Goal: Communication & Community: Answer question/provide support

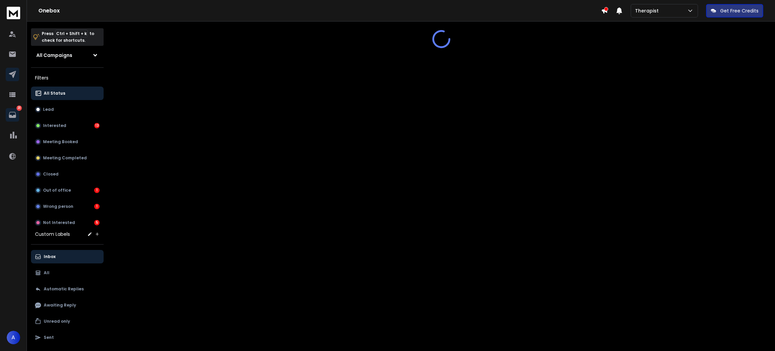
drag, startPoint x: 13, startPoint y: 65, endPoint x: 5, endPoint y: 69, distance: 8.4
click at [11, 65] on div "20" at bounding box center [13, 96] width 15 height 138
click at [6, 70] on link at bounding box center [12, 74] width 13 height 13
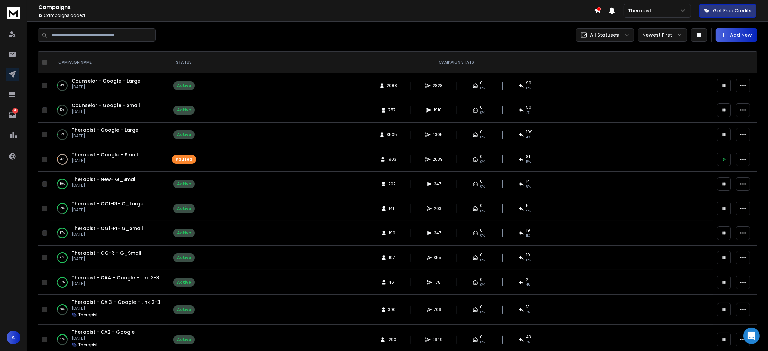
click at [117, 82] on span "Counselor - Google - Large" at bounding box center [106, 80] width 69 height 7
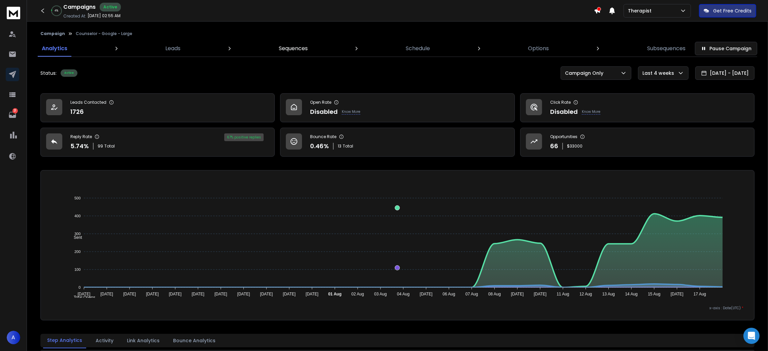
click at [277, 48] on link "Sequences" at bounding box center [293, 48] width 37 height 16
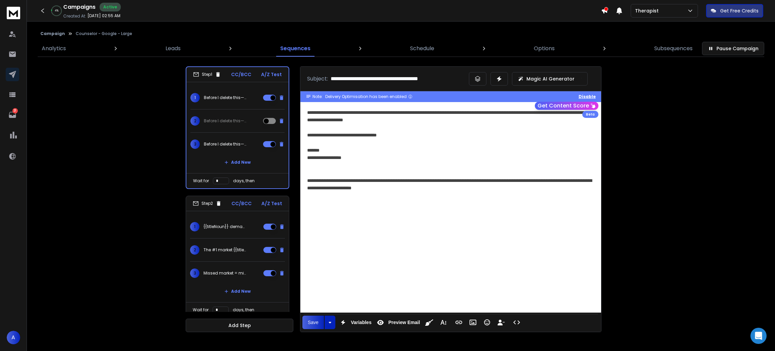
click at [267, 247] on button "button" at bounding box center [269, 250] width 13 height 6
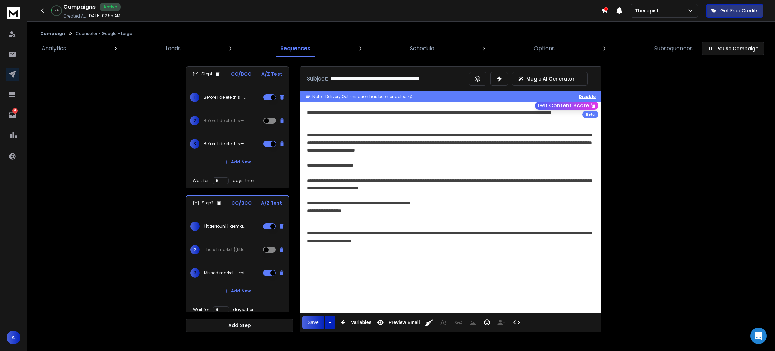
click at [221, 224] on p "{{titleNoun}} demand is rising" at bounding box center [225, 225] width 43 height 5
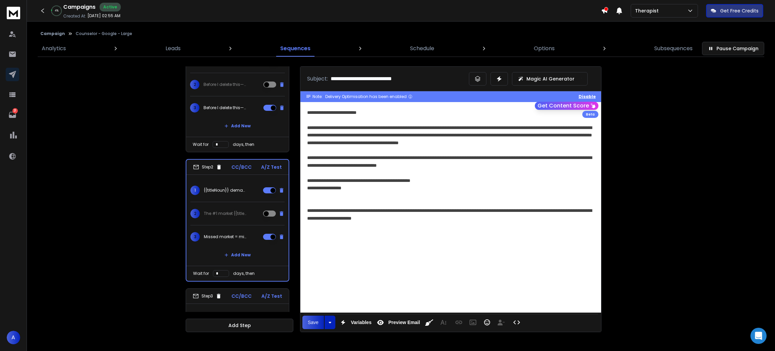
scroll to position [50, 0]
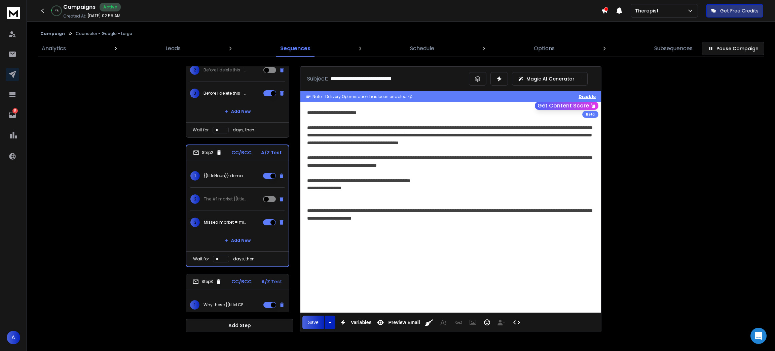
click at [221, 221] on p "Missed market = missed money" at bounding box center [225, 221] width 43 height 5
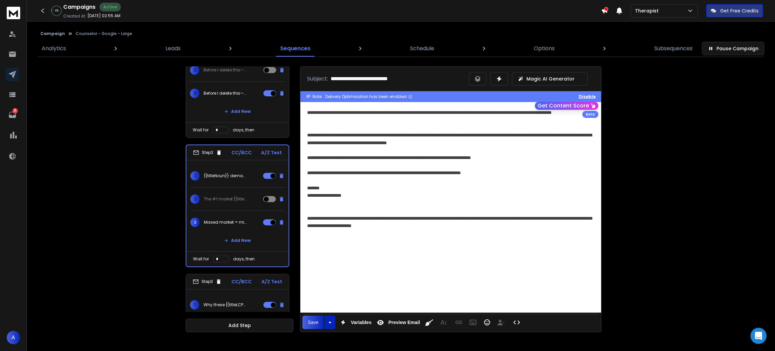
click at [228, 175] on p "{{titleNoun}} demand is rising" at bounding box center [225, 175] width 43 height 5
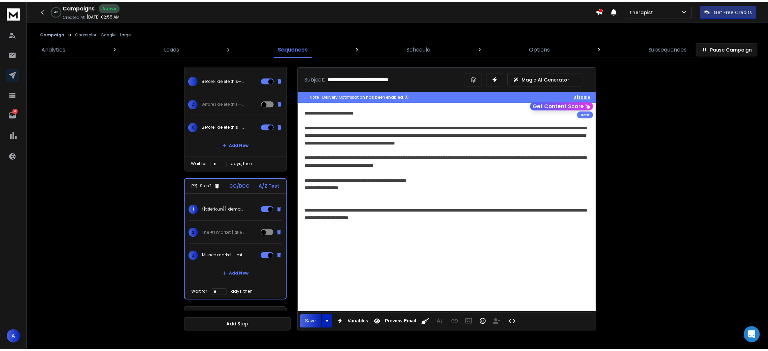
scroll to position [0, 0]
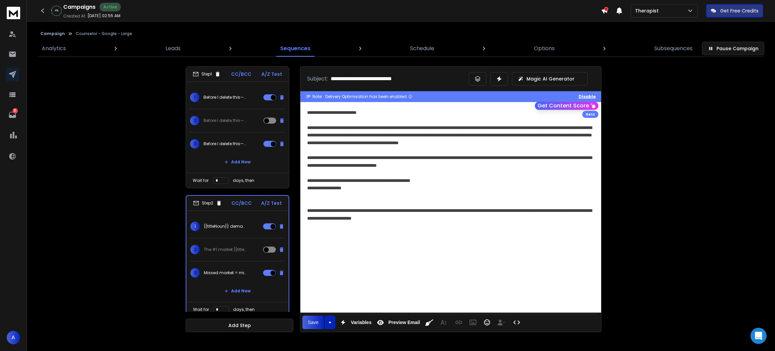
click at [215, 94] on div "1 Before I delete this—should I send details?" at bounding box center [218, 97] width 57 height 9
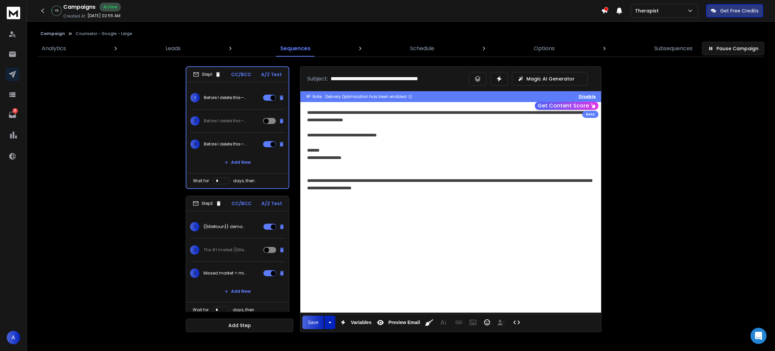
click at [227, 227] on p "{{titleNoun}} demand is rising" at bounding box center [225, 226] width 43 height 5
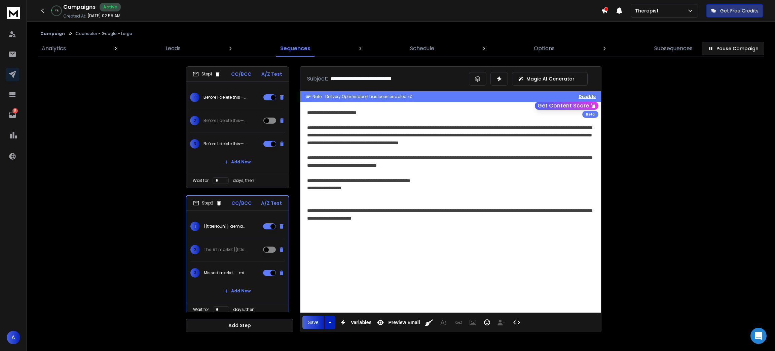
click at [220, 95] on p "Before I delete this—should I send details?" at bounding box center [225, 97] width 43 height 5
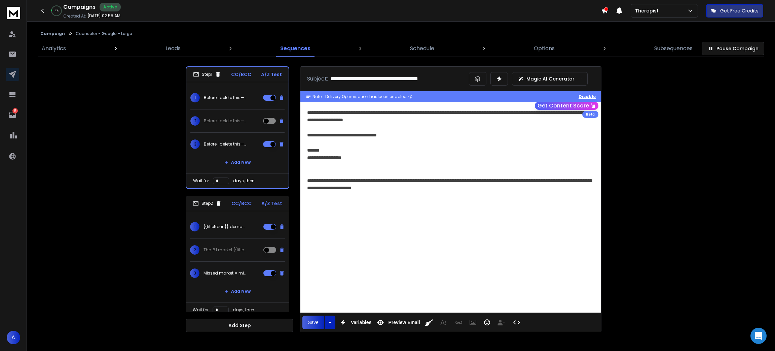
click at [212, 228] on p "{{titleNoun}} demand is rising" at bounding box center [225, 226] width 43 height 5
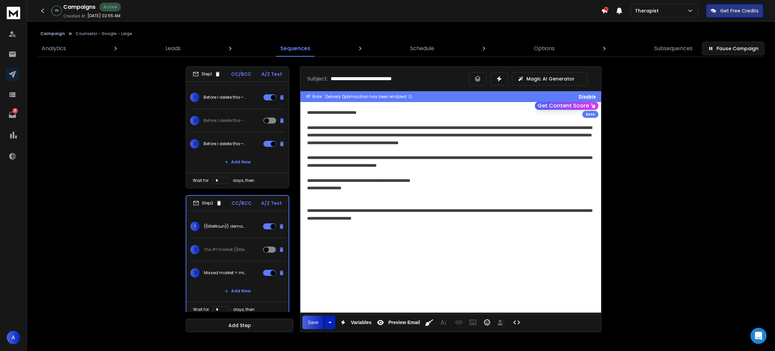
click at [203, 248] on div "2 The #1 market {{titleLCP}} overlook (still!)" at bounding box center [218, 249] width 57 height 9
type input "**********"
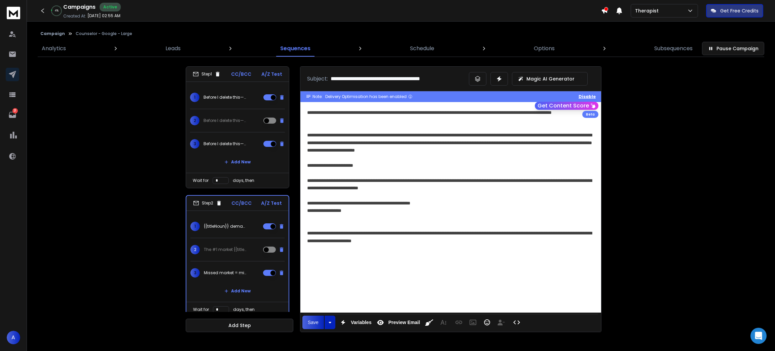
click at [203, 248] on div "2 The #1 market {{titleLCP}} overlook (still!)" at bounding box center [218, 249] width 57 height 9
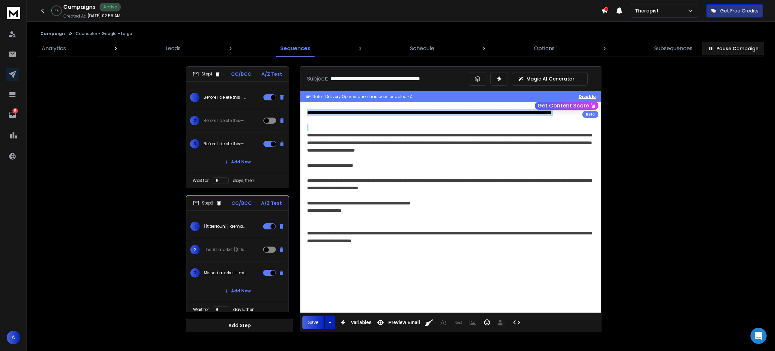
drag, startPoint x: 306, startPoint y: 114, endPoint x: 323, endPoint y: 130, distance: 23.8
click at [323, 130] on div "**********" at bounding box center [450, 207] width 301 height 210
click at [336, 119] on div "**********" at bounding box center [450, 116] width 287 height 15
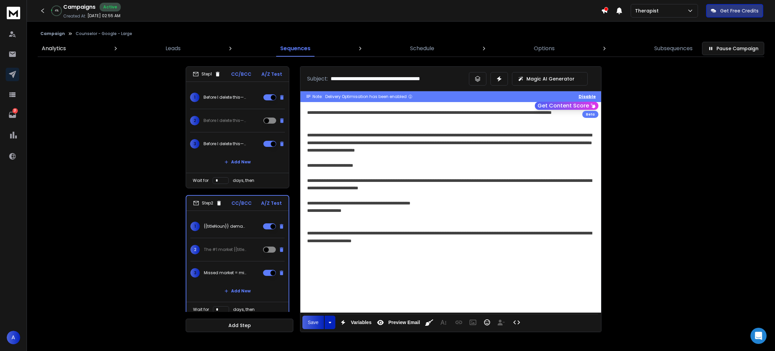
click at [63, 51] on p "Analytics" at bounding box center [54, 48] width 24 height 8
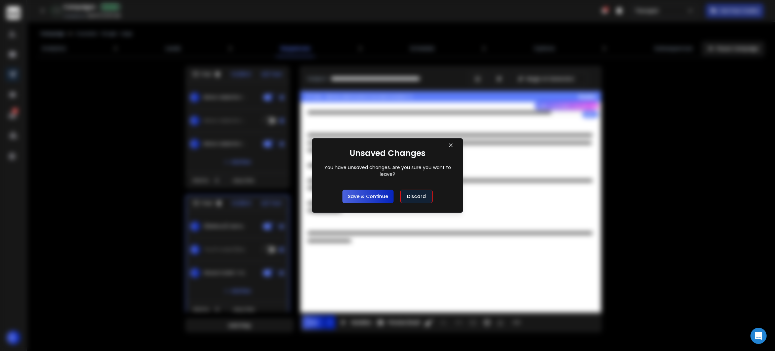
click at [400, 194] on button "Discard" at bounding box center [416, 195] width 32 height 13
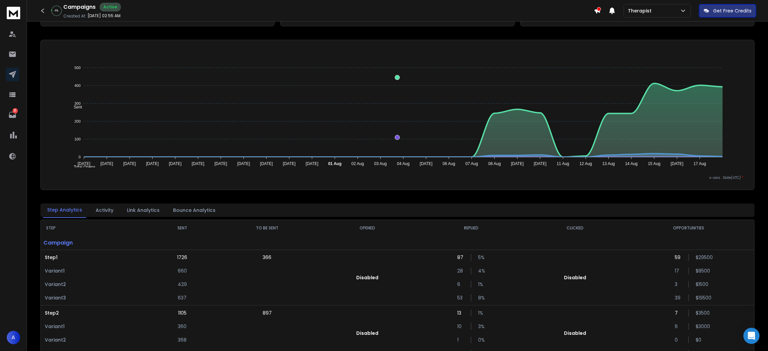
scroll to position [152, 0]
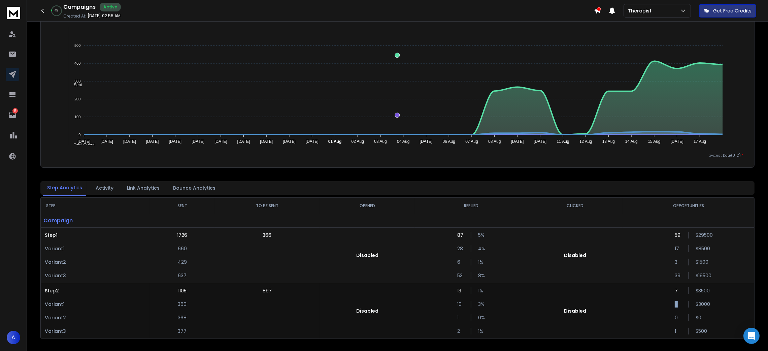
drag, startPoint x: 675, startPoint y: 307, endPoint x: 679, endPoint y: 307, distance: 3.7
click at [679, 307] on p "6" at bounding box center [677, 303] width 7 height 7
drag, startPoint x: 677, startPoint y: 328, endPoint x: 673, endPoint y: 332, distance: 5.3
click at [673, 332] on div "7 $ 3500 6 $ 3000 0 $ 0 1 $ 500" at bounding box center [688, 310] width 123 height 47
click at [566, 280] on td "Disabled" at bounding box center [574, 255] width 95 height 56
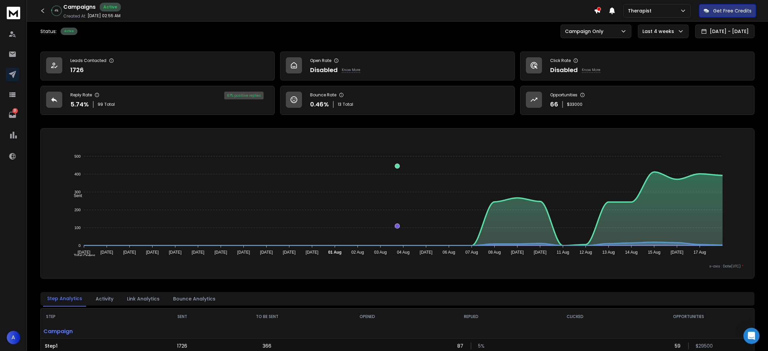
scroll to position [0, 0]
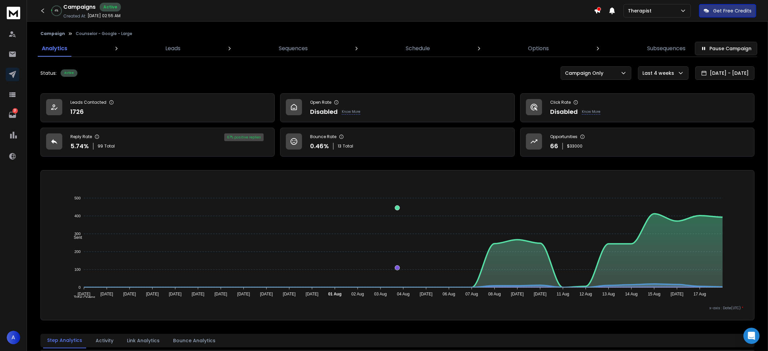
click at [155, 44] on div "Analytics Leads Sequences Schedule Options Subsequences" at bounding box center [363, 48] width 651 height 16
click at [271, 46] on div "Analytics Leads Sequences Schedule Options Subsequences" at bounding box center [363, 48] width 651 height 16
click at [290, 50] on p "Sequences" at bounding box center [293, 48] width 29 height 8
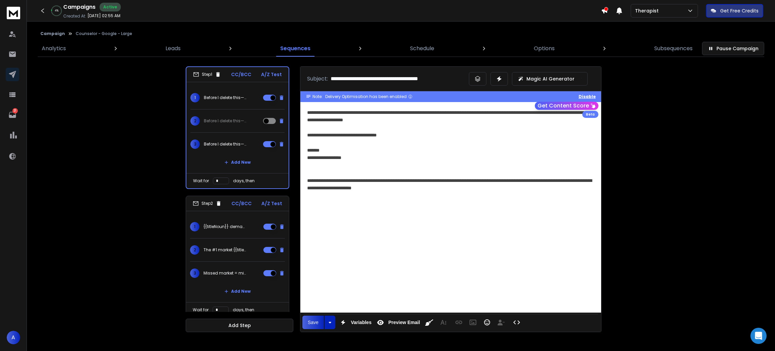
click at [269, 251] on button "button" at bounding box center [269, 250] width 13 height 6
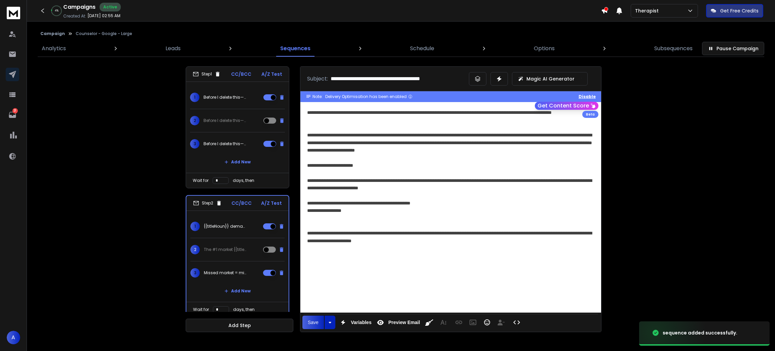
click at [233, 269] on div "3 Missed market = missed money" at bounding box center [218, 272] width 57 height 9
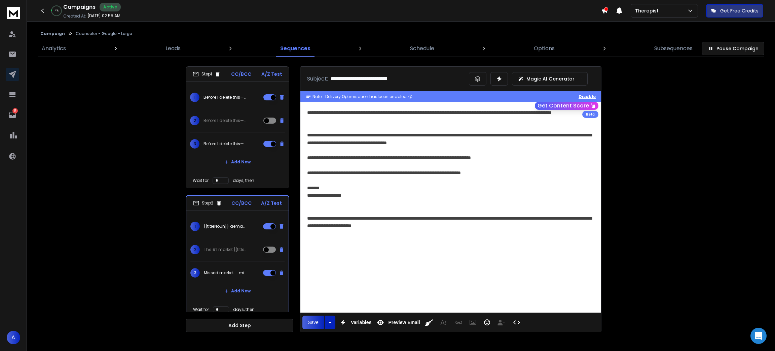
click at [214, 224] on p "{{titleNoun}} demand is rising" at bounding box center [225, 225] width 43 height 5
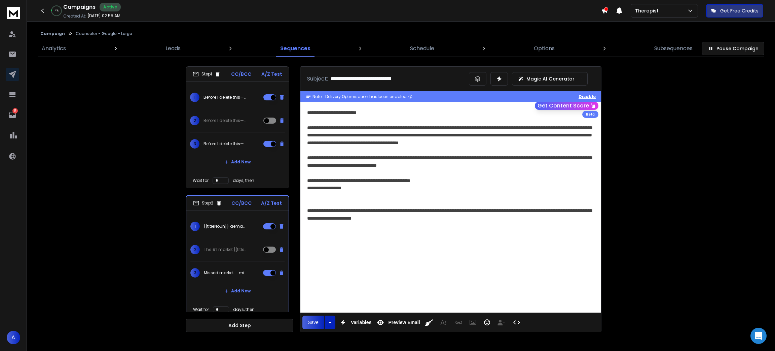
click at [220, 144] on p "Before I delete this—should I send details?" at bounding box center [225, 143] width 43 height 5
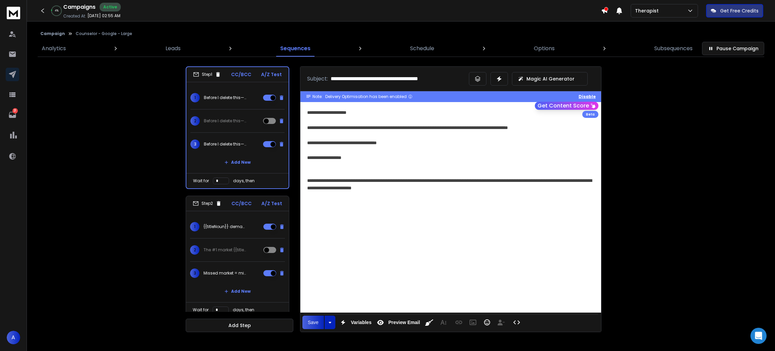
click at [216, 94] on div "1 Before I delete this—should I send details?" at bounding box center [218, 97] width 57 height 9
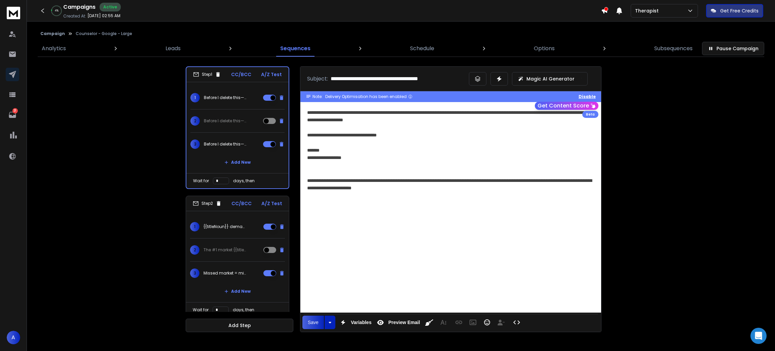
click at [198, 223] on span "1" at bounding box center [194, 226] width 9 height 9
type input "**********"
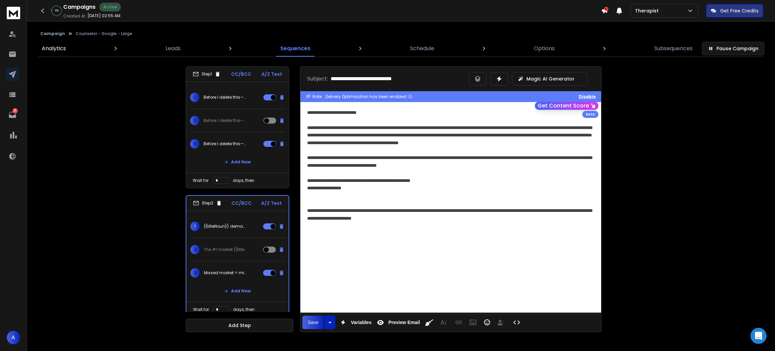
click at [50, 48] on p "Analytics" at bounding box center [54, 48] width 24 height 8
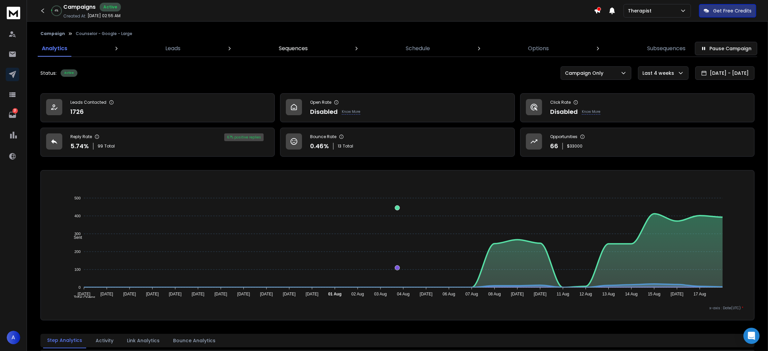
click at [288, 46] on p "Sequences" at bounding box center [293, 48] width 29 height 8
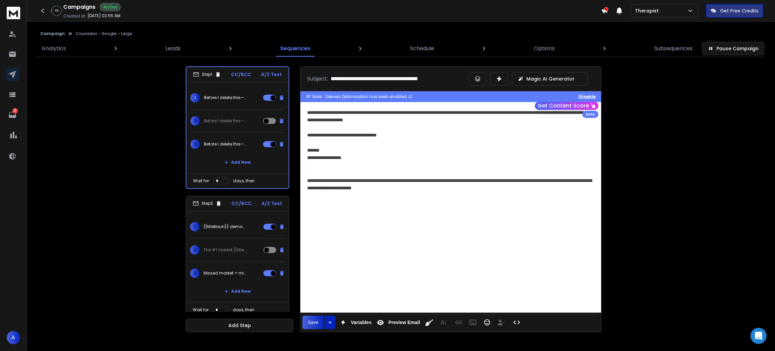
click at [214, 223] on div "1 {{titleNoun}} demand is rising" at bounding box center [218, 226] width 57 height 9
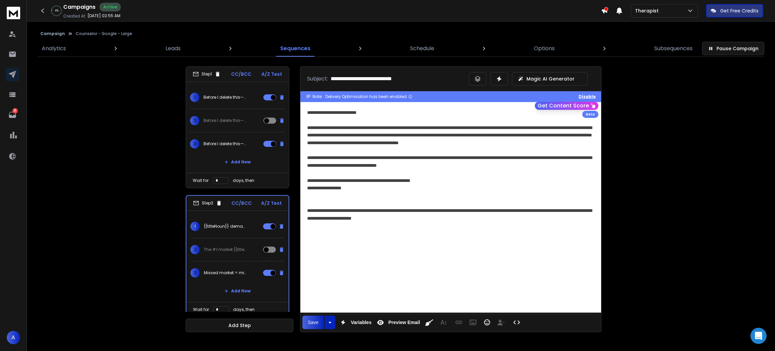
click at [274, 272] on div at bounding box center [274, 273] width 22 height 6
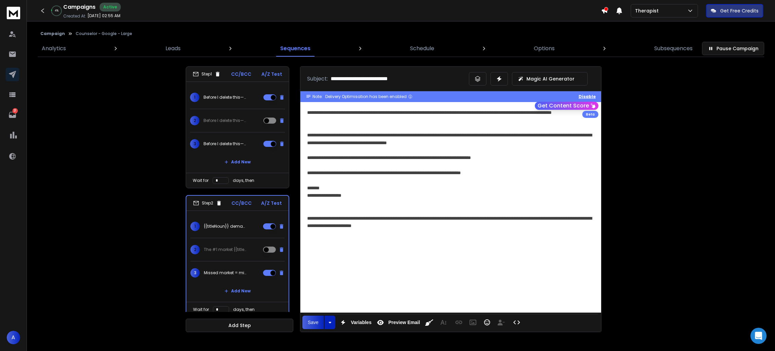
click at [221, 224] on p "{{titleNoun}} demand is rising" at bounding box center [225, 225] width 43 height 5
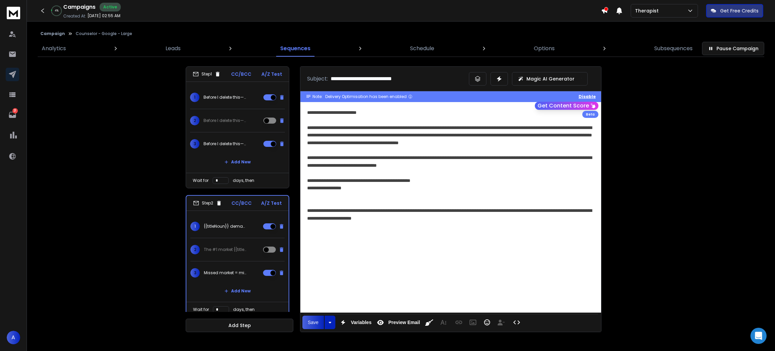
click at [250, 271] on div "3 Missed market = missed money" at bounding box center [237, 272] width 94 height 23
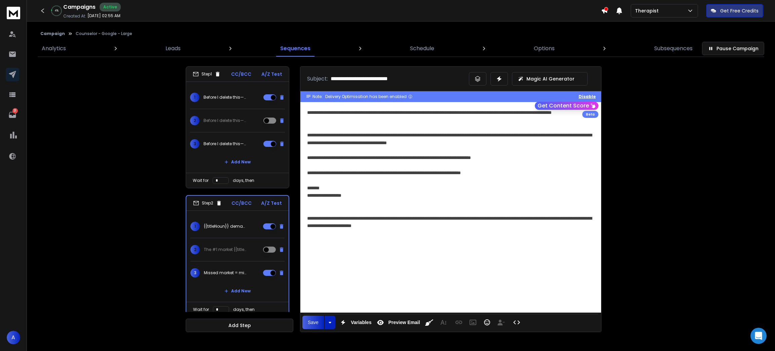
click at [217, 249] on p "The #1 market {{titleLCP}} overlook (still!)" at bounding box center [225, 249] width 43 height 5
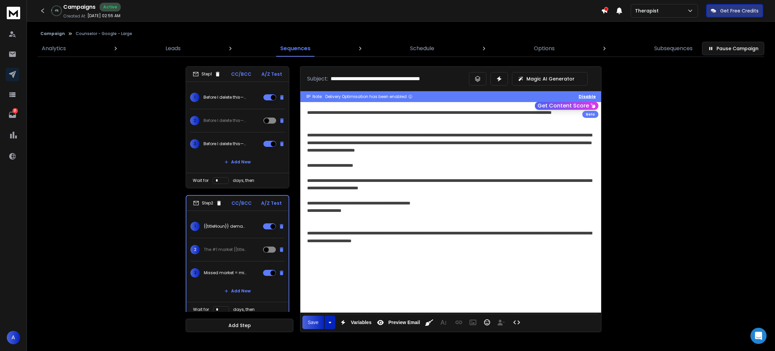
click at [213, 230] on div "1 {{titleNoun}} demand is rising" at bounding box center [218, 225] width 57 height 9
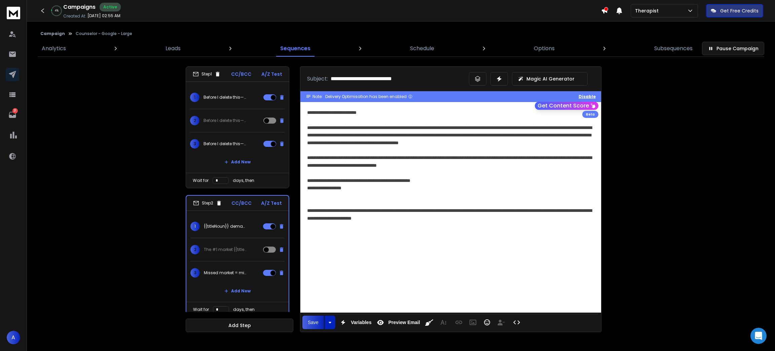
click at [214, 243] on div "2 The #1 market {{titleLCP}} overlook (still!)" at bounding box center [237, 249] width 94 height 23
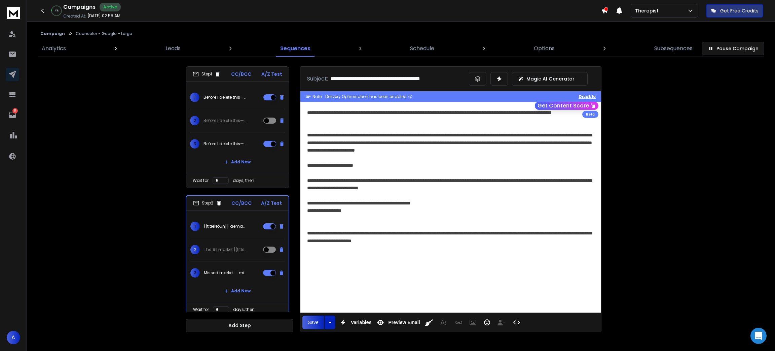
click at [211, 225] on p "{{titleNoun}} demand is rising" at bounding box center [225, 225] width 43 height 5
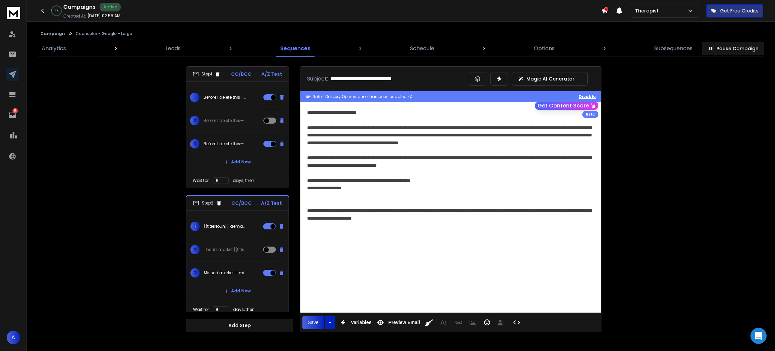
click at [242, 253] on div "2 The #1 market {{titleLCP}} overlook (still!)" at bounding box center [218, 249] width 57 height 9
type input "**********"
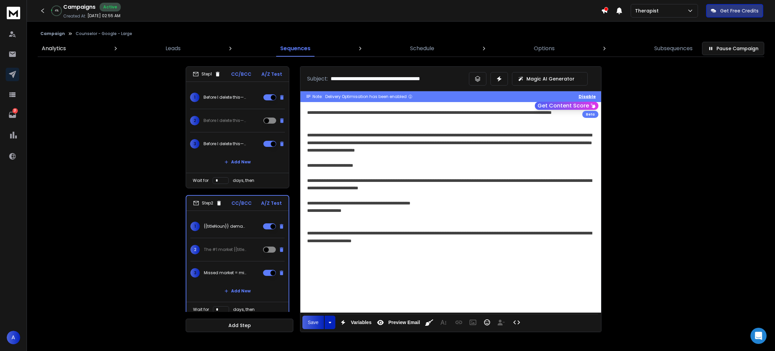
click at [62, 54] on link "Analytics" at bounding box center [54, 48] width 32 height 16
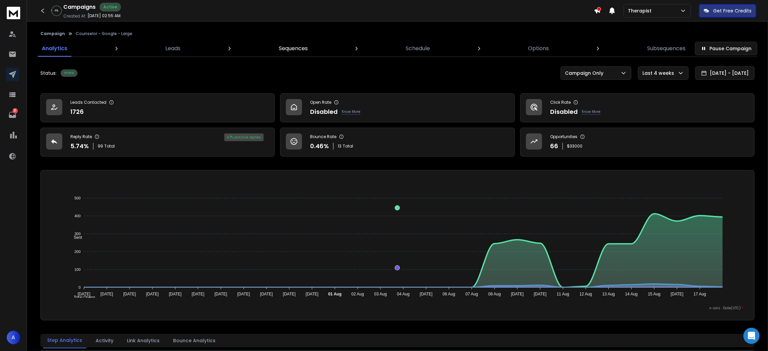
click at [288, 50] on p "Sequences" at bounding box center [293, 48] width 29 height 8
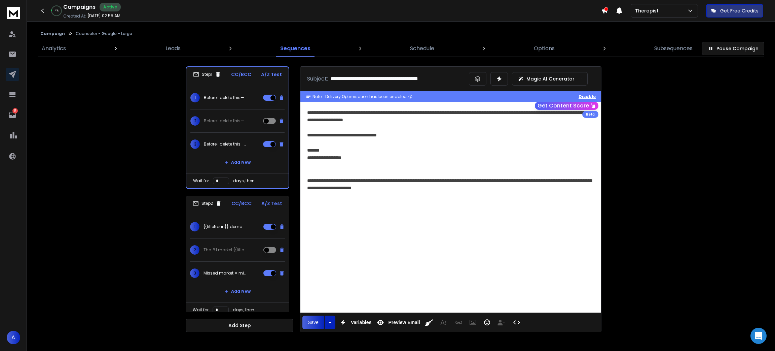
click at [221, 147] on div "3 Before I delete this—should I send details?" at bounding box center [218, 143] width 57 height 9
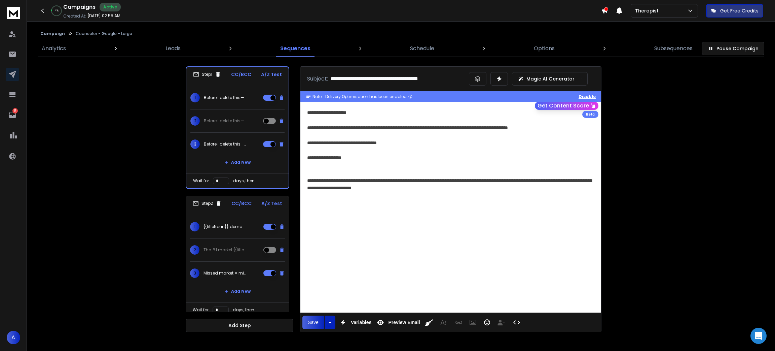
click at [209, 96] on p "Before I delete this—should I send details?" at bounding box center [225, 97] width 43 height 5
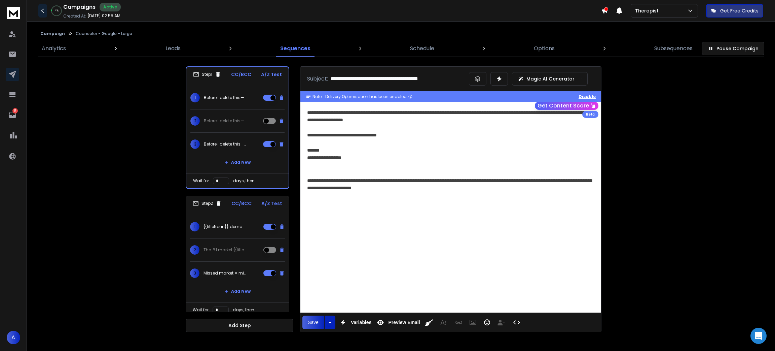
click at [41, 10] on icon at bounding box center [43, 11] width 6 height 6
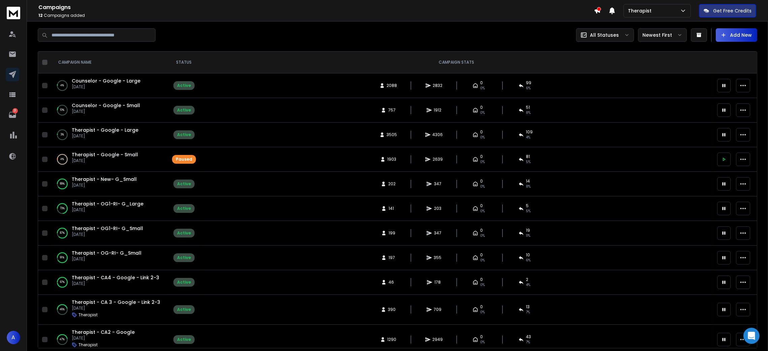
click at [103, 83] on span "Counselor - Google - Large" at bounding box center [106, 80] width 69 height 7
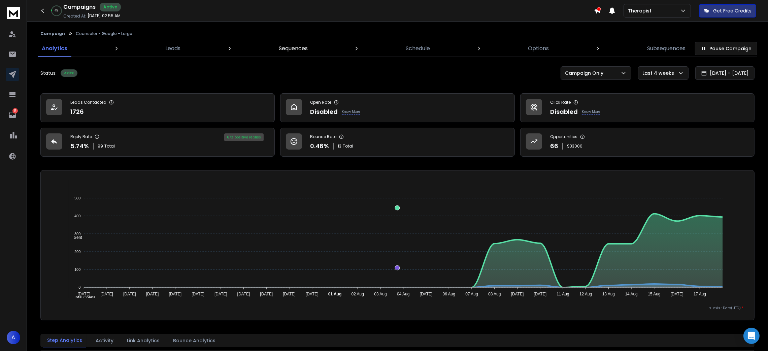
click at [292, 42] on link "Sequences" at bounding box center [293, 48] width 37 height 16
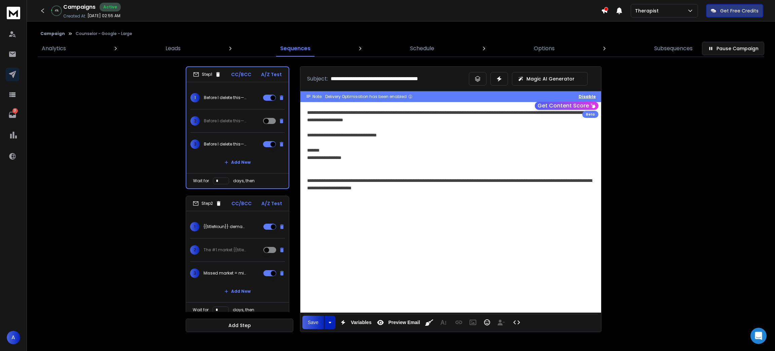
click at [214, 103] on div "1 Before I delete this—should I send details?" at bounding box center [237, 97] width 94 height 23
click at [395, 326] on div "Preview Email" at bounding box center [397, 322] width 47 height 11
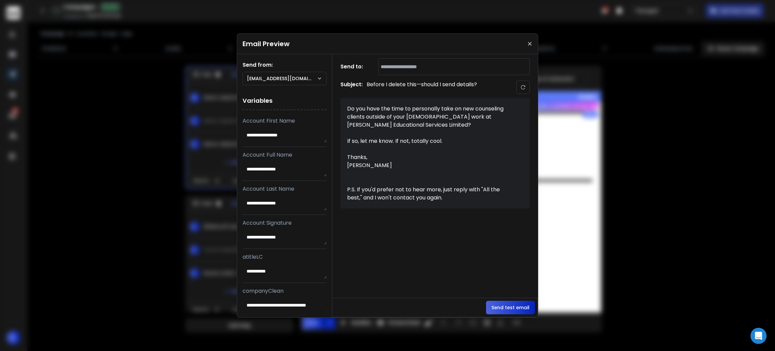
click at [532, 44] on icon at bounding box center [529, 43] width 5 height 5
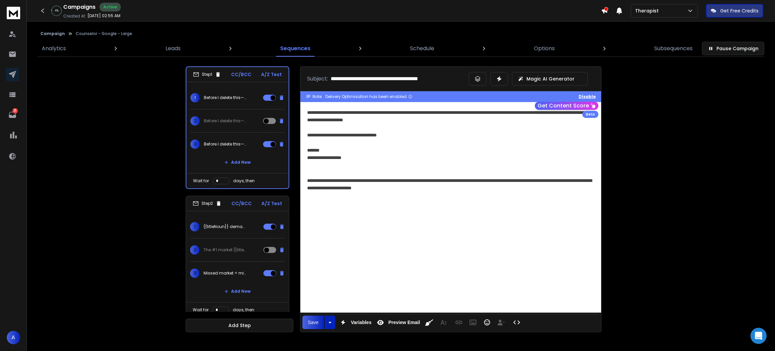
click at [212, 140] on div "3 Before I delete this—should I send details?" at bounding box center [218, 143] width 57 height 9
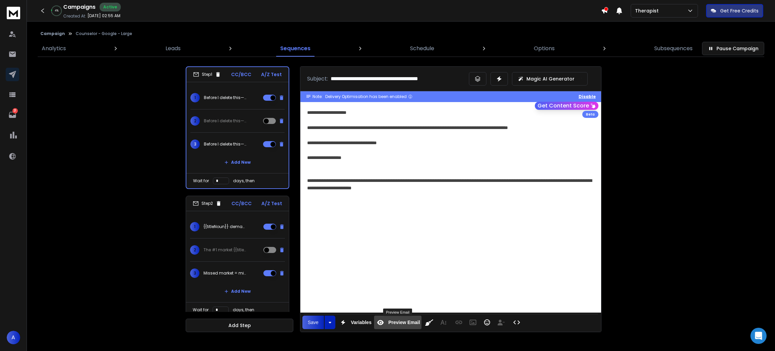
click at [403, 322] on span "Preview Email" at bounding box center [404, 322] width 34 height 6
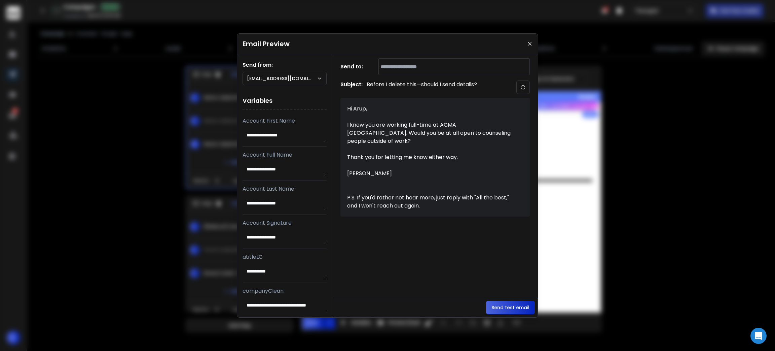
click at [430, 68] on input at bounding box center [454, 67] width 147 height 12
type input "**********"
click at [504, 304] on button "Send test email" at bounding box center [510, 306] width 49 height 13
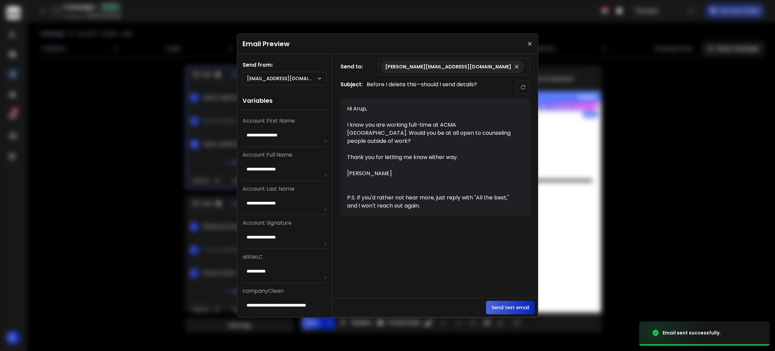
click at [529, 45] on icon at bounding box center [529, 43] width 5 height 5
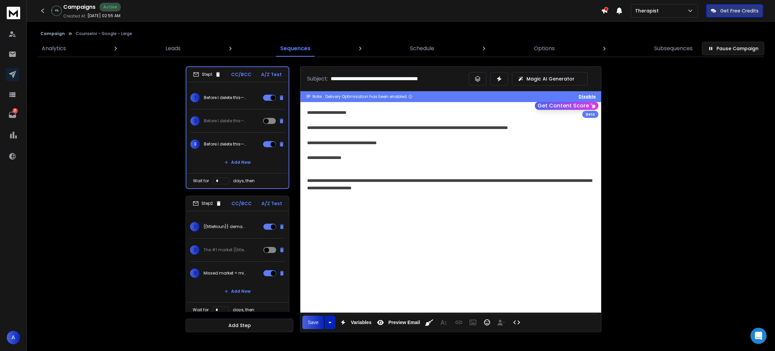
click at [222, 97] on p "Before I delete this—should I send details?" at bounding box center [225, 97] width 43 height 5
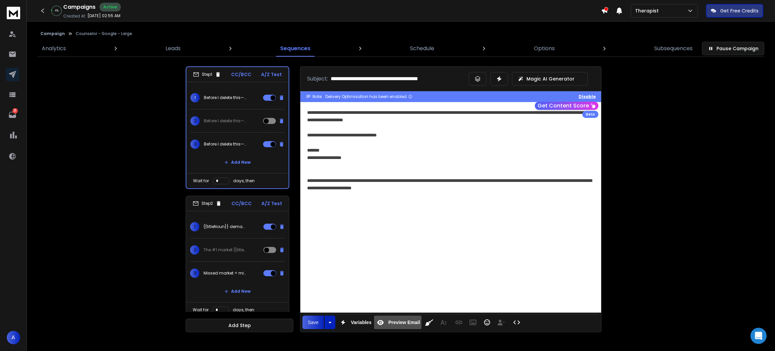
click at [389, 320] on span "Preview Email" at bounding box center [404, 322] width 34 height 6
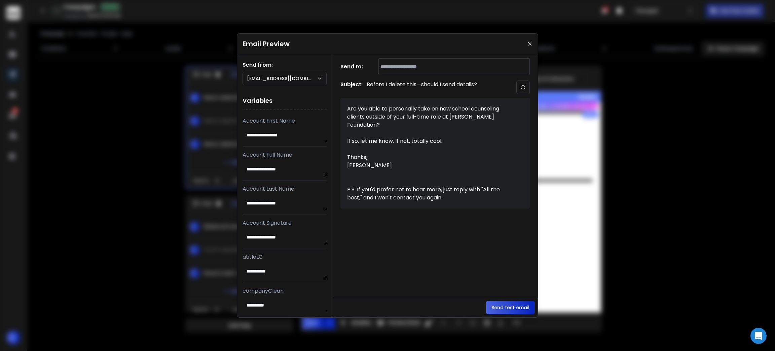
click at [432, 69] on input at bounding box center [454, 67] width 147 height 12
type input "**********"
click at [500, 303] on button "Send test email" at bounding box center [510, 306] width 49 height 13
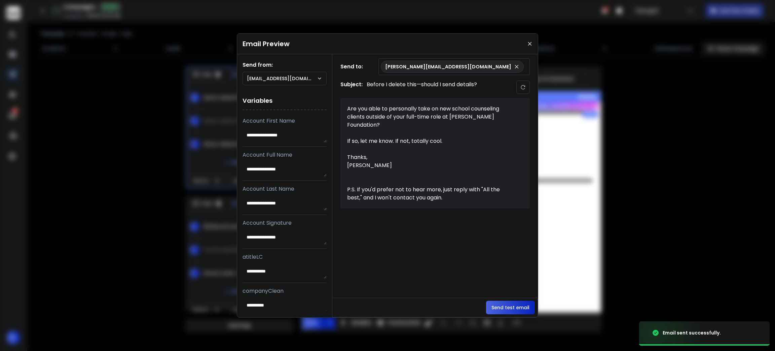
click at [530, 45] on icon at bounding box center [529, 43] width 5 height 5
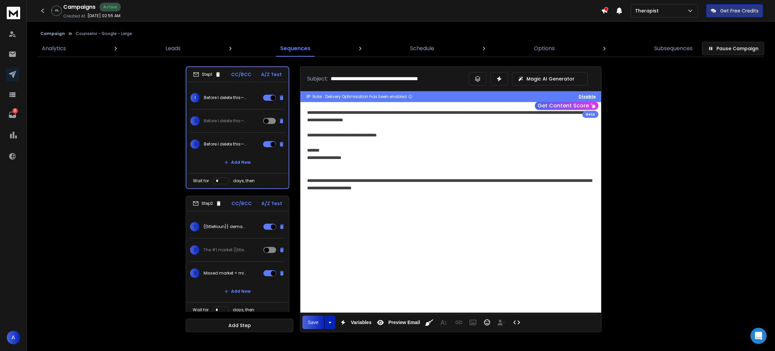
click at [226, 141] on p "Before I delete this—should I send details?" at bounding box center [225, 143] width 43 height 5
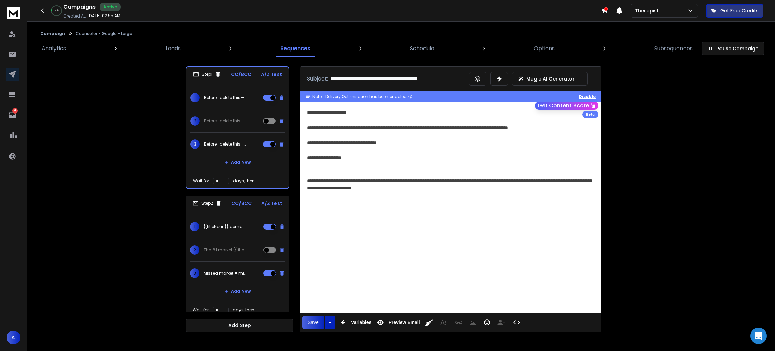
click at [237, 95] on p "Before I delete this—should I send details?" at bounding box center [225, 97] width 43 height 5
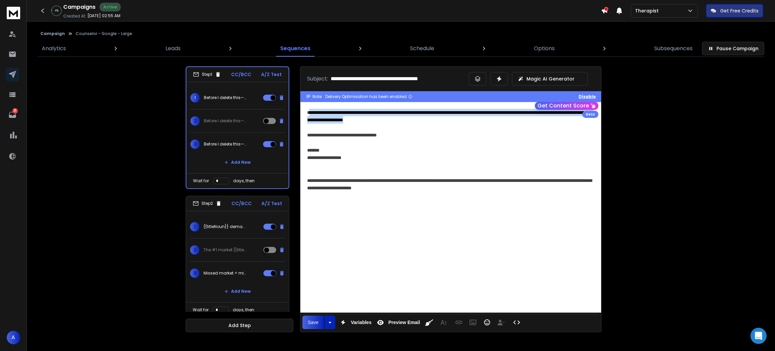
drag, startPoint x: 308, startPoint y: 110, endPoint x: 443, endPoint y: 123, distance: 135.6
click at [443, 123] on div "**********" at bounding box center [450, 116] width 287 height 15
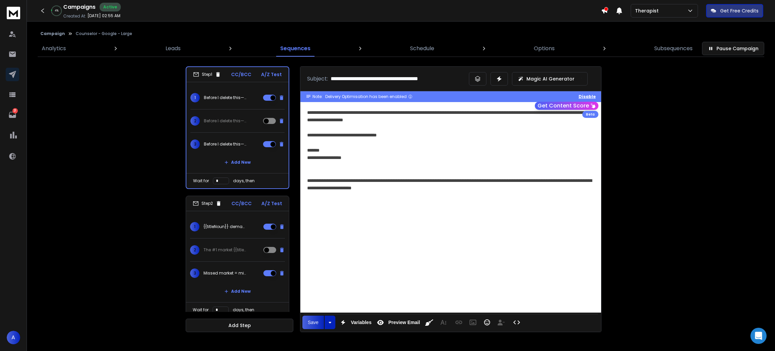
click at [451, 134] on div "**********" at bounding box center [450, 134] width 287 height 7
click at [218, 144] on p "Before I delete this—should I send details?" at bounding box center [225, 143] width 43 height 5
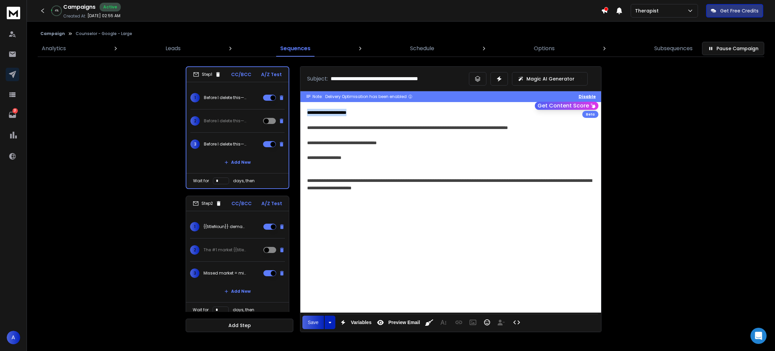
drag, startPoint x: 364, startPoint y: 108, endPoint x: 272, endPoint y: 105, distance: 92.2
click at [272, 105] on div "**********" at bounding box center [401, 198] width 431 height 265
click at [221, 99] on p "Before I delete this—should I send details?" at bounding box center [225, 97] width 43 height 5
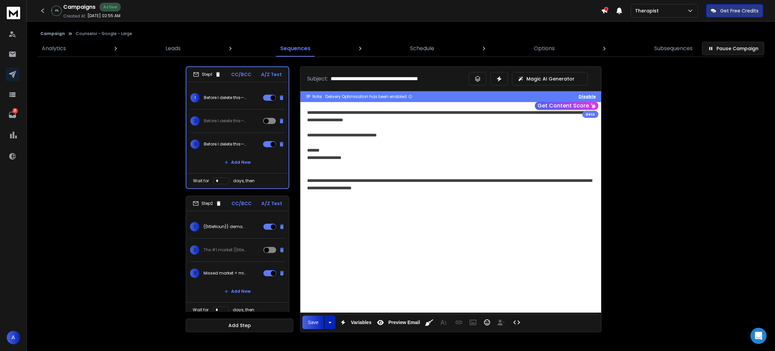
click at [305, 112] on div "**********" at bounding box center [450, 207] width 301 height 210
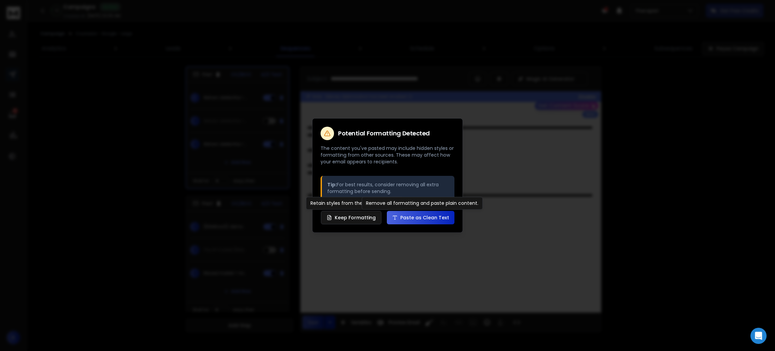
click at [438, 221] on button "Paste as Clean Text" at bounding box center [421, 217] width 68 height 13
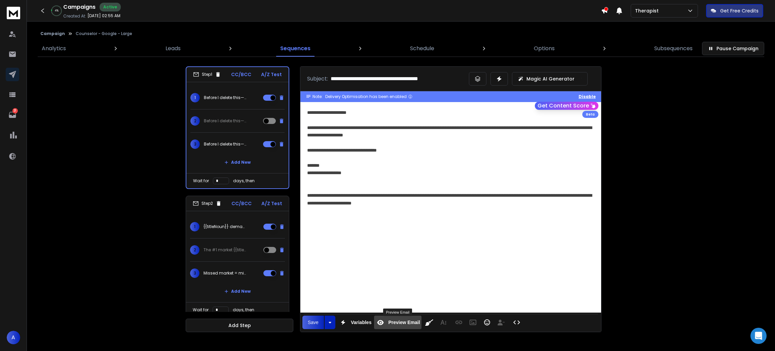
click at [399, 323] on span "Preview Email" at bounding box center [404, 322] width 34 height 6
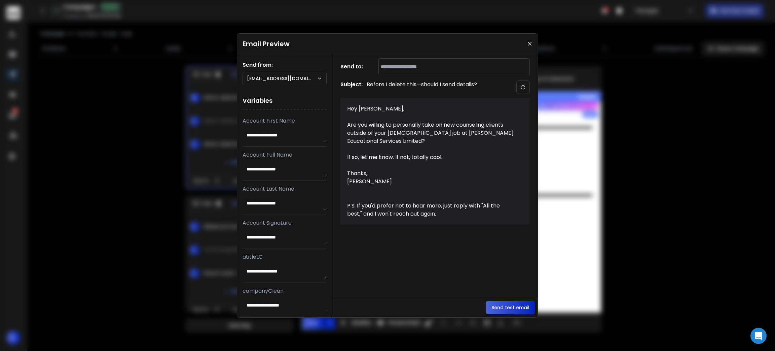
click at [527, 44] on icon at bounding box center [529, 43] width 5 height 5
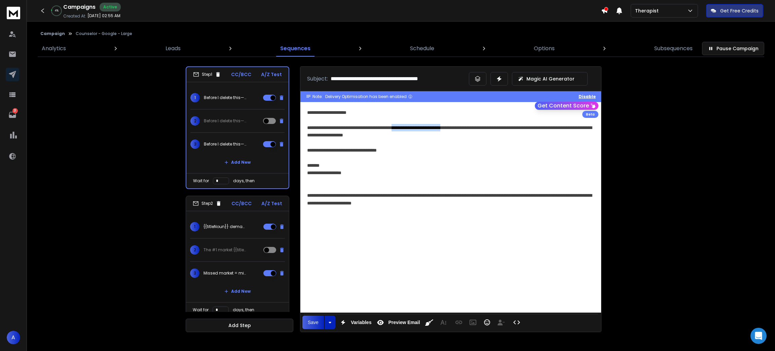
drag, startPoint x: 411, startPoint y: 127, endPoint x: 470, endPoint y: 125, distance: 58.9
click at [470, 125] on div "**********" at bounding box center [450, 124] width 287 height 30
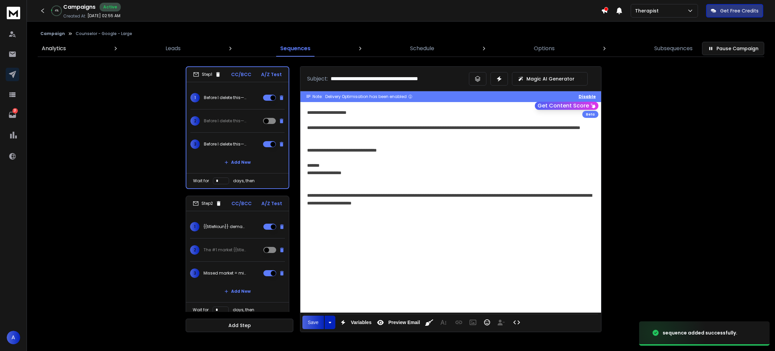
click at [55, 51] on p "Analytics" at bounding box center [54, 48] width 24 height 8
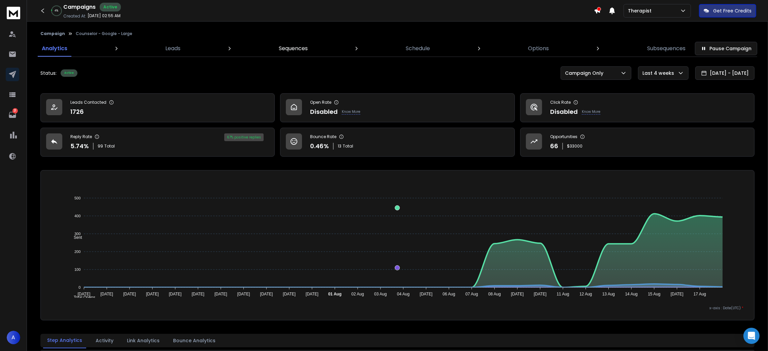
click at [282, 43] on link "Sequences" at bounding box center [293, 48] width 37 height 16
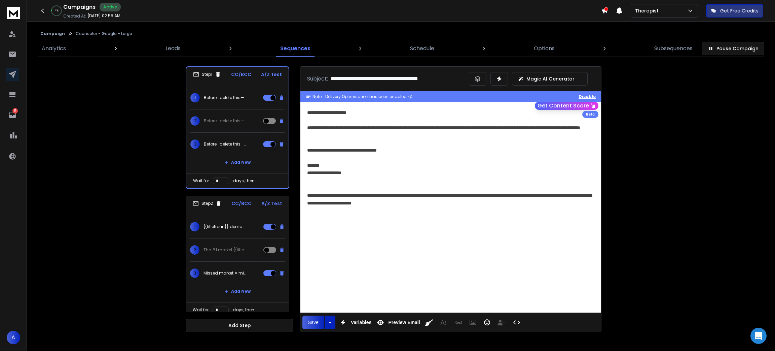
click at [219, 224] on p "{{titleNoun}} demand is rising" at bounding box center [225, 226] width 43 height 5
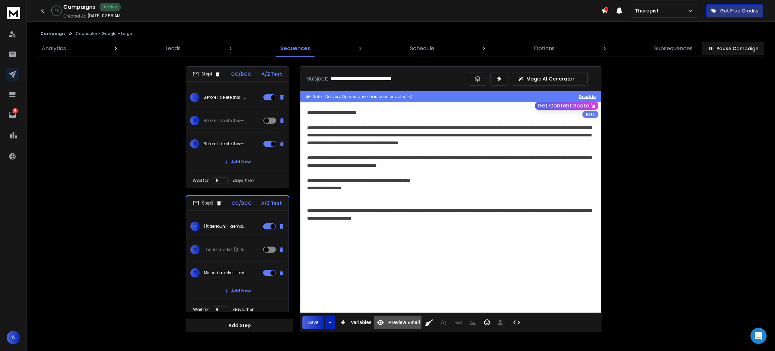
click at [399, 323] on span "Preview Email" at bounding box center [404, 322] width 34 height 6
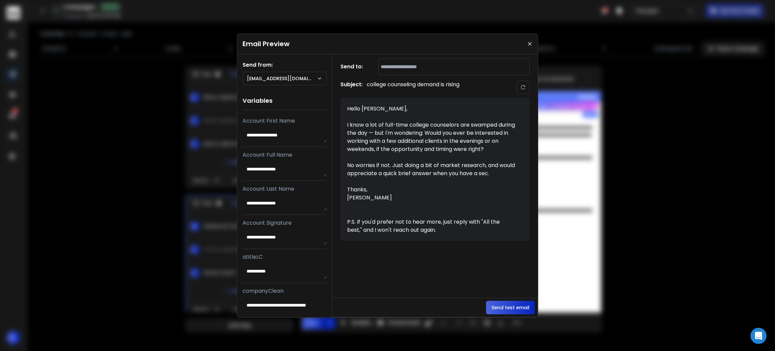
click at [529, 40] on div "Email Preview" at bounding box center [387, 44] width 301 height 20
click at [531, 42] on icon at bounding box center [530, 44] width 4 height 4
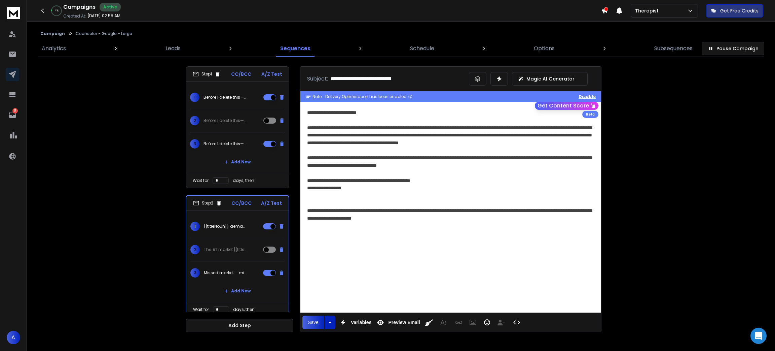
click at [242, 269] on div "3 Missed market = missed money" at bounding box center [218, 272] width 57 height 9
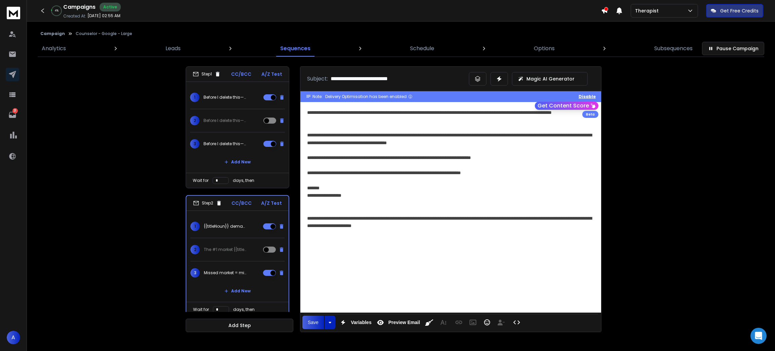
click at [228, 254] on div "2 The #1 market {{titleLCP}} overlook (still!)" at bounding box center [218, 249] width 57 height 9
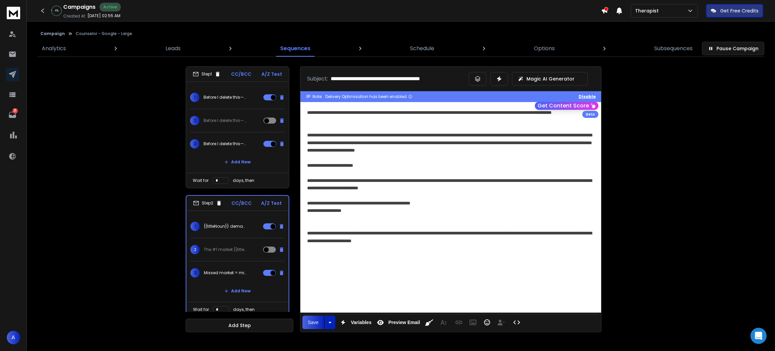
click at [234, 271] on p "Missed market = missed money" at bounding box center [225, 272] width 43 height 5
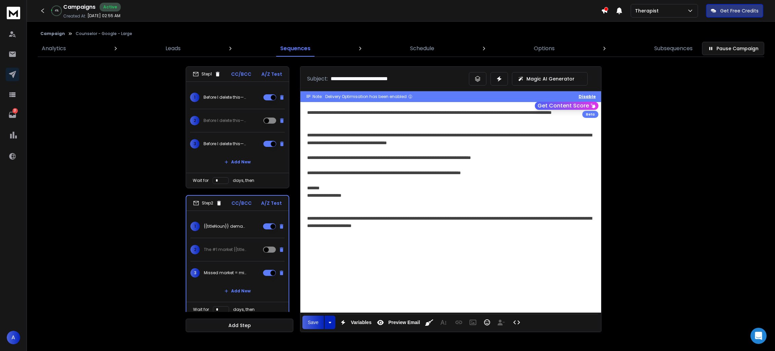
click at [218, 233] on div "1 {{titleNoun}} demand is rising" at bounding box center [237, 226] width 94 height 23
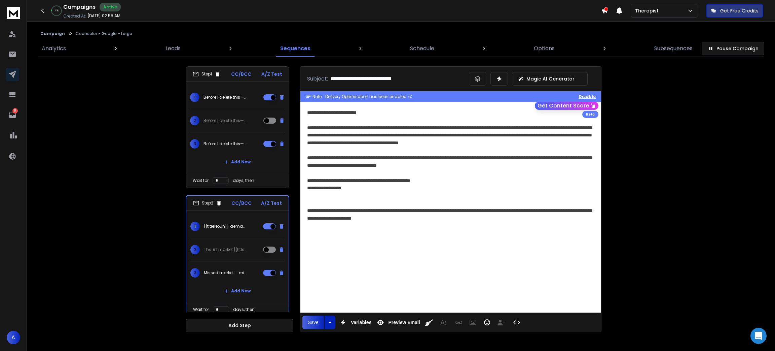
click at [440, 76] on input "**********" at bounding box center [397, 79] width 132 height 8
drag, startPoint x: 440, startPoint y: 77, endPoint x: 305, endPoint y: 74, distance: 135.3
click at [305, 74] on div "**********" at bounding box center [450, 79] width 301 height 25
click at [223, 270] on p "Missed market = missed money" at bounding box center [225, 272] width 43 height 5
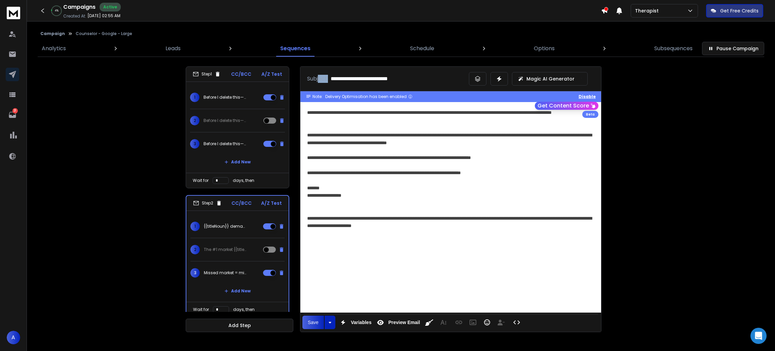
drag, startPoint x: 423, startPoint y: 74, endPoint x: 318, endPoint y: 75, distance: 104.7
click at [318, 75] on div "**********" at bounding box center [450, 79] width 301 height 25
click at [357, 84] on div "**********" at bounding box center [450, 79] width 301 height 25
drag, startPoint x: 425, startPoint y: 80, endPoint x: 332, endPoint y: 77, distance: 92.6
click at [332, 77] on input "**********" at bounding box center [397, 79] width 132 height 8
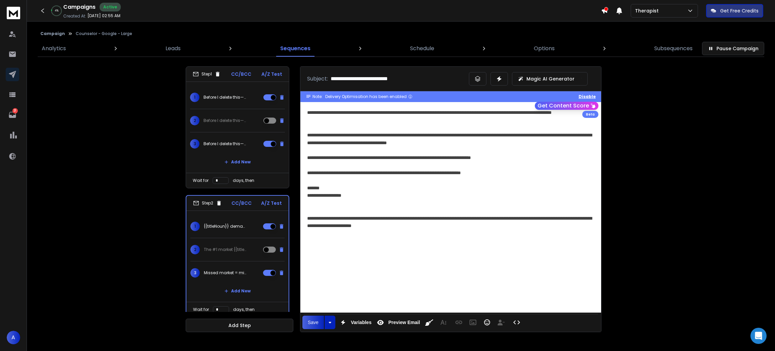
paste input "**"
type input "**********"
click at [215, 224] on p "{{titleNoun}} demand is rising" at bounding box center [225, 225] width 43 height 5
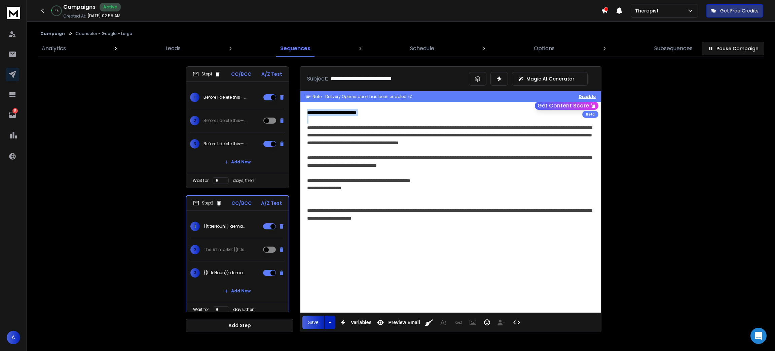
drag, startPoint x: 373, startPoint y: 117, endPoint x: 292, endPoint y: 110, distance: 81.0
click at [292, 110] on div "**********" at bounding box center [401, 198] width 431 height 265
copy div "**********"
click at [216, 270] on div "3 {{titleNoun}} demand is rising" at bounding box center [218, 272] width 57 height 9
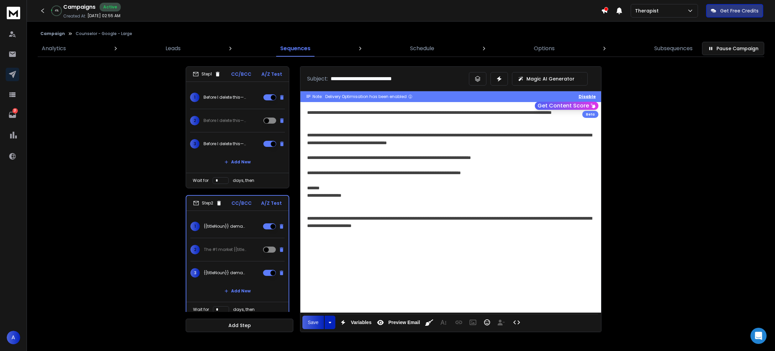
click at [308, 110] on div "**********" at bounding box center [450, 116] width 287 height 15
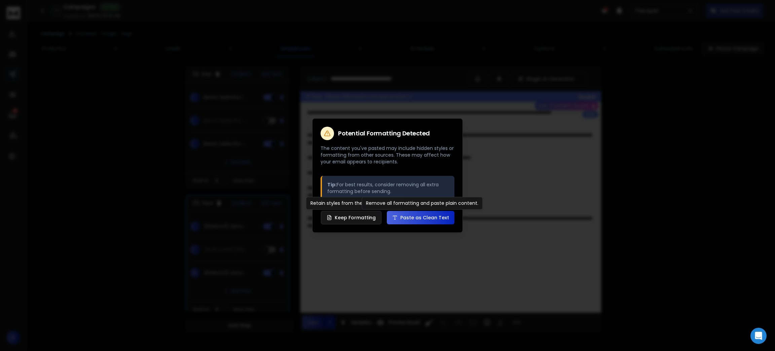
click at [430, 217] on button "Paste as Clean Text" at bounding box center [421, 217] width 68 height 13
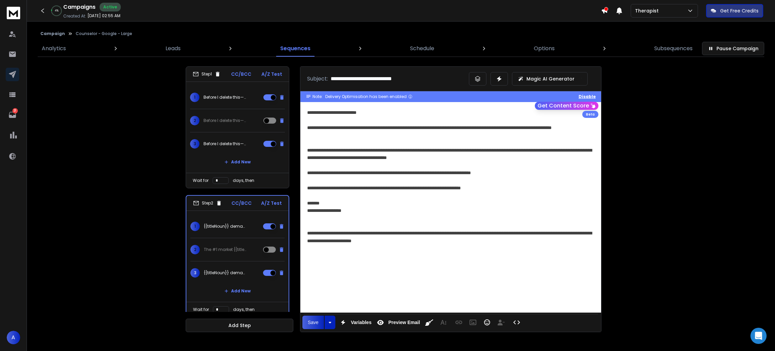
click at [230, 99] on p "Before I delete this—should I send details?" at bounding box center [225, 97] width 43 height 5
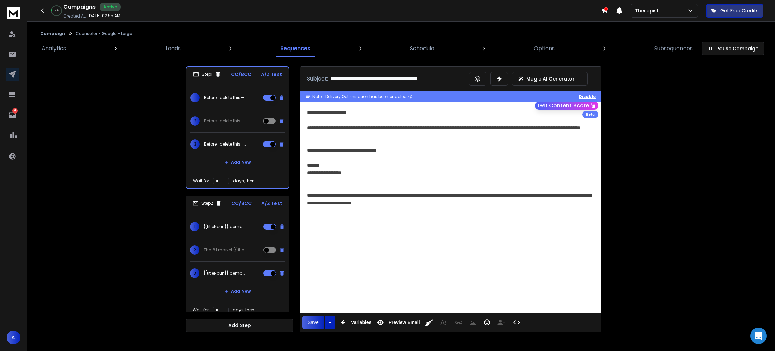
click at [210, 143] on p "Before I delete this—should I send details?" at bounding box center [225, 143] width 43 height 5
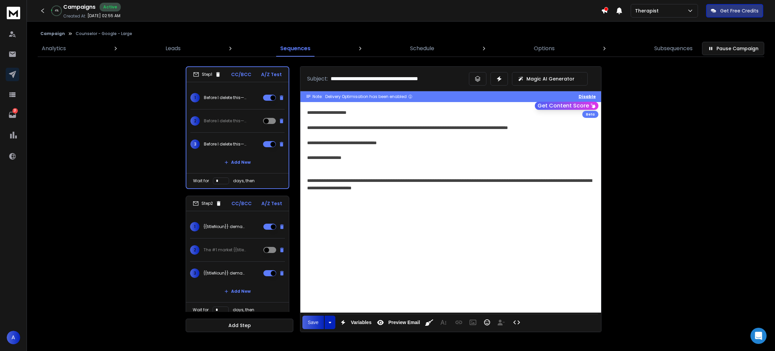
click at [235, 268] on div "3 {{titleNoun}} demand is rising" at bounding box center [218, 272] width 57 height 9
type input "**********"
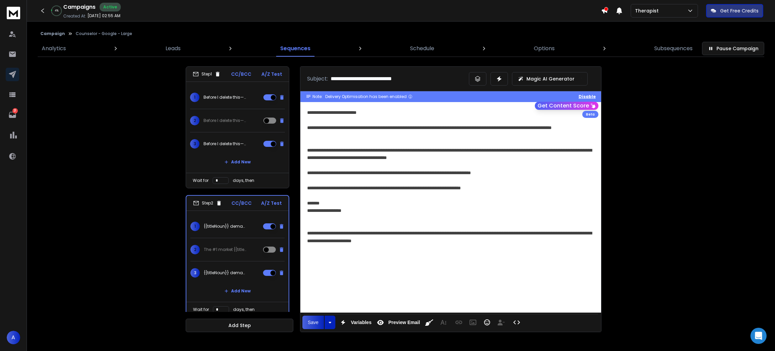
click at [234, 223] on p "{{titleNoun}} demand is rising" at bounding box center [225, 225] width 43 height 5
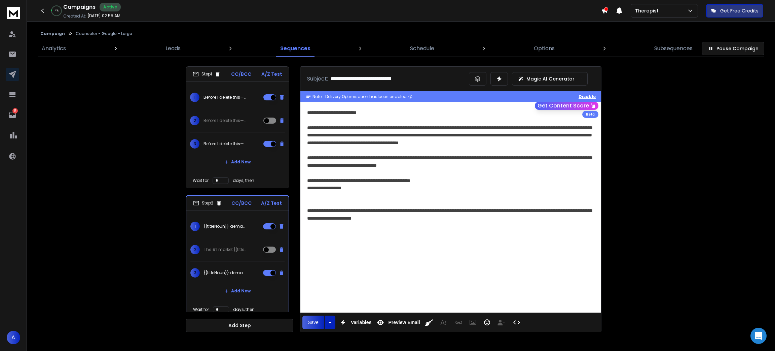
click at [201, 228] on div "1 {{titleNoun}} demand is rising" at bounding box center [218, 225] width 57 height 9
click at [54, 52] on link "Analytics" at bounding box center [54, 48] width 32 height 16
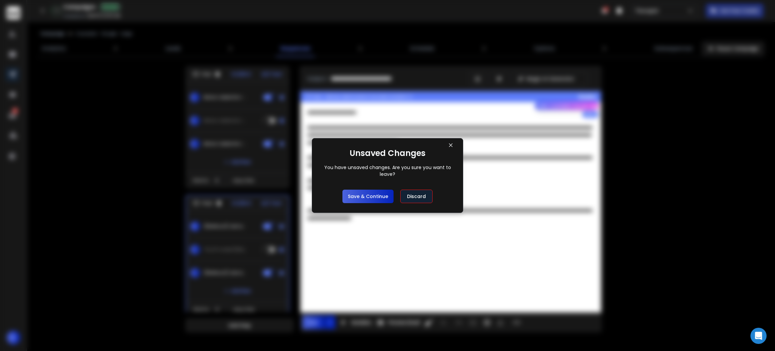
click at [363, 195] on button "Save & Continue" at bounding box center [368, 195] width 51 height 13
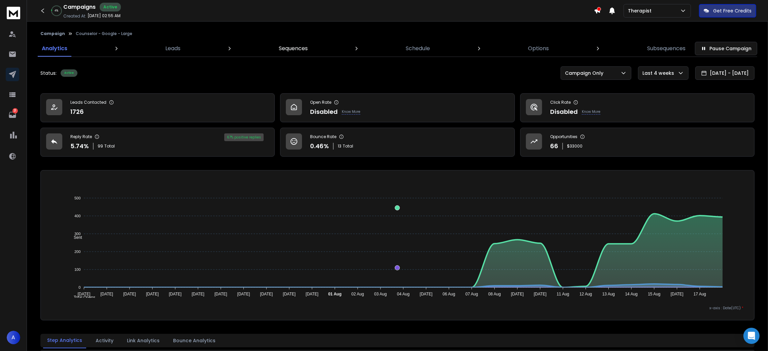
click at [298, 52] on p "Sequences" at bounding box center [293, 48] width 29 height 8
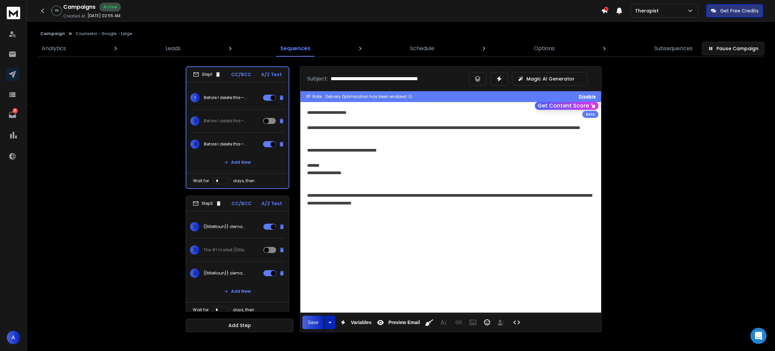
click at [225, 144] on p "Before I delete this—should I send details?" at bounding box center [225, 143] width 43 height 5
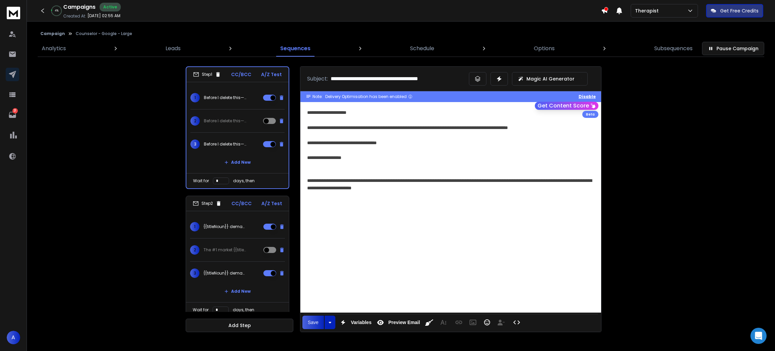
click at [223, 93] on div "1 Before I delete this—should I send details?" at bounding box center [218, 97] width 57 height 9
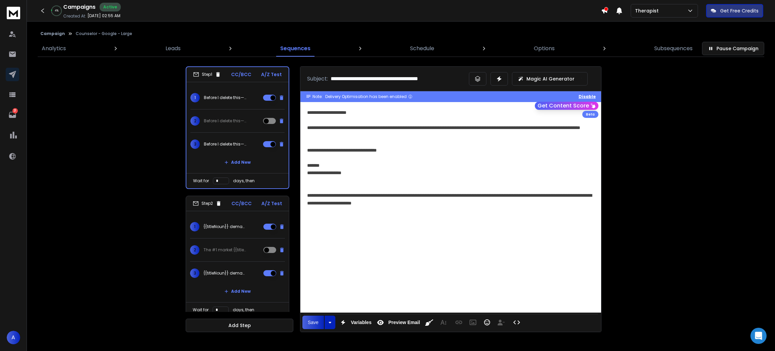
click at [216, 142] on p "Before I delete this—should I send details?" at bounding box center [225, 143] width 43 height 5
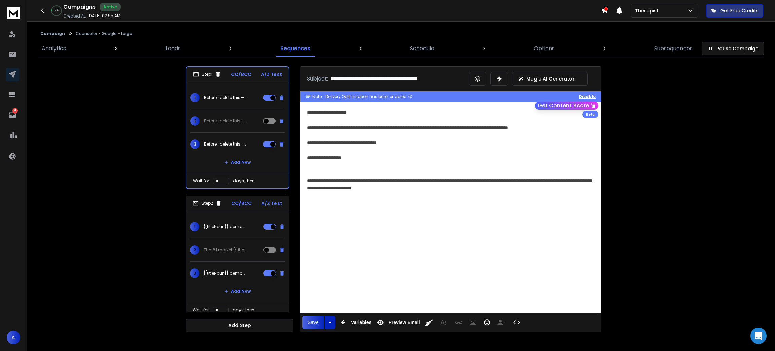
click at [215, 96] on p "Before I delete this—should I send details?" at bounding box center [225, 97] width 43 height 5
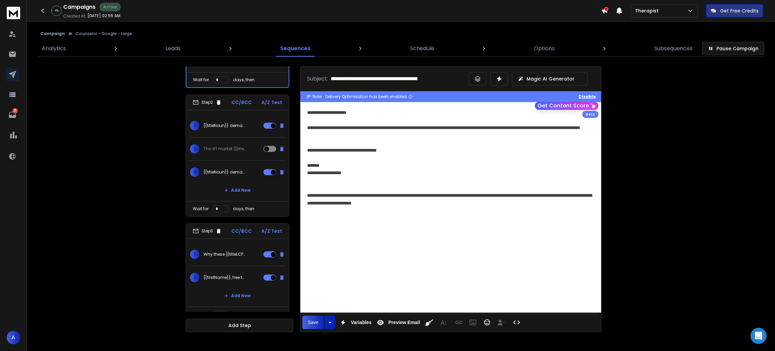
scroll to position [50, 0]
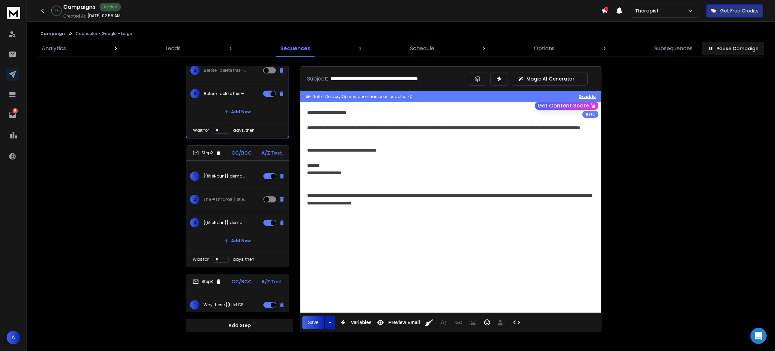
click at [235, 168] on div "1 {{titleNoun}} demand is rising" at bounding box center [237, 176] width 95 height 23
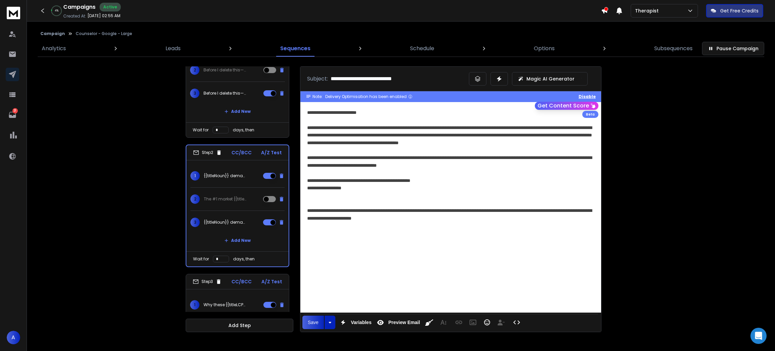
click at [217, 221] on p "{{titleNoun}} demand is rising" at bounding box center [225, 221] width 43 height 5
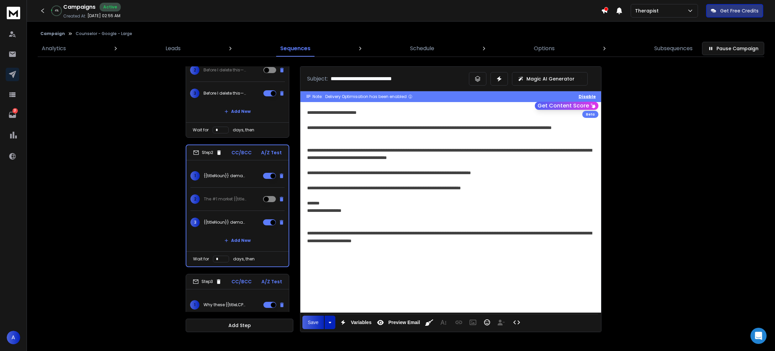
drag, startPoint x: 429, startPoint y: 82, endPoint x: 320, endPoint y: 81, distance: 109.4
click at [320, 81] on div "**********" at bounding box center [384, 79] width 155 height 8
click at [213, 195] on div "2 The #1 market {{titleLCP}} overlook (still!)" at bounding box center [218, 198] width 57 height 9
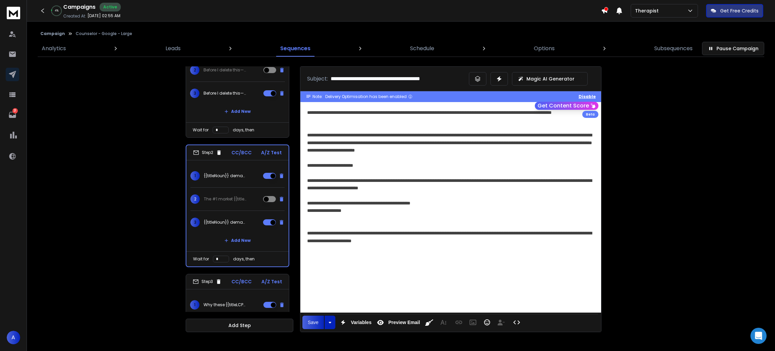
drag, startPoint x: 457, startPoint y: 74, endPoint x: 396, endPoint y: 76, distance: 60.9
click at [396, 76] on div "**********" at bounding box center [450, 79] width 301 height 25
drag, startPoint x: 451, startPoint y: 76, endPoint x: 322, endPoint y: 73, distance: 128.9
click at [322, 73] on div "**********" at bounding box center [450, 79] width 301 height 25
paste input
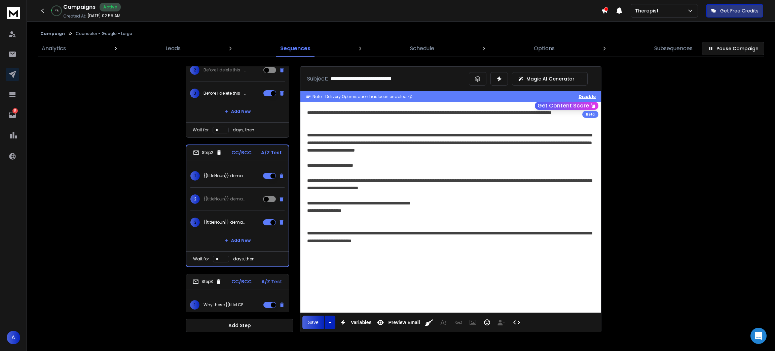
click at [223, 193] on div "2 {{titleNoun}} demand is rising" at bounding box center [237, 198] width 94 height 23
click at [219, 178] on p "{{titleNoun}} demand is rising" at bounding box center [225, 175] width 43 height 5
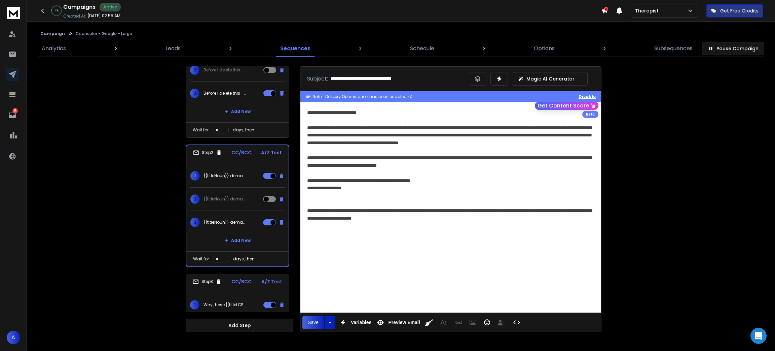
type input "**********"
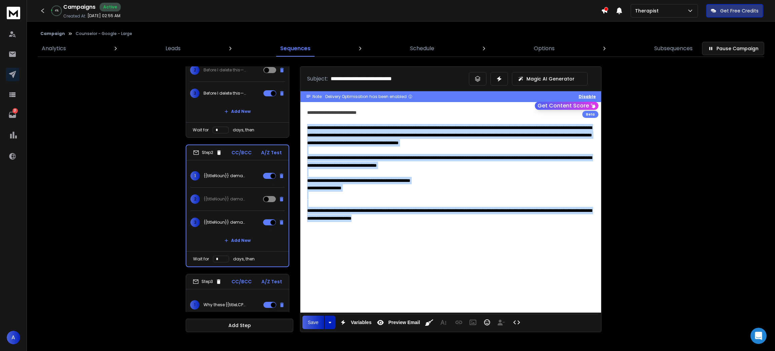
drag, startPoint x: 302, startPoint y: 125, endPoint x: 498, endPoint y: 266, distance: 241.6
click at [498, 266] on div "**********" at bounding box center [450, 207] width 301 height 210
copy div "**********"
click at [217, 194] on div "2 {{titleNoun}} demand is rising" at bounding box center [218, 198] width 57 height 9
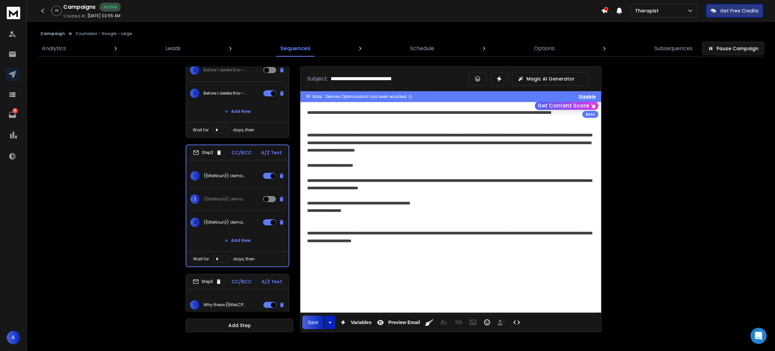
click at [427, 207] on div "**********" at bounding box center [450, 210] width 287 height 7
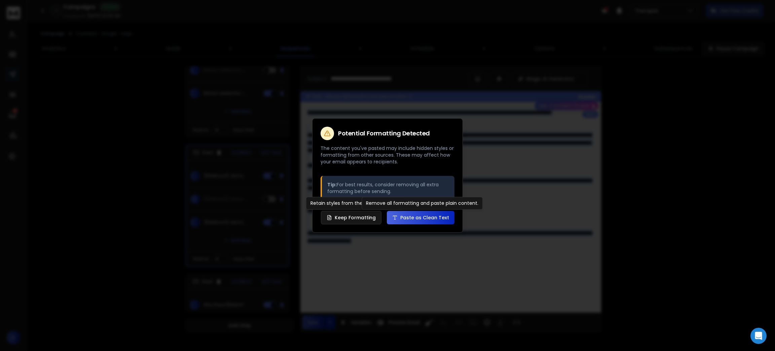
click at [417, 217] on button "Paste as Clean Text" at bounding box center [421, 217] width 68 height 13
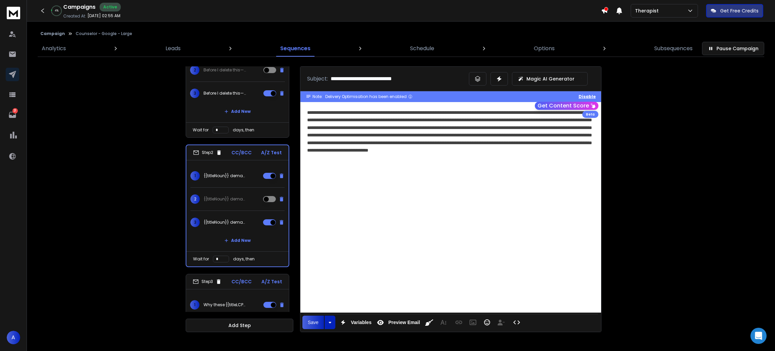
click at [223, 171] on div "1 {{titleNoun}} demand is rising" at bounding box center [237, 175] width 94 height 23
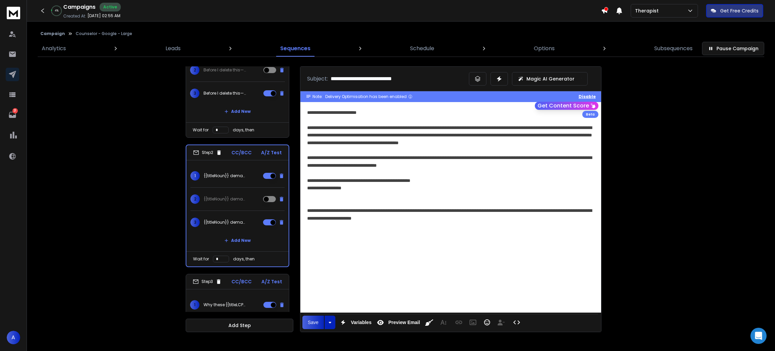
click at [219, 202] on div "2 {{titleNoun}} demand is rising" at bounding box center [218, 198] width 57 height 9
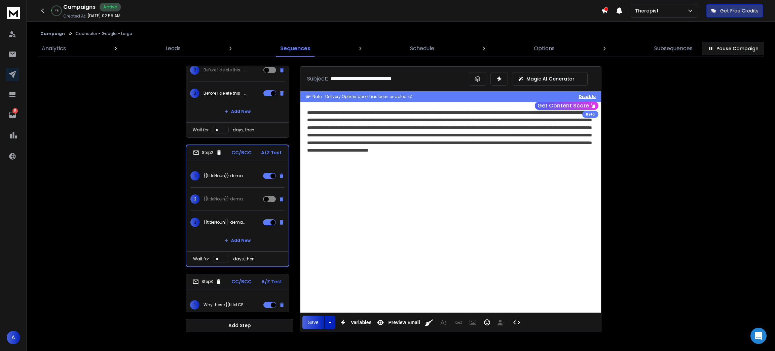
click at [527, 131] on div "**********" at bounding box center [450, 135] width 287 height 53
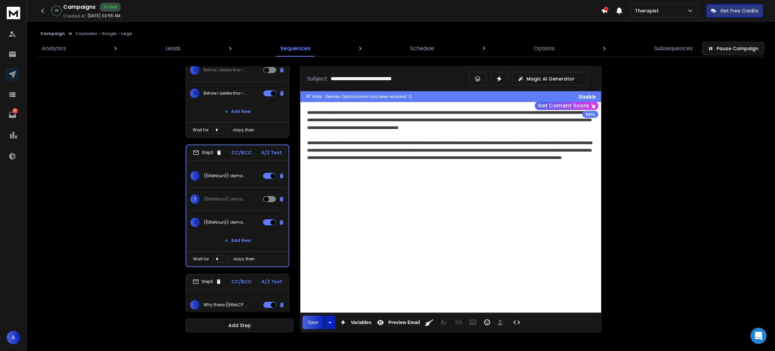
drag, startPoint x: 468, startPoint y: 150, endPoint x: 478, endPoint y: 152, distance: 10.4
click at [468, 150] on div "**********" at bounding box center [450, 154] width 287 height 30
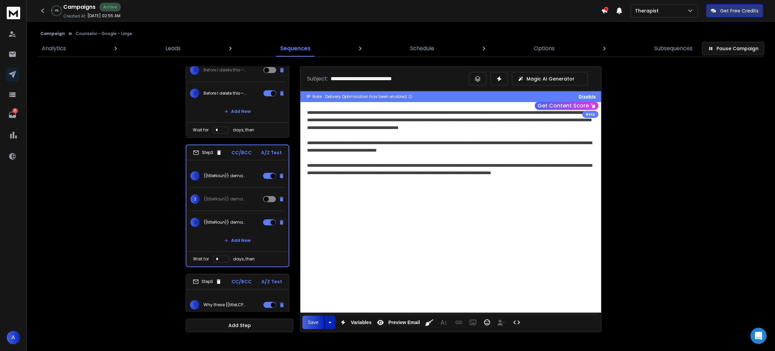
click at [440, 168] on div "**********" at bounding box center [450, 173] width 287 height 23
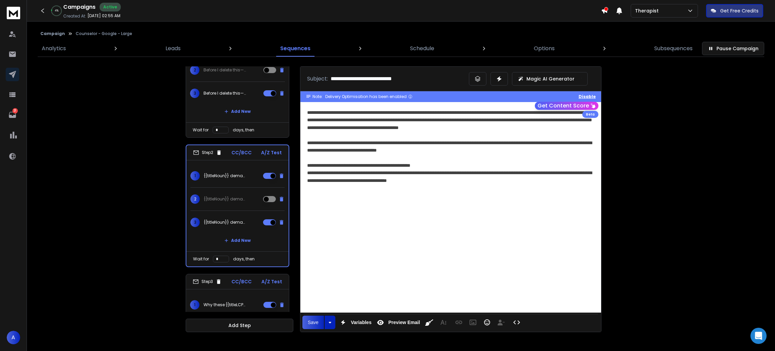
click at [353, 171] on div "**********" at bounding box center [450, 176] width 287 height 15
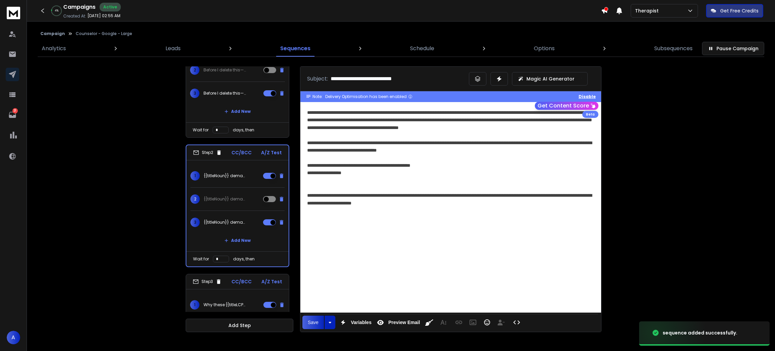
click at [265, 198] on button "button" at bounding box center [269, 199] width 13 height 6
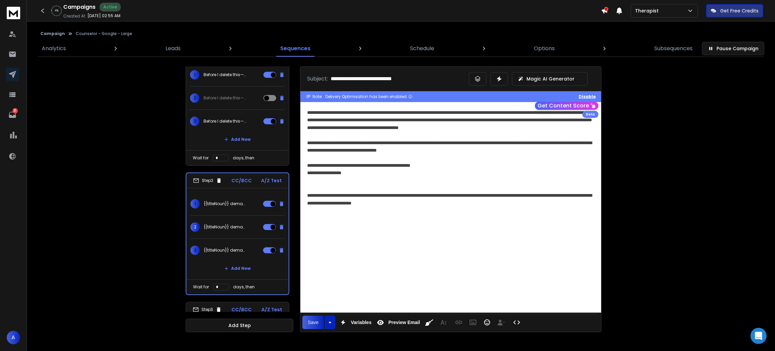
scroll to position [0, 0]
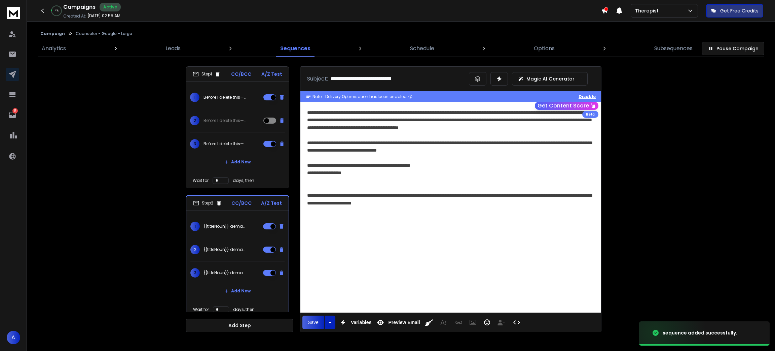
click at [211, 228] on p "{{titleNoun}} demand is rising" at bounding box center [225, 225] width 43 height 5
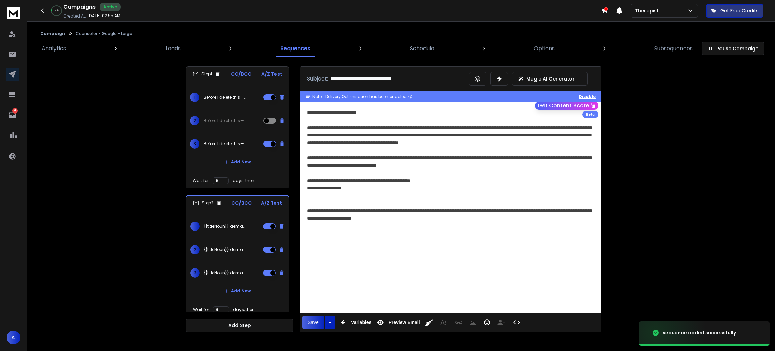
click at [223, 118] on p "Before I delete this—should I send details?" at bounding box center [225, 120] width 43 height 5
type input "**********"
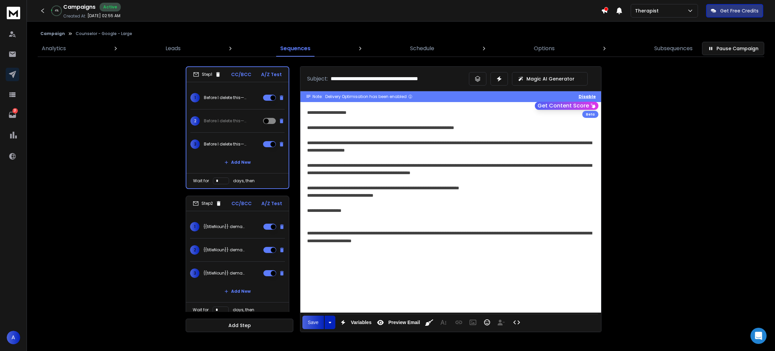
click at [214, 93] on div "1 Before I delete this—should I send details?" at bounding box center [218, 97] width 57 height 9
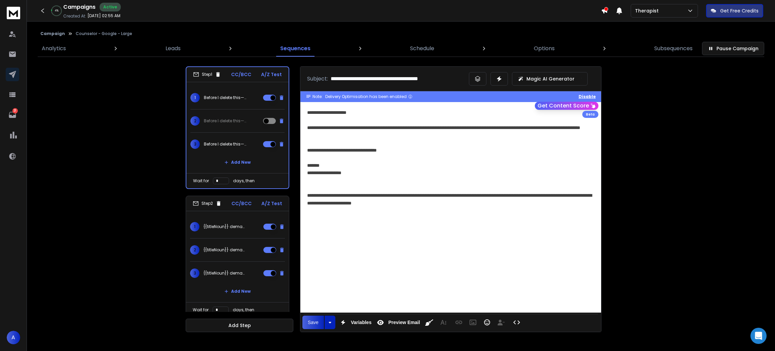
click at [211, 143] on p "Before I delete this—should I send details?" at bounding box center [225, 143] width 43 height 5
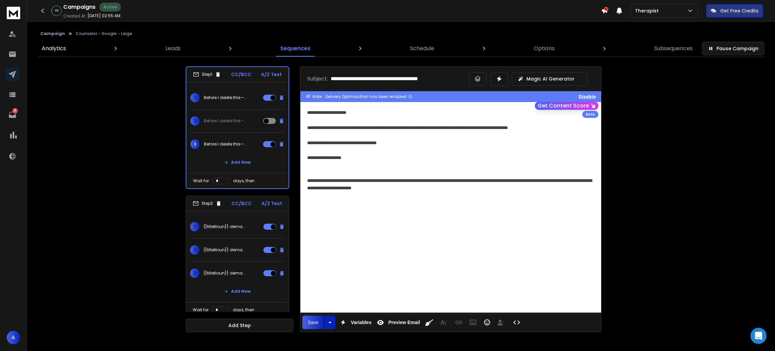
click at [49, 51] on p "Analytics" at bounding box center [54, 48] width 24 height 8
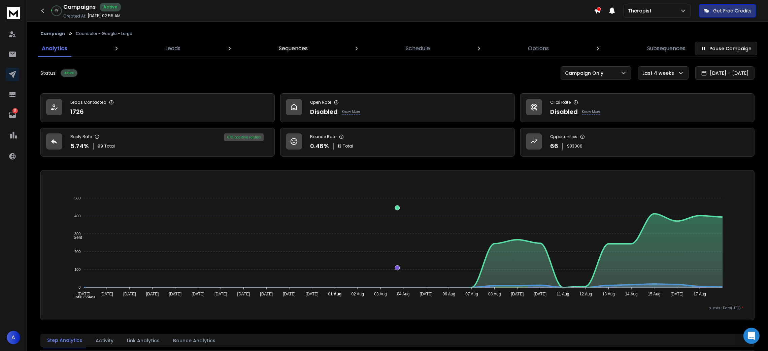
click at [306, 52] on p "Sequences" at bounding box center [293, 48] width 29 height 8
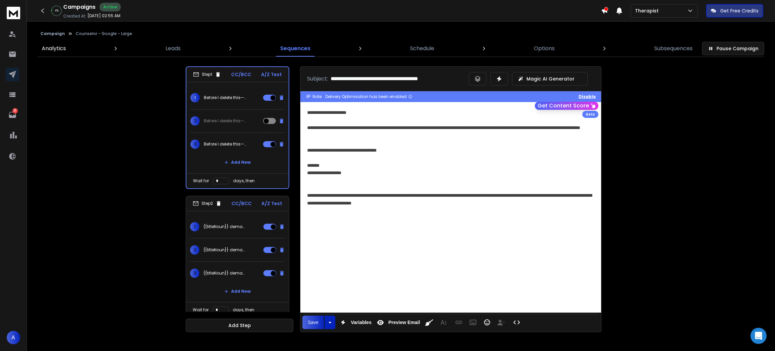
click at [61, 50] on p "Analytics" at bounding box center [54, 48] width 24 height 8
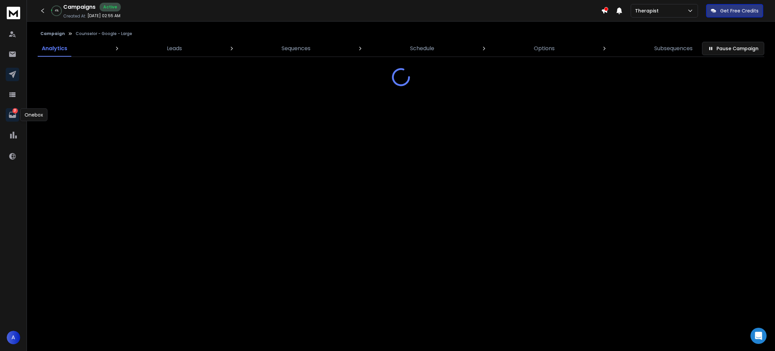
click at [13, 112] on p "21" at bounding box center [14, 110] width 5 height 5
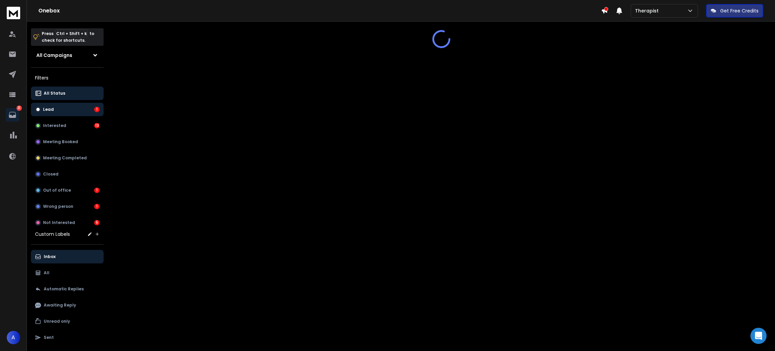
click at [66, 114] on button "Lead 1" at bounding box center [67, 109] width 73 height 13
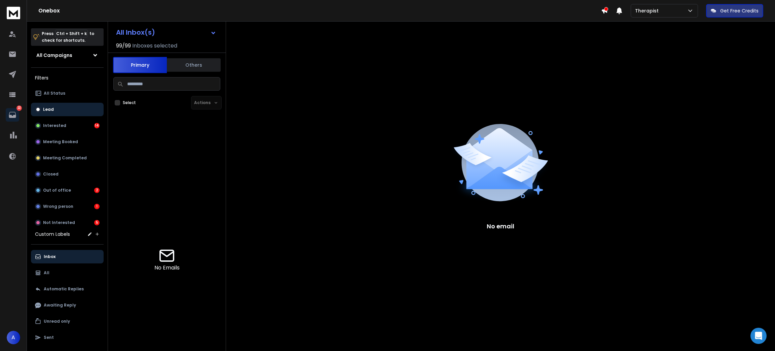
click at [46, 127] on p "Interested" at bounding box center [54, 125] width 23 height 5
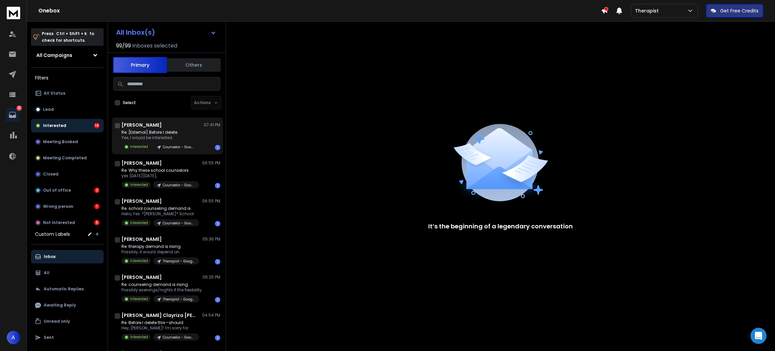
click at [145, 134] on p "Re: [External] Before I delete" at bounding box center [160, 132] width 78 height 5
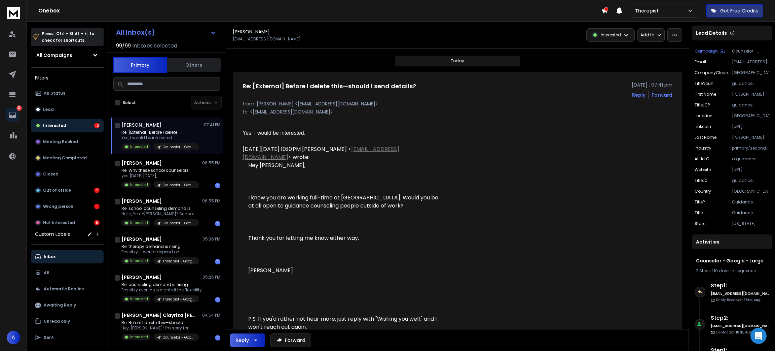
click at [244, 339] on div "Reply" at bounding box center [242, 339] width 13 height 7
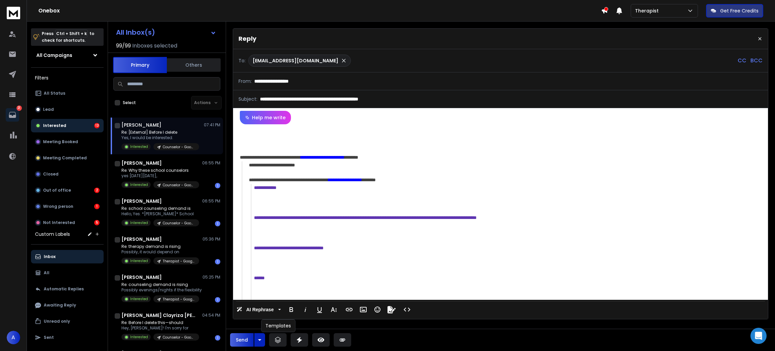
click at [277, 340] on icon at bounding box center [278, 339] width 7 height 7
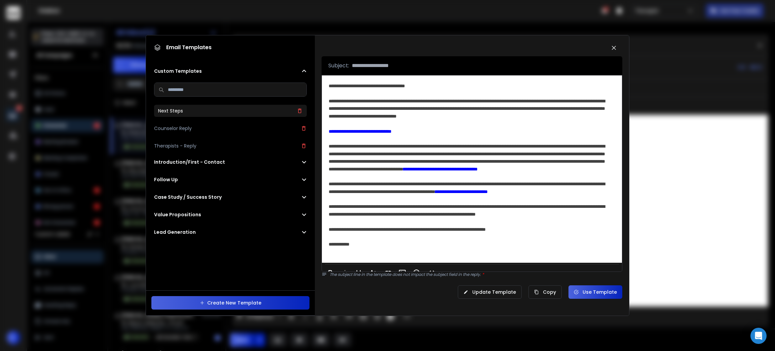
click at [210, 114] on div "Counselor Reply" at bounding box center [230, 110] width 145 height 7
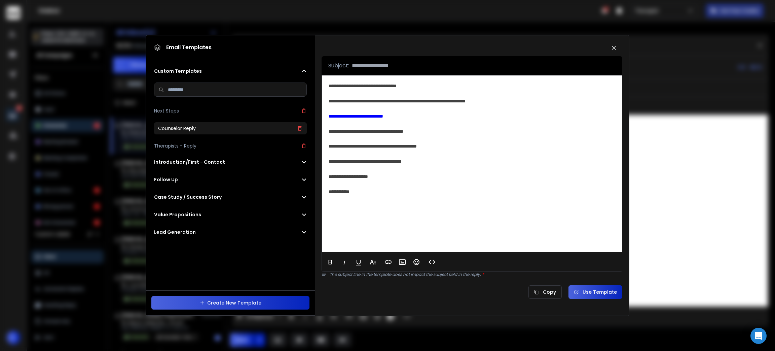
click at [595, 287] on button "Use Template" at bounding box center [596, 291] width 54 height 13
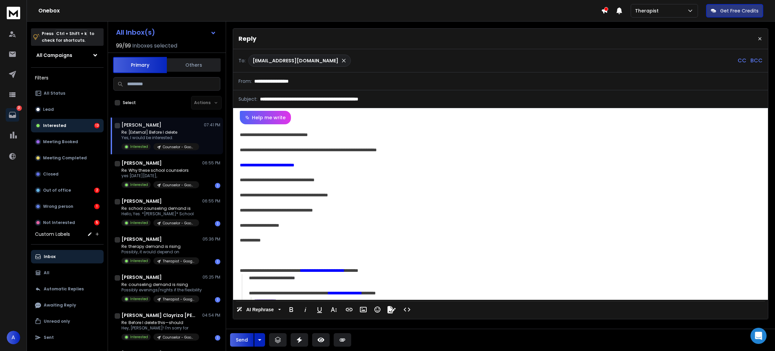
click at [246, 136] on div "**********" at bounding box center [496, 134] width 512 height 7
click at [245, 250] on div at bounding box center [501, 247] width 522 height 7
click at [239, 344] on button "Send" at bounding box center [242, 339] width 24 height 13
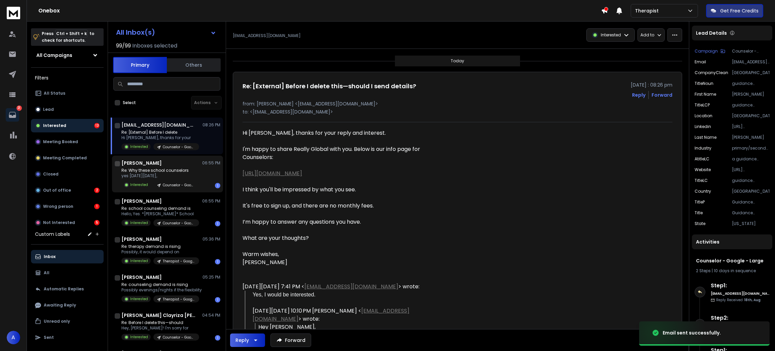
click at [132, 168] on p "Re: Why these school counselors" at bounding box center [160, 170] width 78 height 5
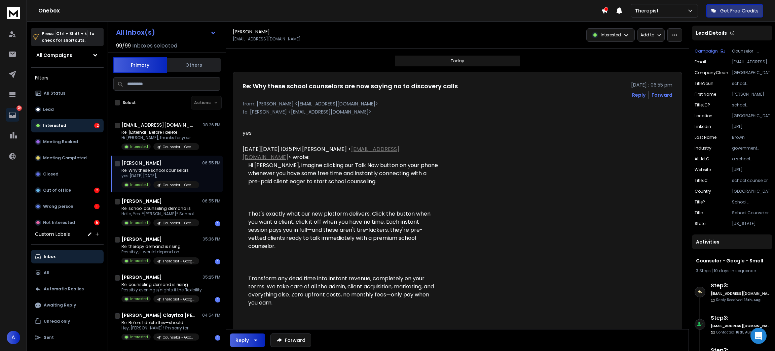
click at [238, 340] on div "Reply" at bounding box center [242, 339] width 13 height 7
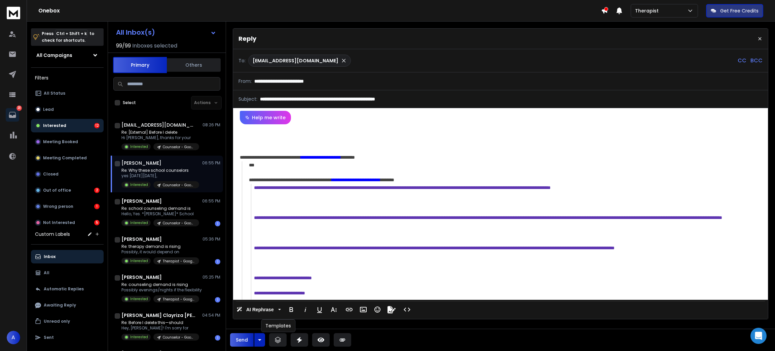
click at [277, 342] on icon at bounding box center [278, 342] width 6 height 2
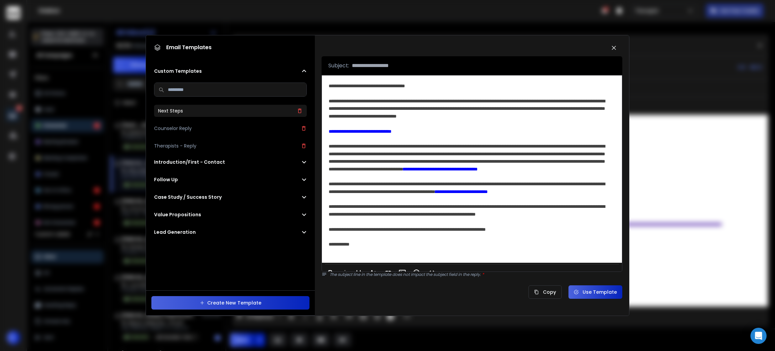
click at [213, 135] on div "Next Steps Counselor Reply Therapists - Reply" at bounding box center [230, 128] width 153 height 47
click at [213, 114] on div "Counselor Reply" at bounding box center [230, 110] width 145 height 7
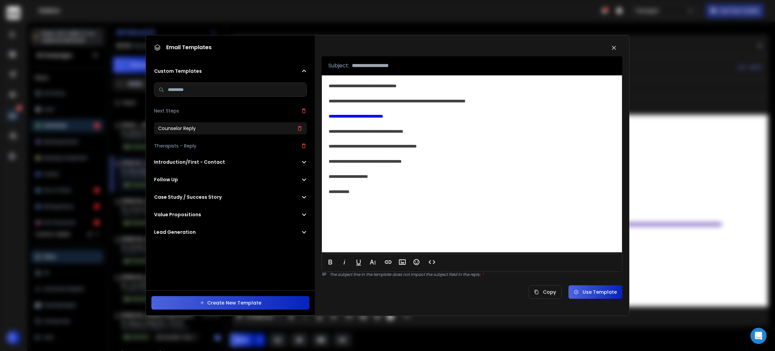
click at [599, 290] on button "Use Template" at bounding box center [596, 291] width 54 height 13
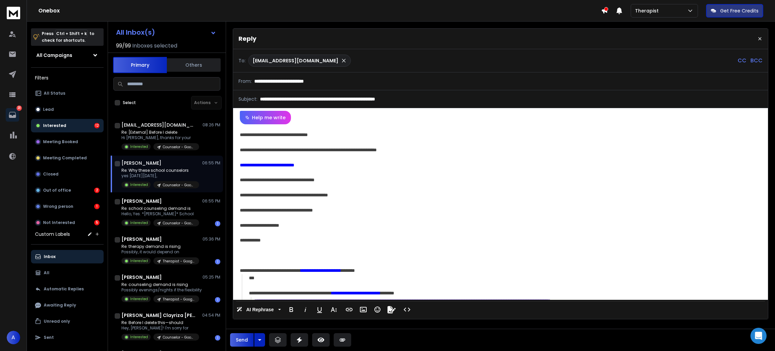
click at [247, 133] on div "**********" at bounding box center [496, 134] width 512 height 7
click at [273, 246] on div at bounding box center [501, 247] width 522 height 7
click at [249, 339] on button "Send" at bounding box center [242, 339] width 24 height 13
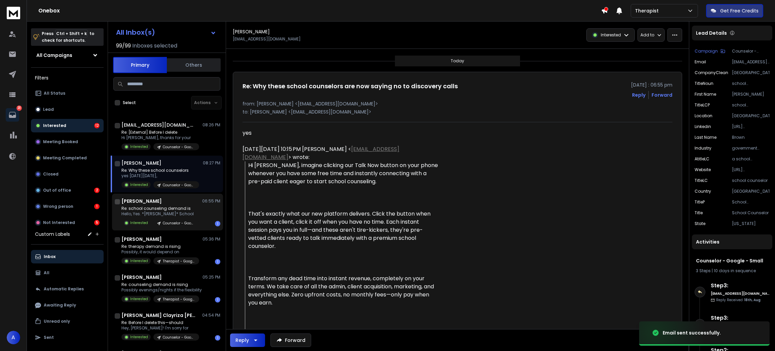
click at [184, 208] on p "Re: school counseling demand is" at bounding box center [160, 208] width 78 height 5
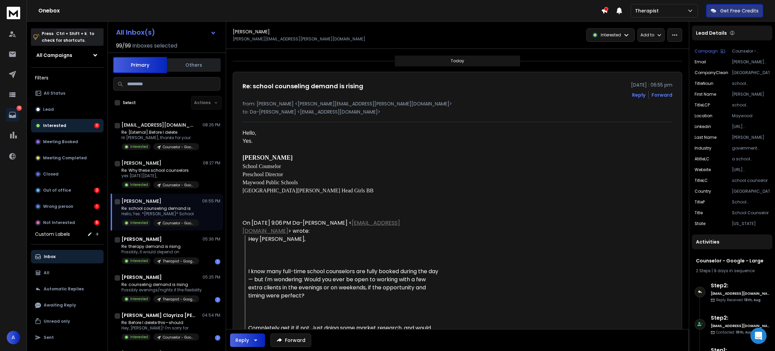
click at [236, 341] on div "Reply" at bounding box center [242, 339] width 13 height 7
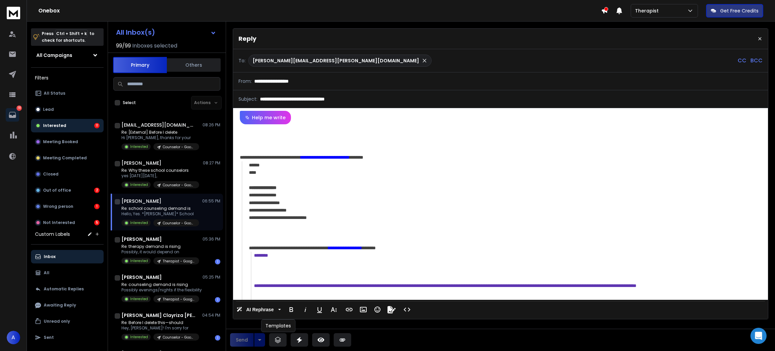
click at [275, 342] on icon at bounding box center [278, 339] width 7 height 7
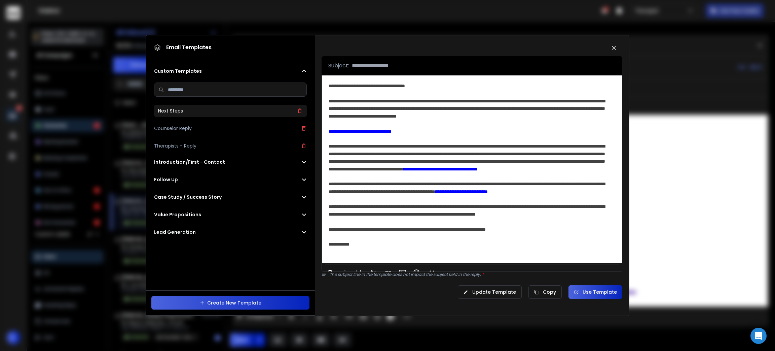
click at [193, 133] on div "Counselor Reply" at bounding box center [230, 128] width 153 height 12
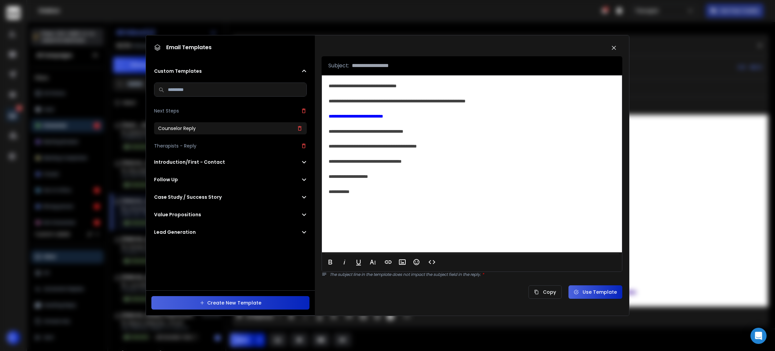
click at [576, 290] on icon at bounding box center [576, 291] width 5 height 5
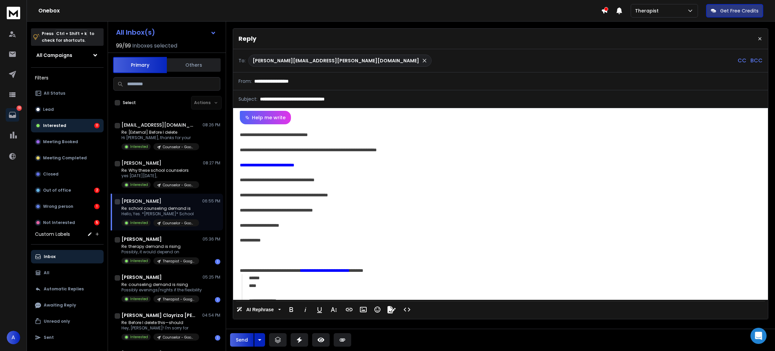
click at [245, 135] on div "**********" at bounding box center [496, 134] width 512 height 7
click at [252, 248] on div at bounding box center [501, 247] width 522 height 7
click at [243, 338] on button "Send" at bounding box center [242, 339] width 24 height 13
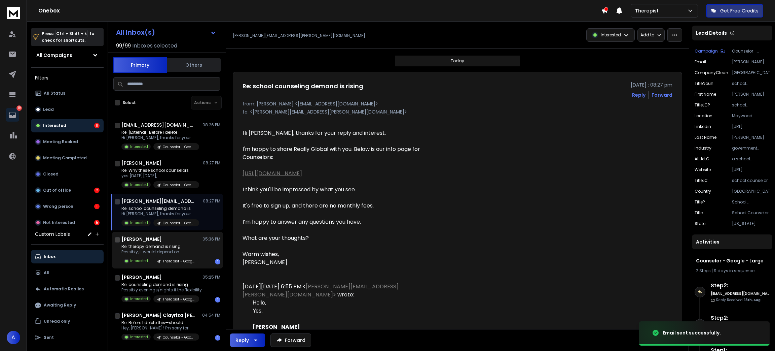
click at [164, 244] on p "Re: therapy demand is rising" at bounding box center [160, 246] width 78 height 5
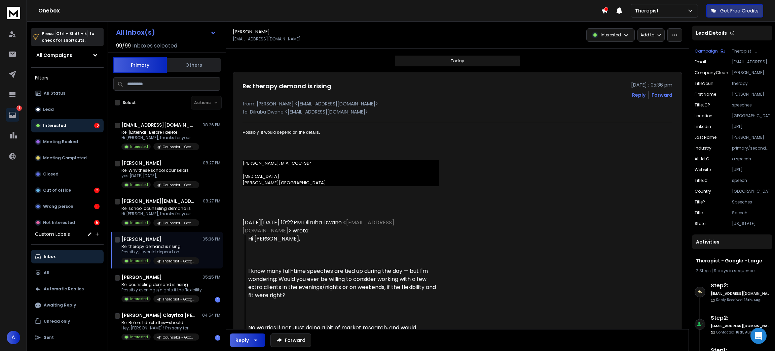
click at [239, 341] on div "Reply" at bounding box center [242, 339] width 13 height 7
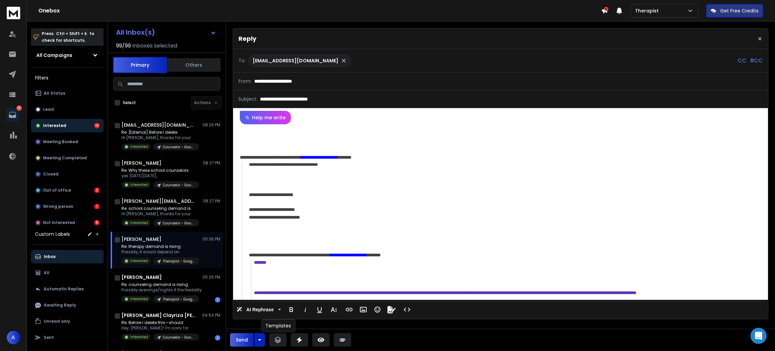
click at [278, 345] on button at bounding box center [277, 339] width 17 height 13
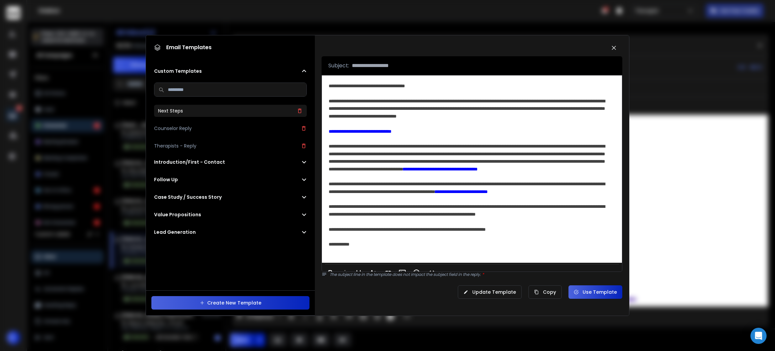
click at [209, 114] on div "Therapists - Reply" at bounding box center [230, 110] width 145 height 7
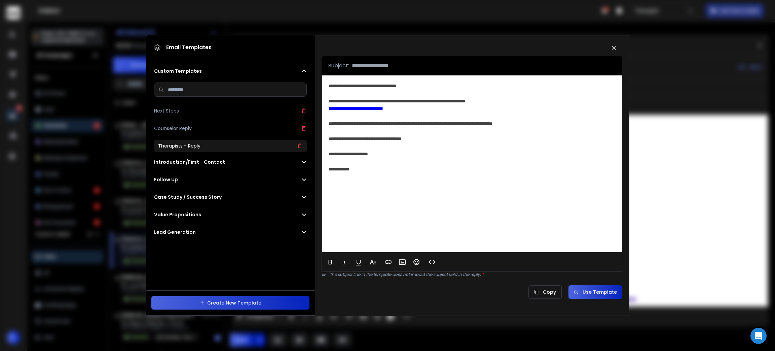
click at [601, 296] on button "Use Template" at bounding box center [596, 291] width 54 height 13
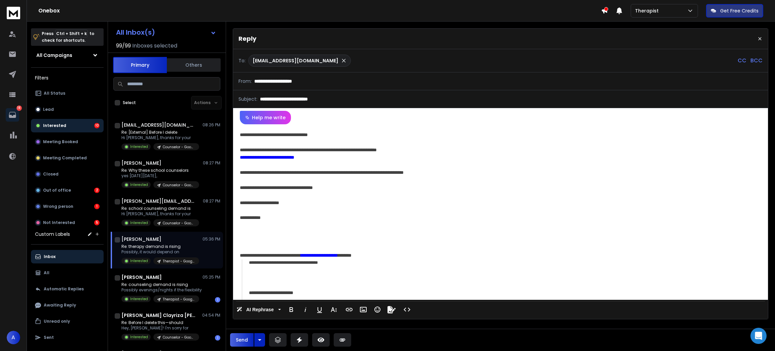
click at [246, 137] on div "**********" at bounding box center [496, 134] width 512 height 7
click at [241, 341] on button "Send" at bounding box center [242, 339] width 24 height 13
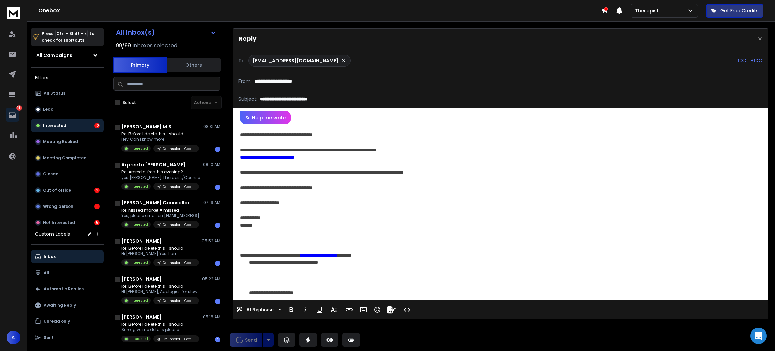
scroll to position [454, 0]
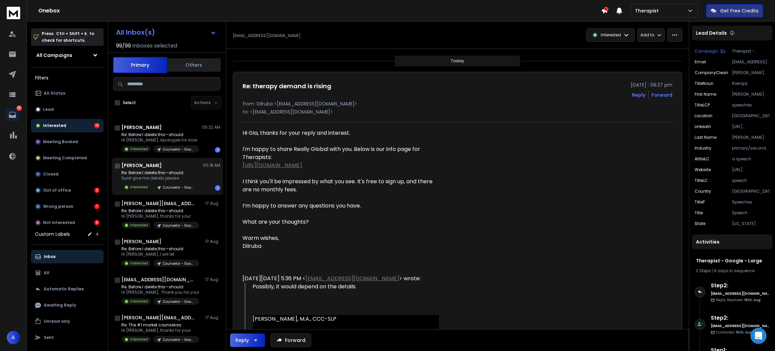
click at [179, 167] on div "Aireen Arabis 05:18 AM" at bounding box center [170, 165] width 99 height 7
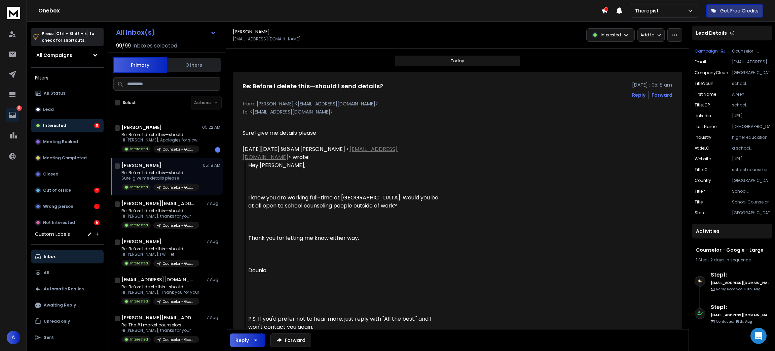
click at [241, 346] on button "Reply" at bounding box center [247, 339] width 35 height 13
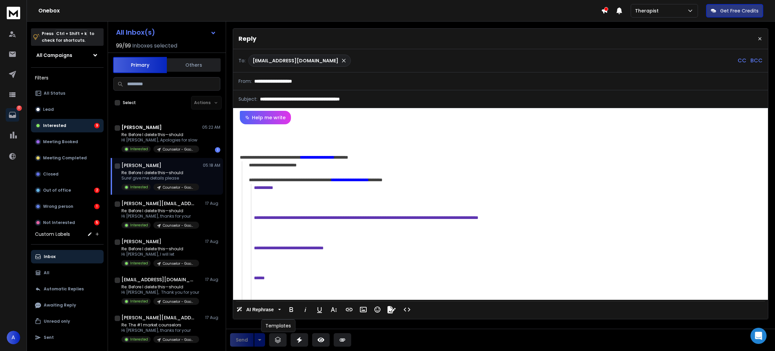
click at [275, 340] on icon at bounding box center [278, 341] width 6 height 2
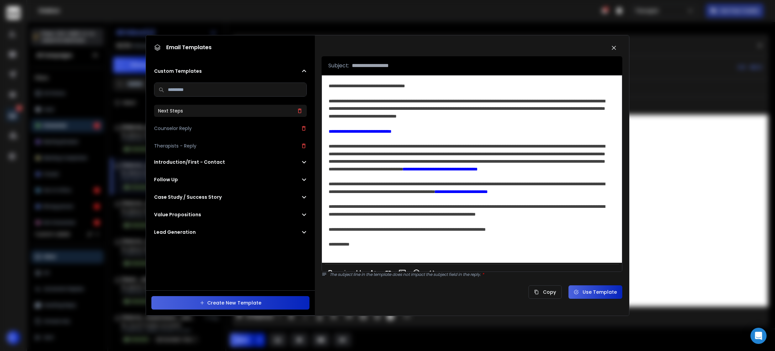
click at [220, 132] on div "Counselor Reply" at bounding box center [230, 128] width 153 height 12
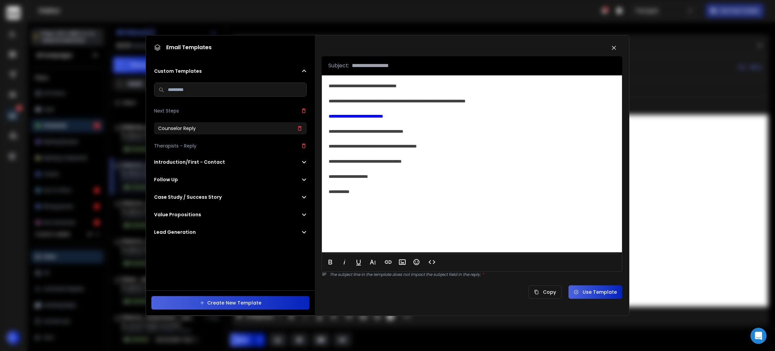
click at [585, 294] on button "Use Template" at bounding box center [596, 291] width 54 height 13
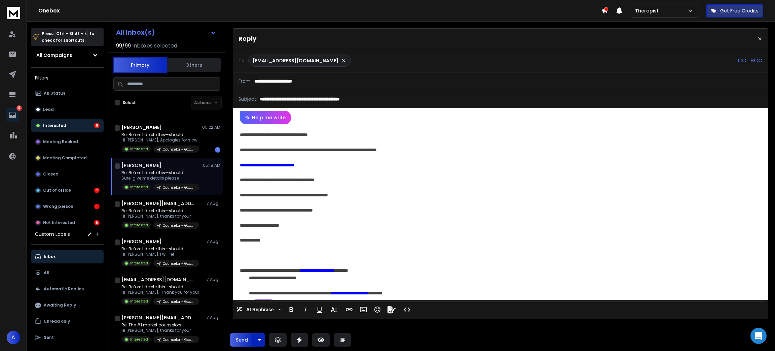
click at [245, 134] on div "**********" at bounding box center [496, 134] width 512 height 7
click at [251, 248] on div at bounding box center [501, 247] width 522 height 7
click at [234, 341] on button "Send" at bounding box center [242, 339] width 24 height 13
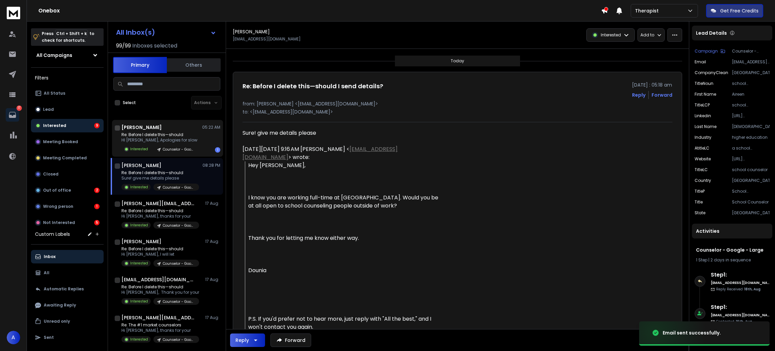
click at [167, 124] on div "Lisa Swinburn 05:22 AM" at bounding box center [170, 127] width 99 height 7
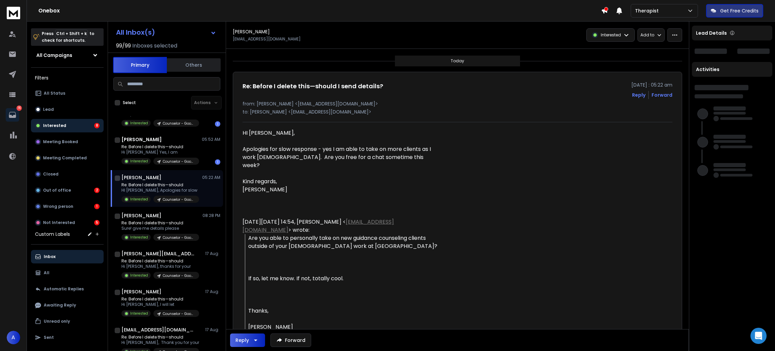
scroll to position [353, 0]
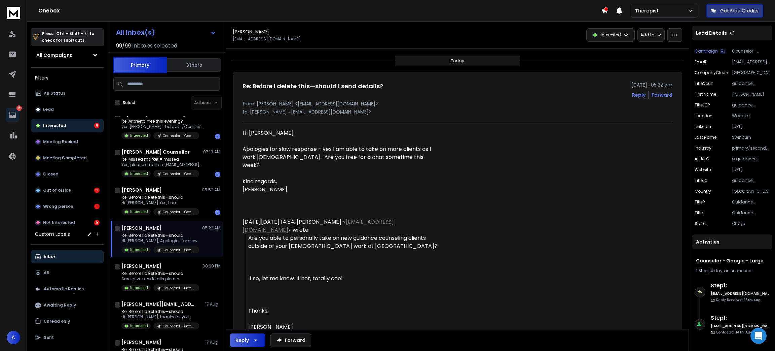
click at [241, 339] on div "Reply" at bounding box center [242, 339] width 13 height 7
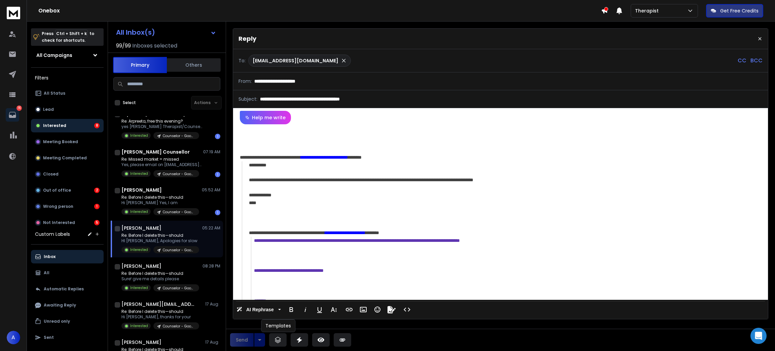
click at [280, 336] on icon at bounding box center [278, 339] width 7 height 7
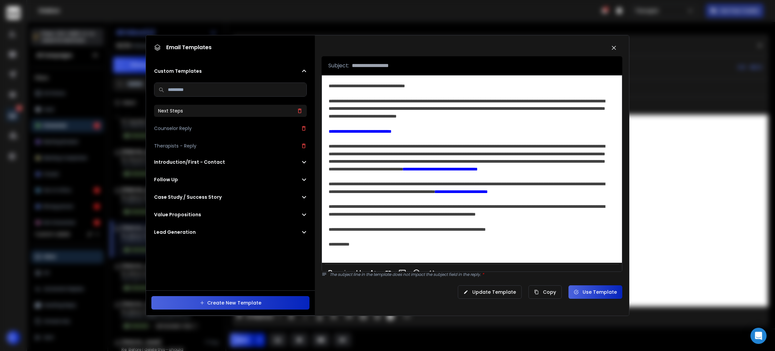
click at [253, 133] on div "Counselor Reply" at bounding box center [230, 128] width 153 height 12
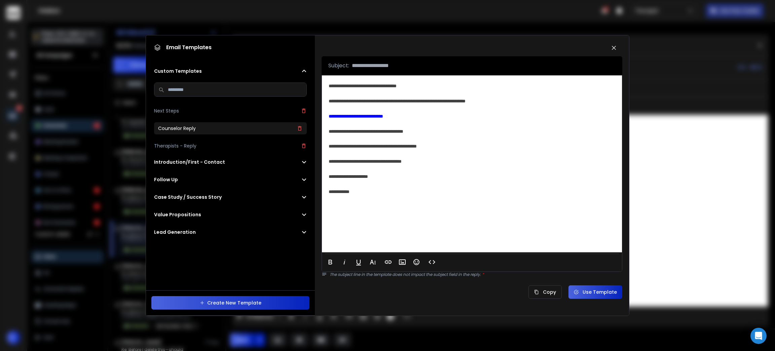
click at [595, 290] on button "Use Template" at bounding box center [596, 291] width 54 height 13
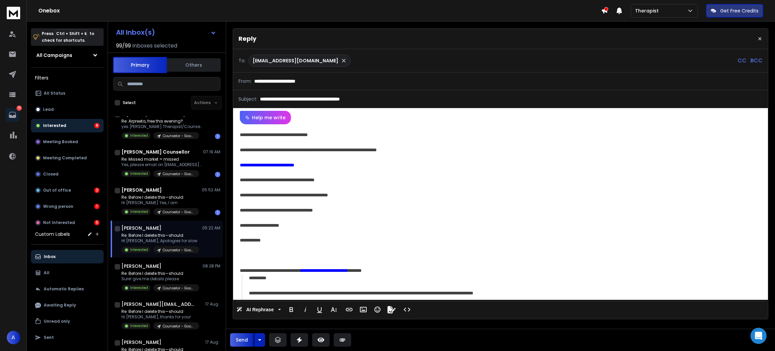
click at [245, 133] on div "**********" at bounding box center [496, 134] width 512 height 7
click at [246, 250] on div at bounding box center [501, 247] width 522 height 7
click at [245, 343] on button "Send" at bounding box center [242, 339] width 24 height 13
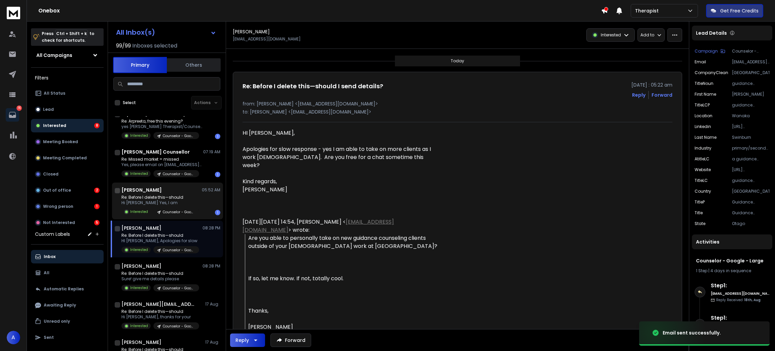
click at [166, 196] on p "Re: Before I delete this—should" at bounding box center [160, 196] width 78 height 5
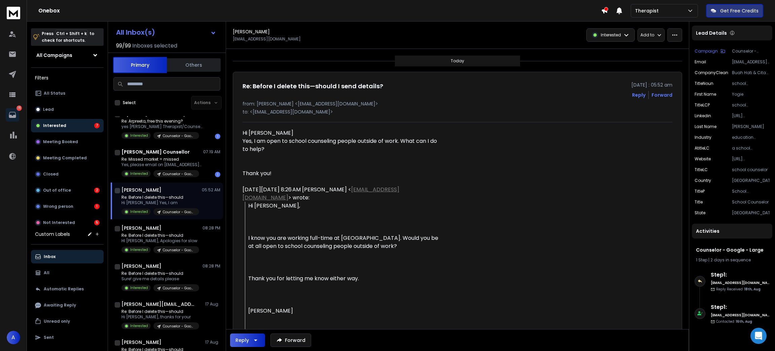
click at [241, 341] on div "Reply" at bounding box center [242, 339] width 13 height 7
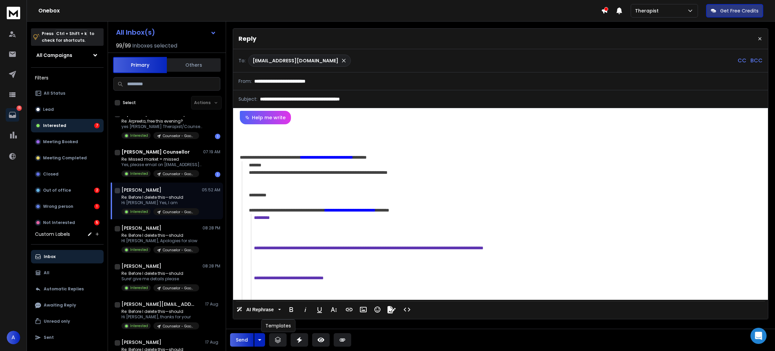
click at [274, 341] on button at bounding box center [277, 339] width 17 height 13
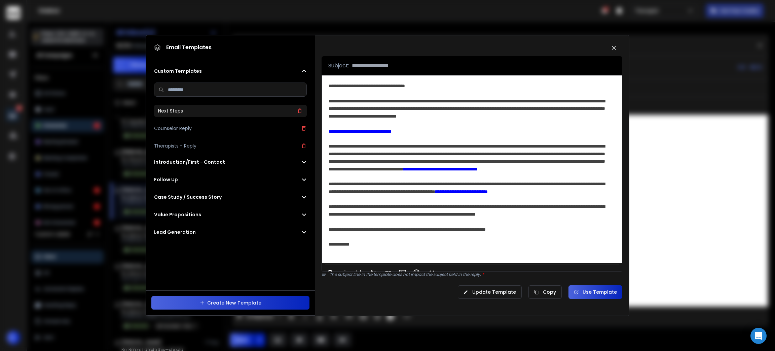
click at [197, 114] on div "Counselor Reply" at bounding box center [230, 110] width 145 height 7
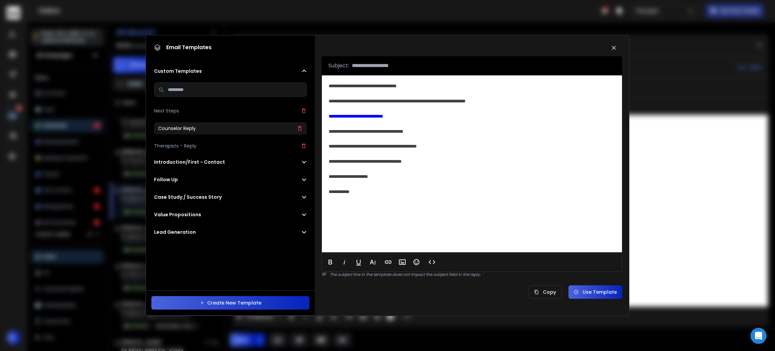
click at [609, 291] on button "Use Template" at bounding box center [596, 291] width 54 height 13
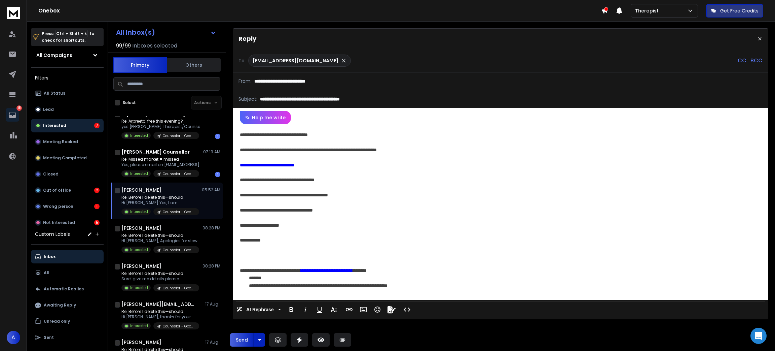
click at [246, 134] on div "**********" at bounding box center [496, 134] width 512 height 7
click at [249, 243] on div "**********" at bounding box center [496, 239] width 512 height 7
click at [249, 247] on div at bounding box center [501, 247] width 522 height 7
click at [245, 342] on button "Send" at bounding box center [242, 339] width 24 height 13
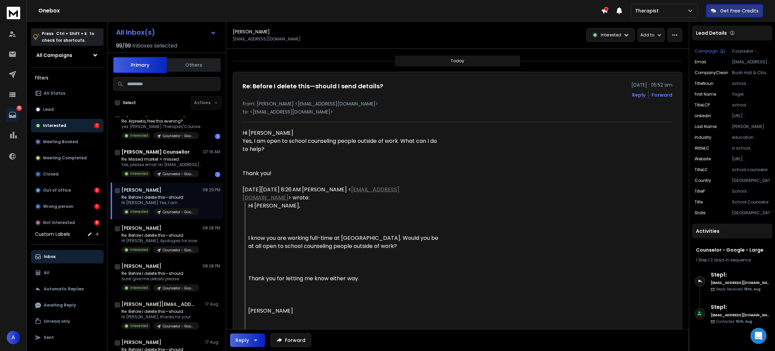
drag, startPoint x: 171, startPoint y: 161, endPoint x: 222, endPoint y: 166, distance: 51.1
click at [171, 160] on p "Re: Missed market = missed" at bounding box center [161, 158] width 81 height 5
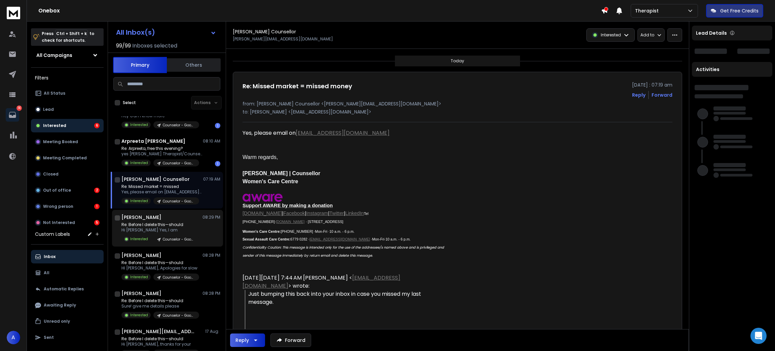
scroll to position [303, 0]
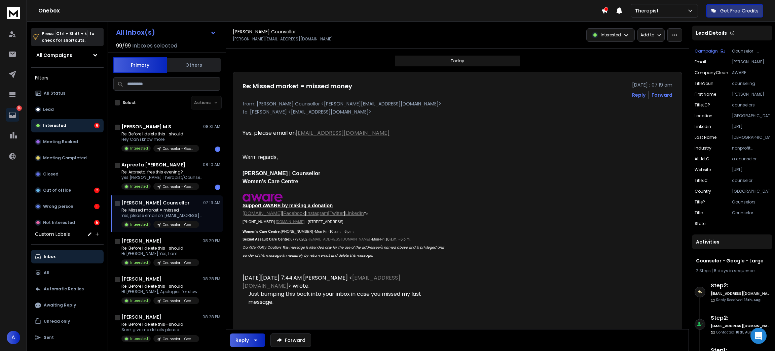
click at [243, 339] on div "Reply" at bounding box center [242, 339] width 13 height 7
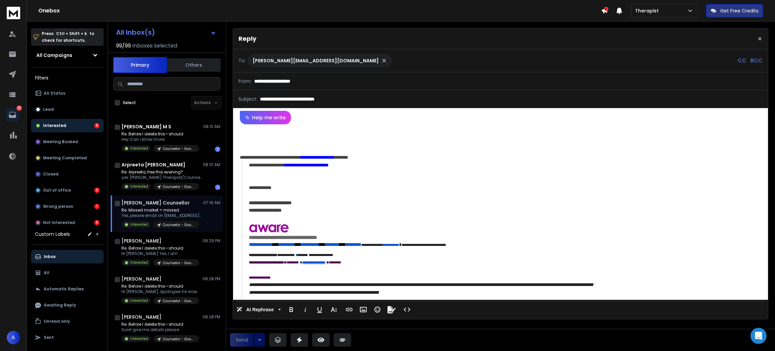
click at [394, 63] on input at bounding box center [417, 61] width 47 height 12
paste input "**********"
type input "**********"
click at [334, 157] on link "**********" at bounding box center [318, 157] width 34 height 5
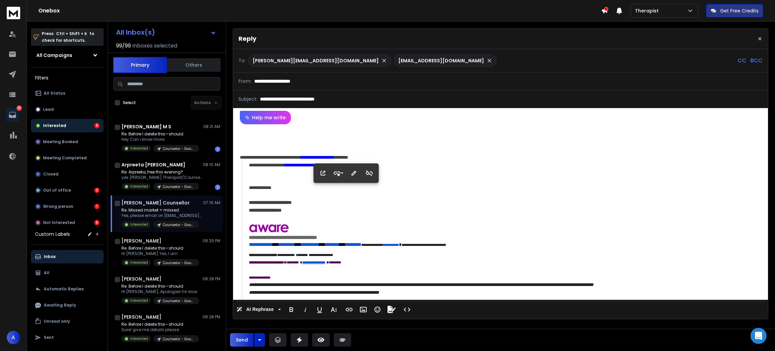
scroll to position [0, 0]
click at [382, 60] on icon at bounding box center [384, 60] width 5 height 5
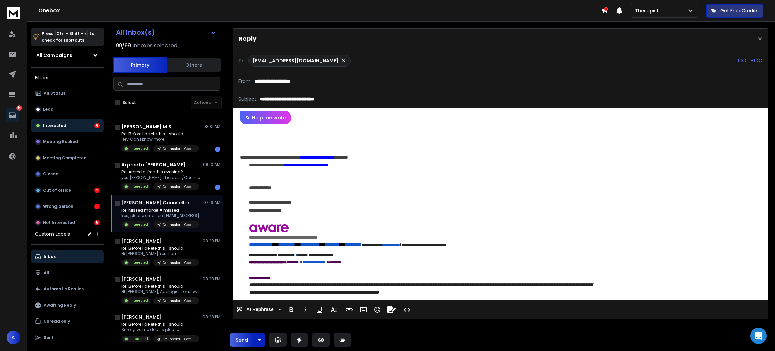
click at [288, 133] on div at bounding box center [501, 134] width 522 height 7
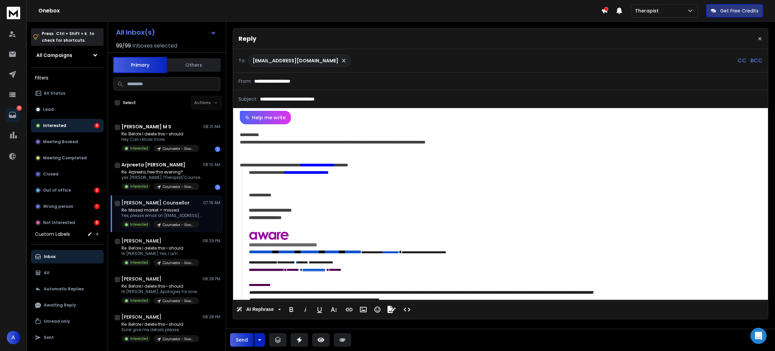
click at [408, 144] on div "**********" at bounding box center [496, 138] width 512 height 15
click at [486, 142] on div "**********" at bounding box center [496, 138] width 512 height 15
click at [536, 144] on div "**********" at bounding box center [496, 138] width 512 height 15
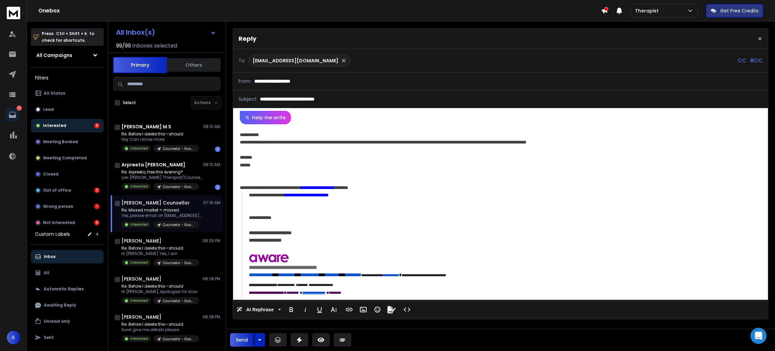
click at [235, 333] on button "Send" at bounding box center [242, 339] width 24 height 13
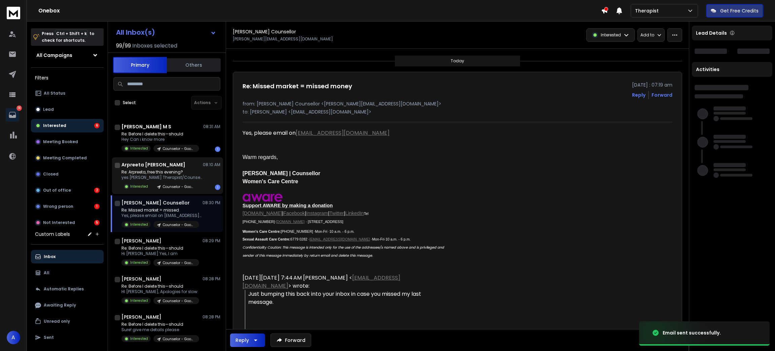
click at [183, 173] on p "Re: Arpreeta, free this evening?" at bounding box center [161, 171] width 81 height 5
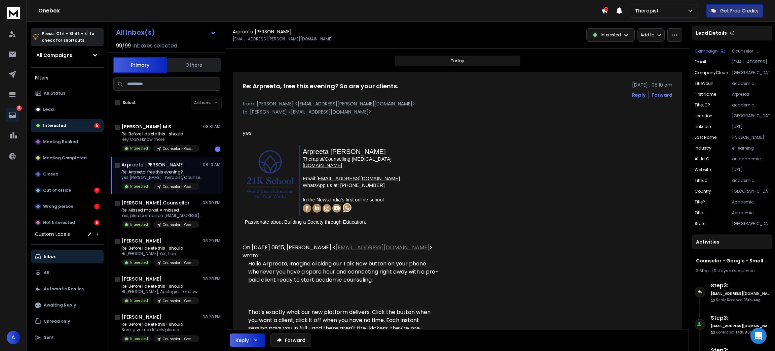
click at [238, 345] on button "Reply" at bounding box center [247, 339] width 35 height 13
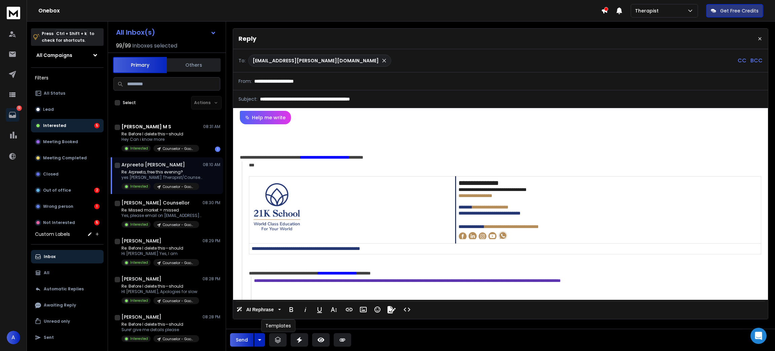
click at [277, 343] on icon at bounding box center [278, 339] width 7 height 7
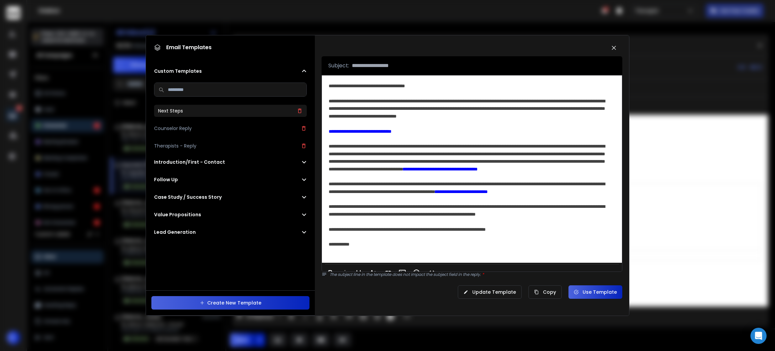
click at [211, 114] on div "Counselor Reply" at bounding box center [230, 110] width 145 height 7
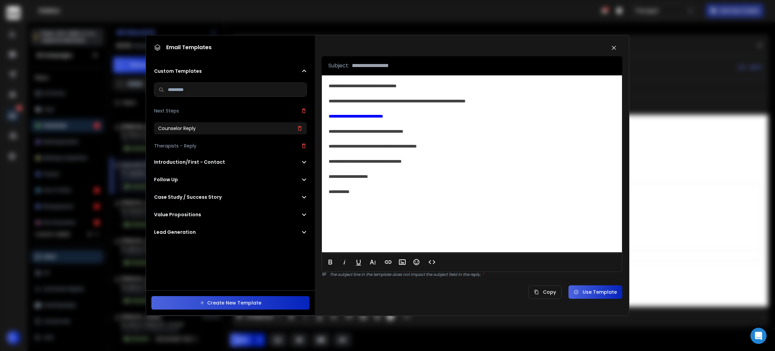
click at [576, 289] on button "Use Template" at bounding box center [596, 291] width 54 height 13
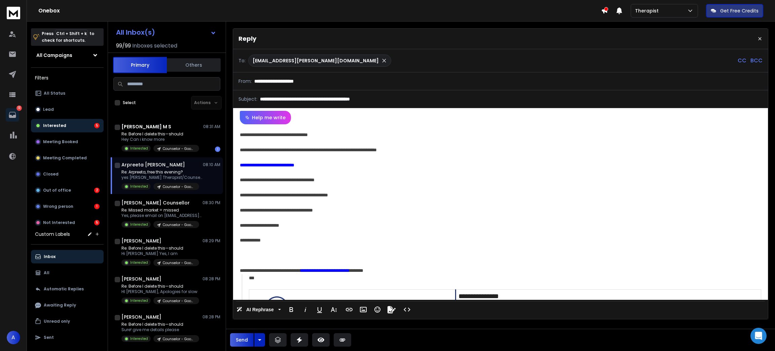
click at [245, 137] on div "**********" at bounding box center [496, 134] width 512 height 7
click at [249, 243] on div "**********" at bounding box center [496, 239] width 512 height 7
click at [249, 249] on div at bounding box center [501, 247] width 522 height 7
click at [240, 341] on button "Send" at bounding box center [242, 339] width 24 height 13
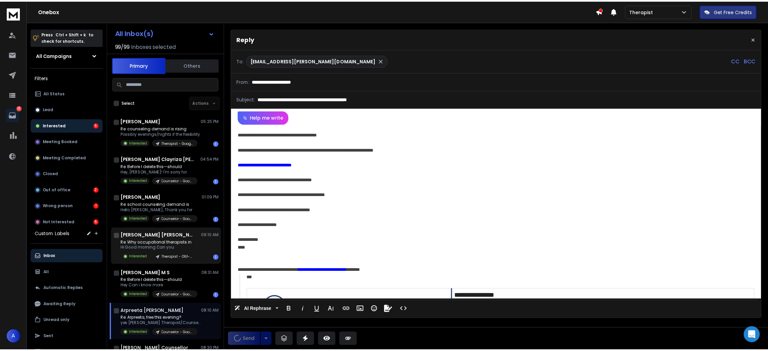
scroll to position [151, 0]
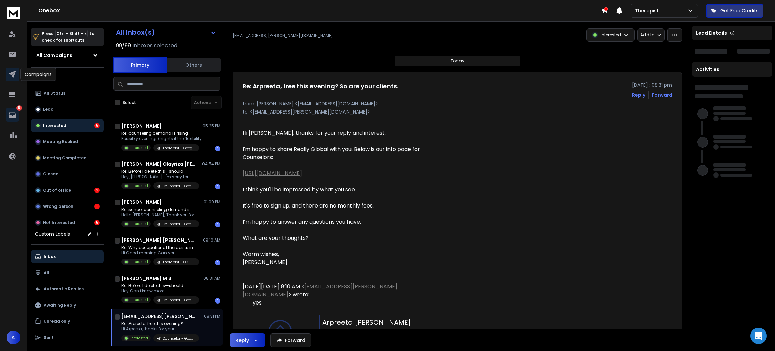
click at [15, 70] on icon at bounding box center [12, 74] width 8 height 8
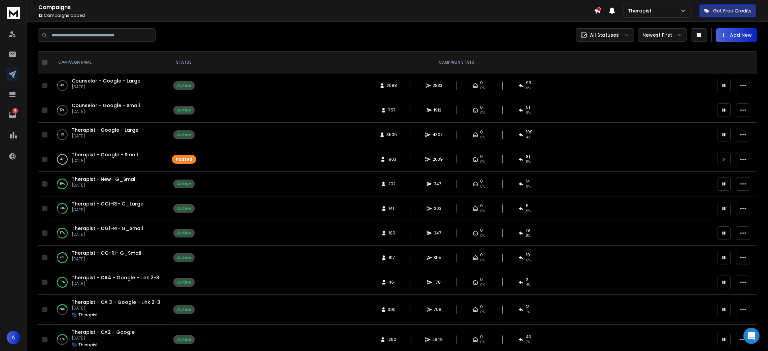
click at [136, 102] on td "10 % Counselor - Google - Small 11 days ago" at bounding box center [109, 110] width 118 height 25
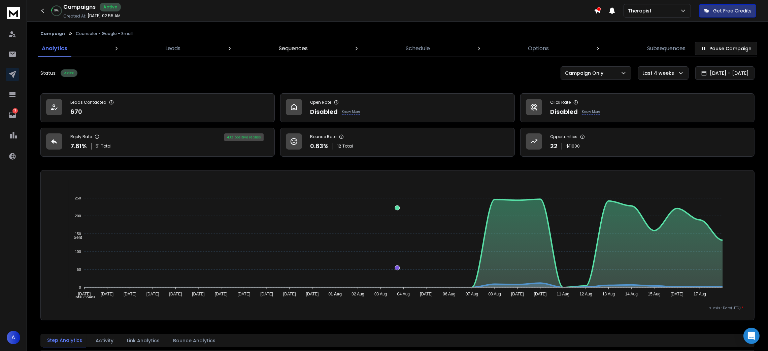
click at [282, 47] on p "Sequences" at bounding box center [293, 48] width 29 height 8
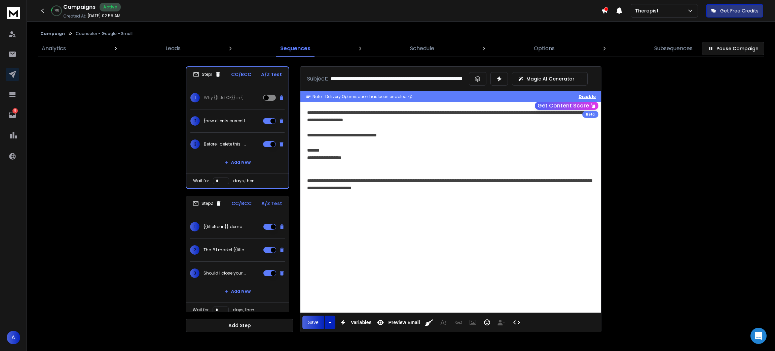
click at [265, 229] on button "button" at bounding box center [269, 226] width 13 height 6
type input "**********"
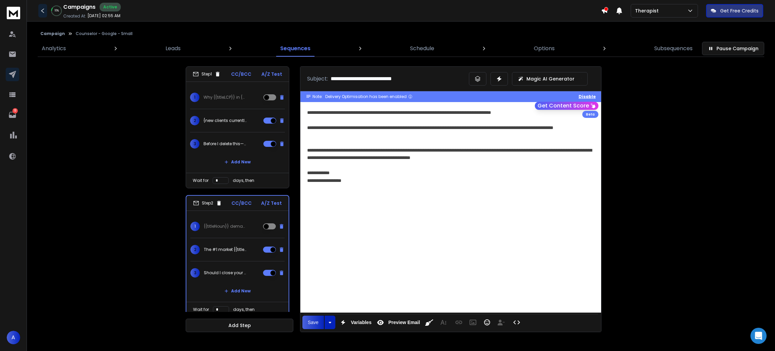
click at [45, 11] on icon at bounding box center [43, 11] width 6 height 6
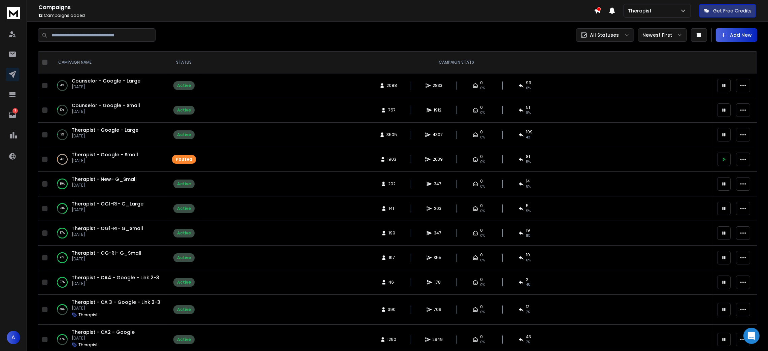
click at [117, 107] on span "Counselor - Google - Small" at bounding box center [106, 105] width 68 height 7
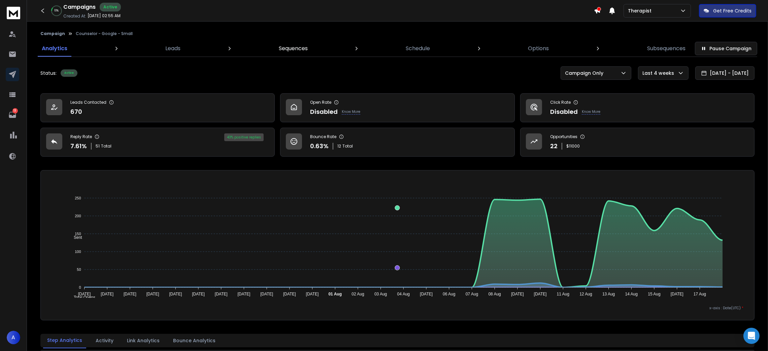
click at [294, 52] on p "Sequences" at bounding box center [293, 48] width 29 height 8
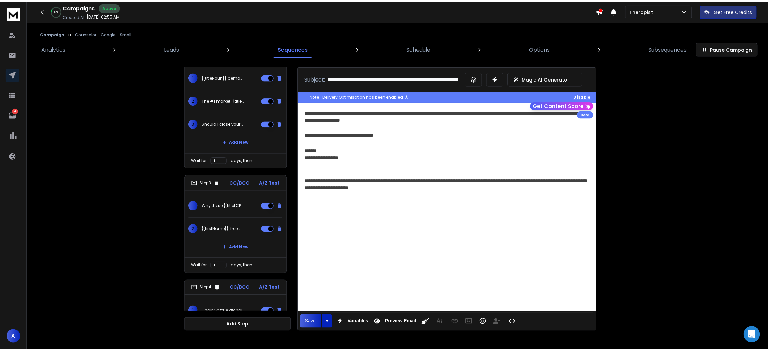
scroll to position [151, 0]
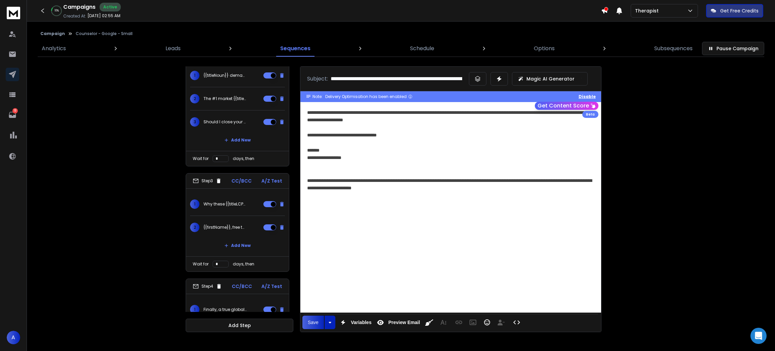
click at [265, 201] on button "button" at bounding box center [269, 204] width 13 height 6
type input "**********"
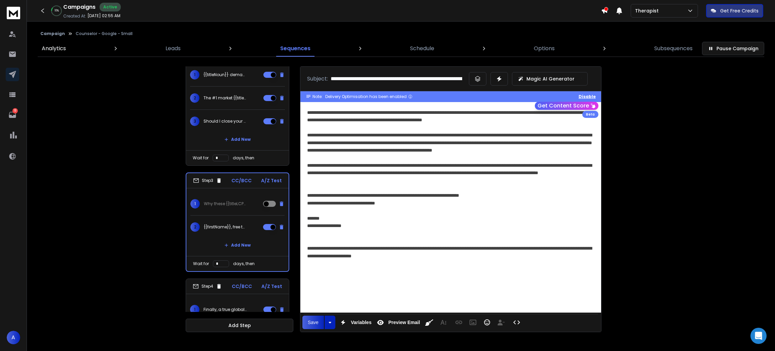
click at [56, 46] on p "Analytics" at bounding box center [54, 48] width 24 height 8
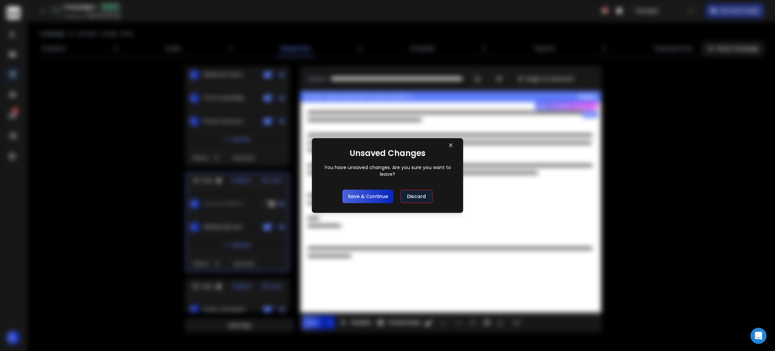
drag, startPoint x: 375, startPoint y: 193, endPoint x: 372, endPoint y: 195, distance: 3.6
click at [375, 193] on button "Save & Continue" at bounding box center [368, 195] width 51 height 13
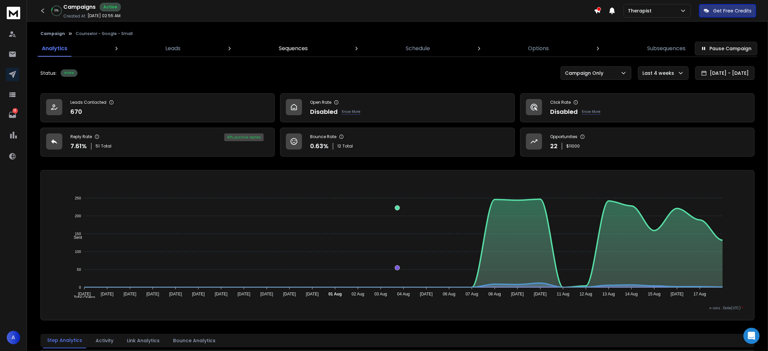
click at [284, 43] on link "Sequences" at bounding box center [293, 48] width 37 height 16
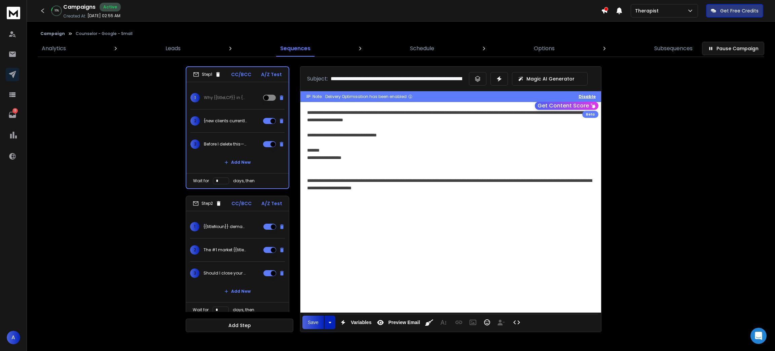
click at [232, 121] on p "{new clients currently?|taking on new clients currently?}" at bounding box center [225, 120] width 43 height 5
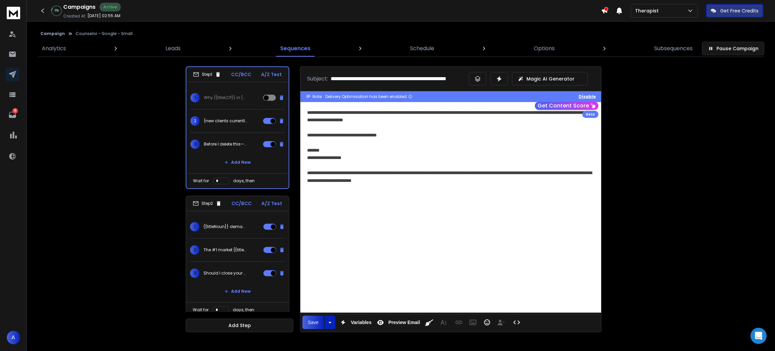
click at [223, 95] on p "Why {{titleLCP}} in {State|City|your area} are {adding|adding up} hours in 2025" at bounding box center [225, 97] width 43 height 5
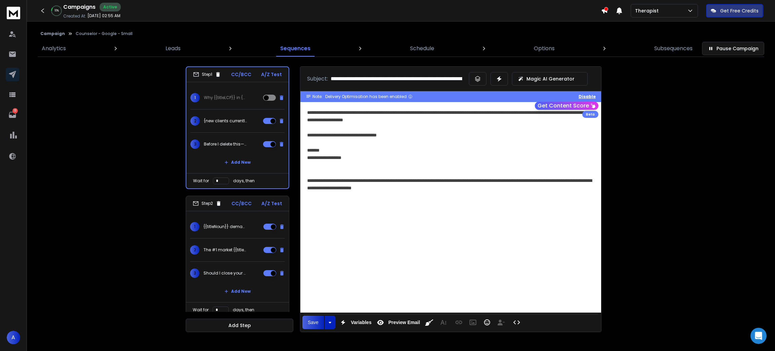
click at [217, 141] on p "Before I delete this—should I send details?" at bounding box center [225, 143] width 43 height 5
type input "**********"
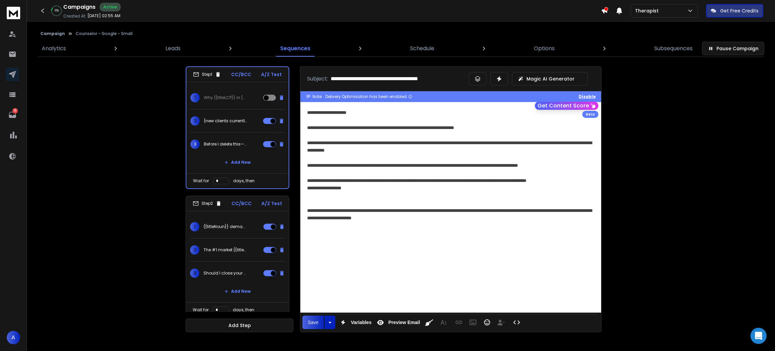
click at [74, 52] on div "Analytics Leads Sequences Schedule Options Subsequences" at bounding box center [367, 48] width 659 height 16
click at [60, 50] on p "Analytics" at bounding box center [54, 48] width 24 height 8
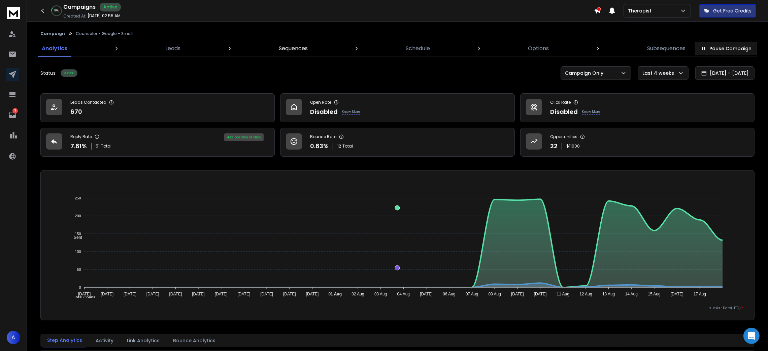
click at [294, 52] on p "Sequences" at bounding box center [293, 48] width 29 height 8
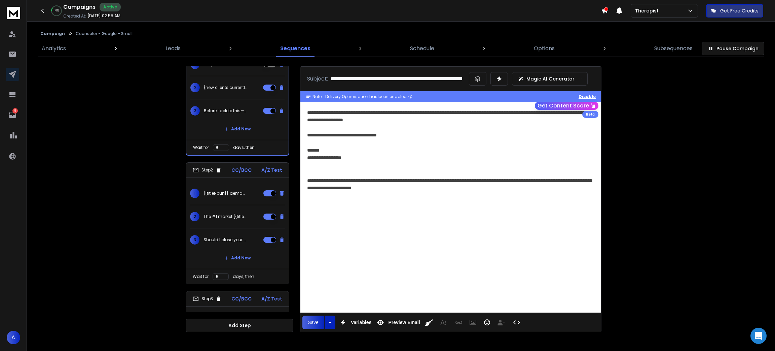
scroll to position [50, 0]
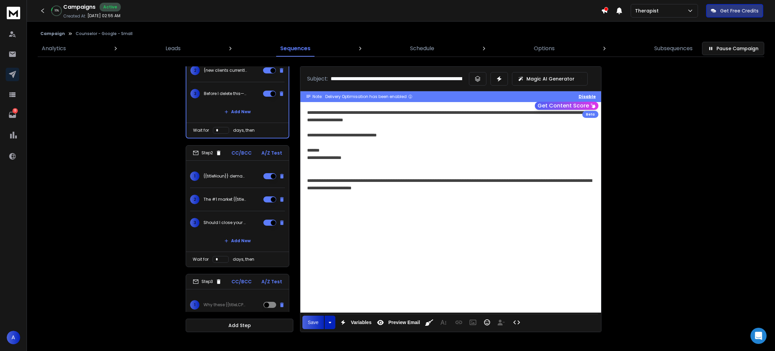
click at [266, 174] on button "button" at bounding box center [269, 176] width 13 height 6
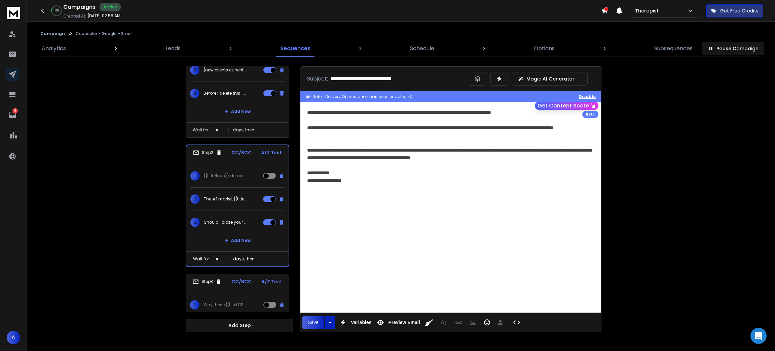
click at [232, 225] on div "3 Should I close your file?" at bounding box center [218, 221] width 57 height 9
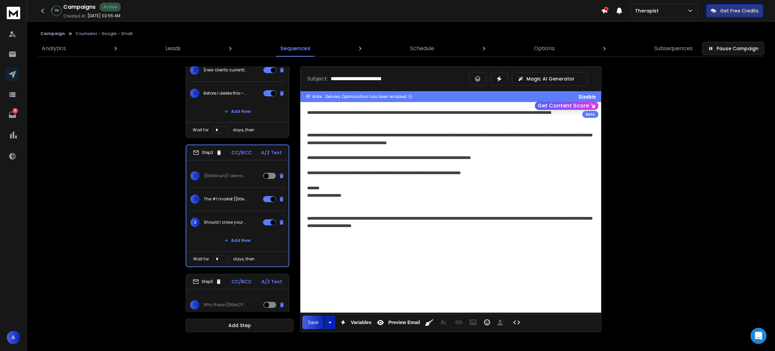
click at [219, 92] on p "Before I delete this—should I send details?" at bounding box center [225, 93] width 43 height 5
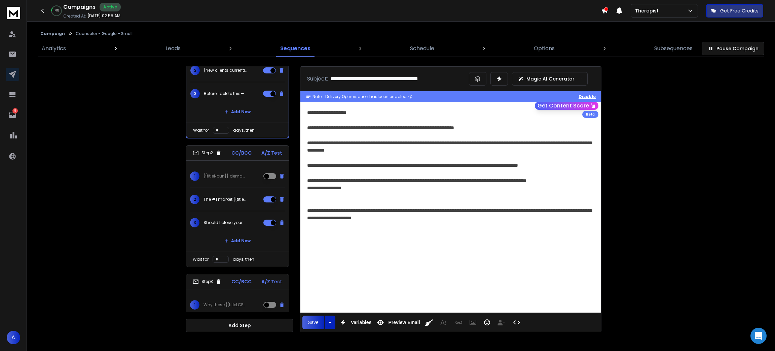
click at [218, 217] on div "3 Should I close your file?" at bounding box center [237, 222] width 95 height 23
type input "**********"
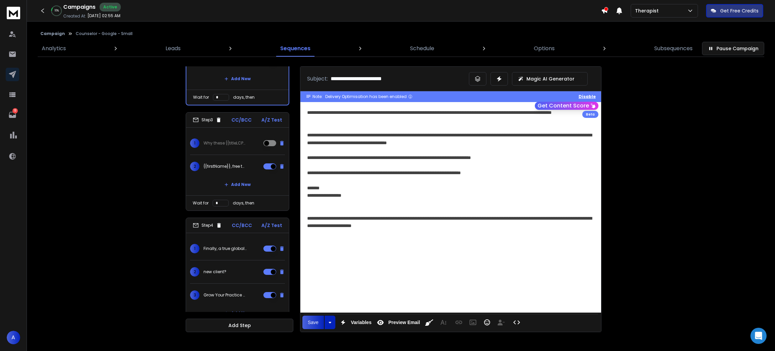
scroll to position [224, 0]
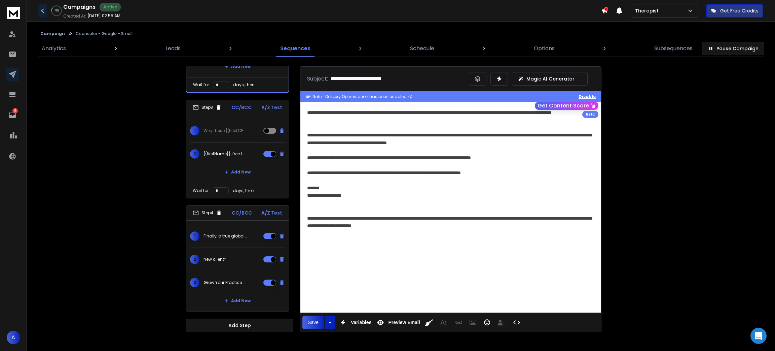
click at [42, 11] on icon at bounding box center [43, 11] width 6 height 6
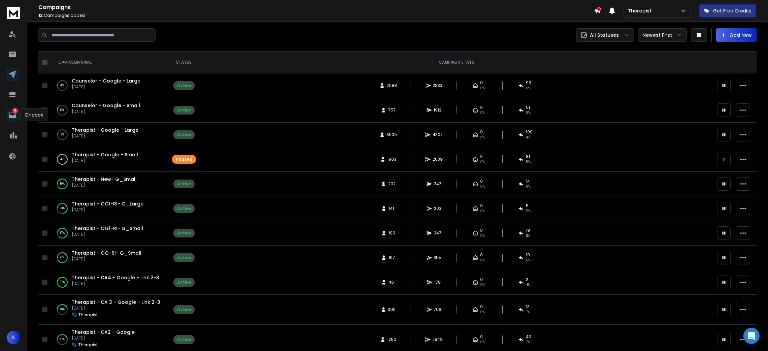
click at [11, 115] on icon at bounding box center [12, 115] width 7 height 6
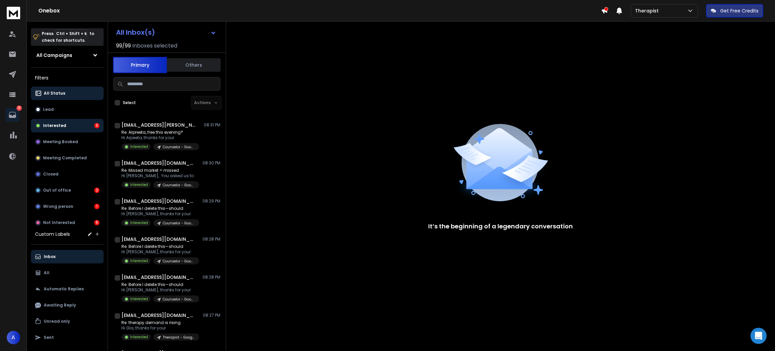
click at [56, 123] on p "Interested" at bounding box center [54, 125] width 23 height 5
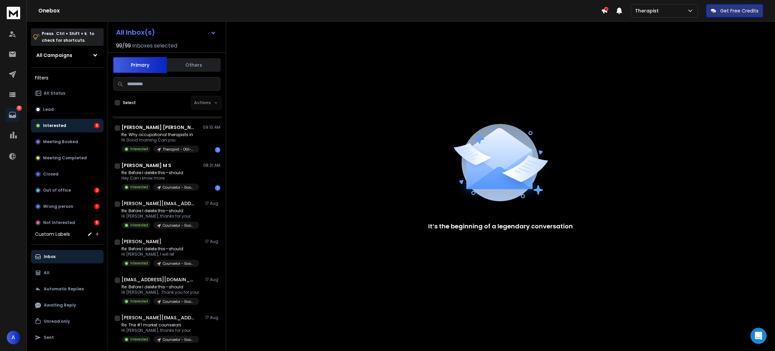
scroll to position [404, 0]
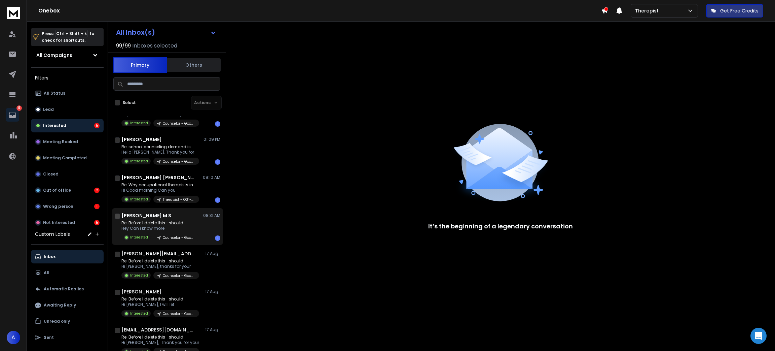
click at [167, 224] on p "Re: Before I delete this—should" at bounding box center [160, 222] width 78 height 5
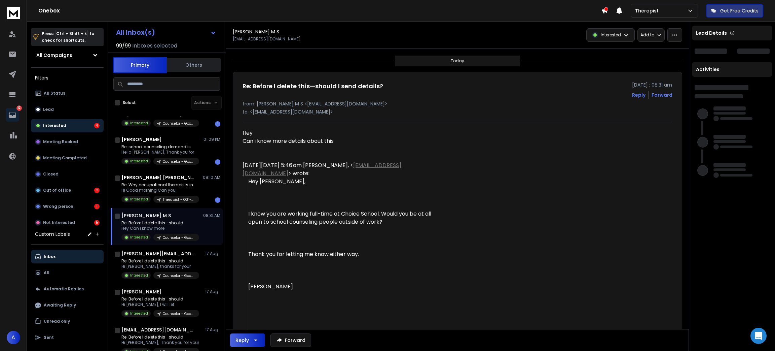
click at [247, 336] on div "Reply" at bounding box center [242, 339] width 13 height 7
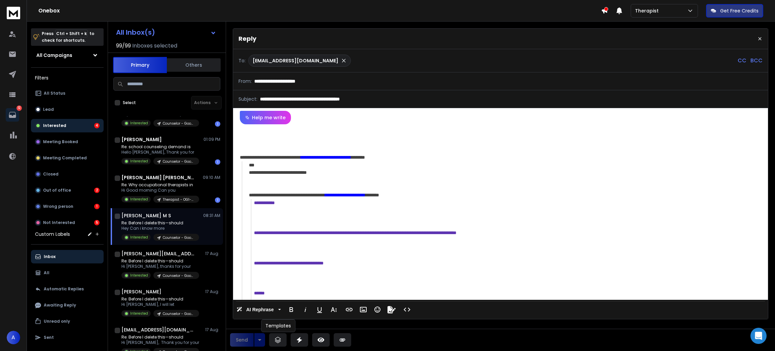
click at [278, 341] on icon at bounding box center [278, 341] width 6 height 2
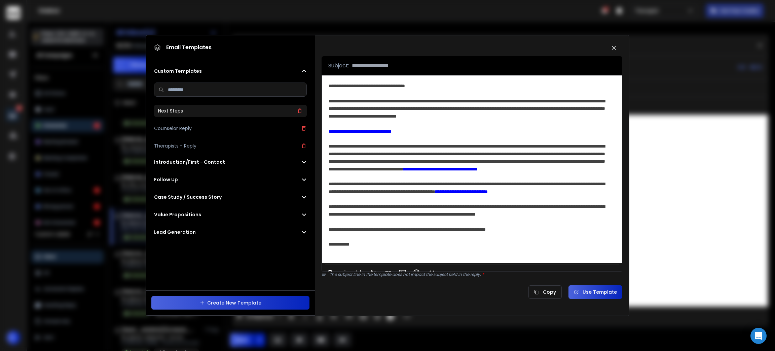
click at [229, 132] on div "Counselor Reply" at bounding box center [230, 128] width 153 height 12
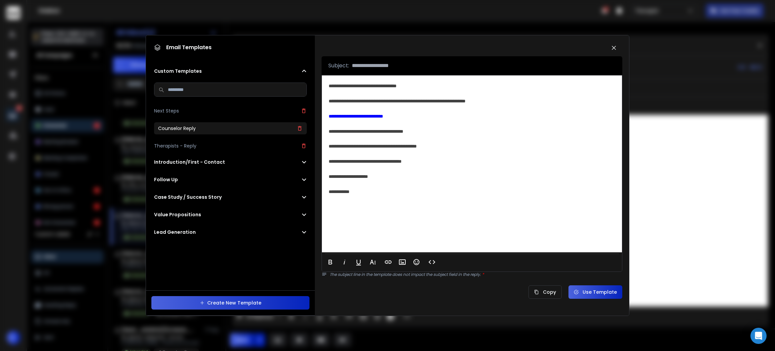
click at [589, 292] on button "Use Template" at bounding box center [596, 291] width 54 height 13
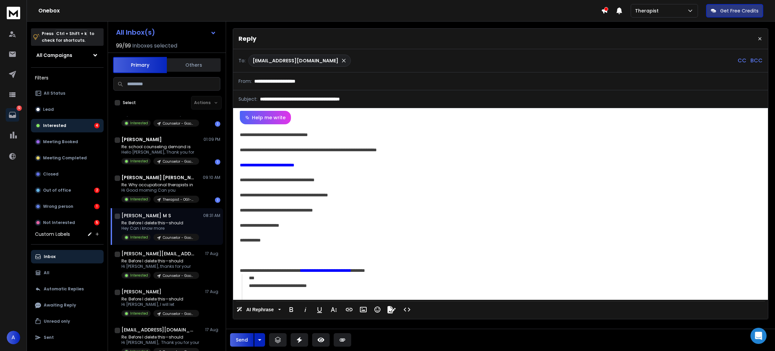
click at [247, 134] on div "**********" at bounding box center [496, 134] width 512 height 7
click at [255, 248] on div at bounding box center [501, 247] width 522 height 7
click at [243, 340] on button "Send" at bounding box center [242, 339] width 24 height 13
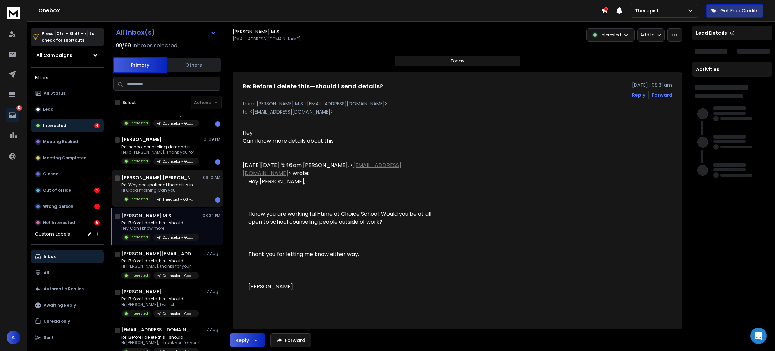
drag, startPoint x: 184, startPoint y: 184, endPoint x: 189, endPoint y: 185, distance: 5.1
click at [184, 184] on p "Re: Why occupational therapists in" at bounding box center [160, 184] width 78 height 5
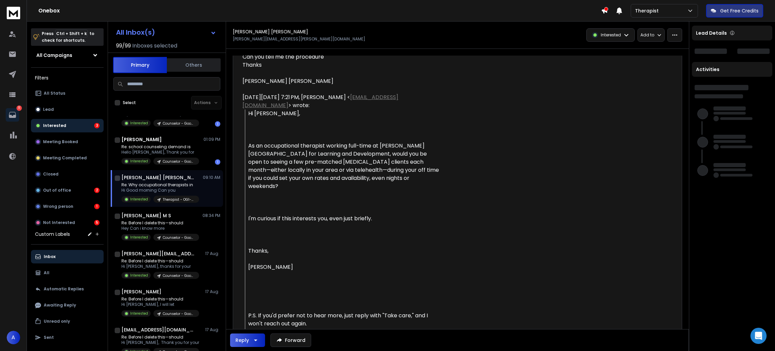
scroll to position [0, 0]
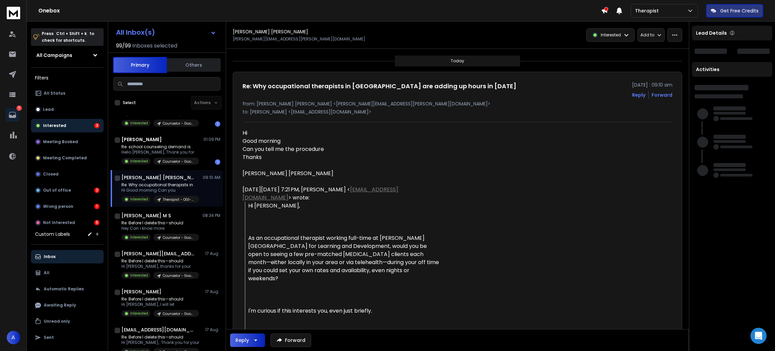
click at [243, 340] on div "Reply" at bounding box center [242, 339] width 13 height 7
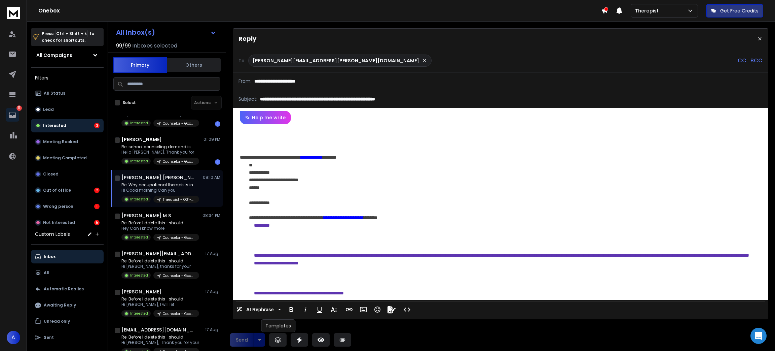
click at [278, 335] on button at bounding box center [277, 339] width 17 height 13
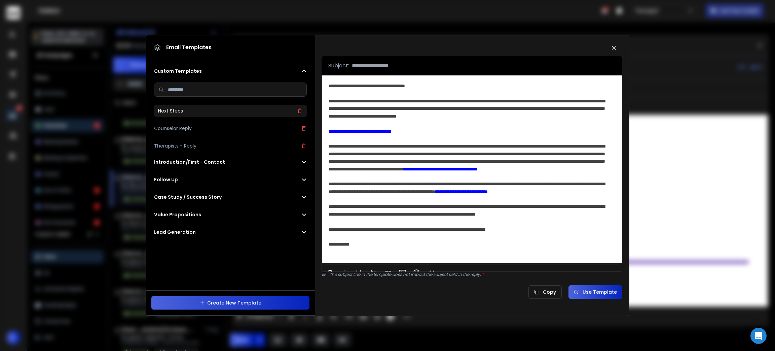
click at [224, 114] on div "Therapists - Reply" at bounding box center [230, 110] width 145 height 7
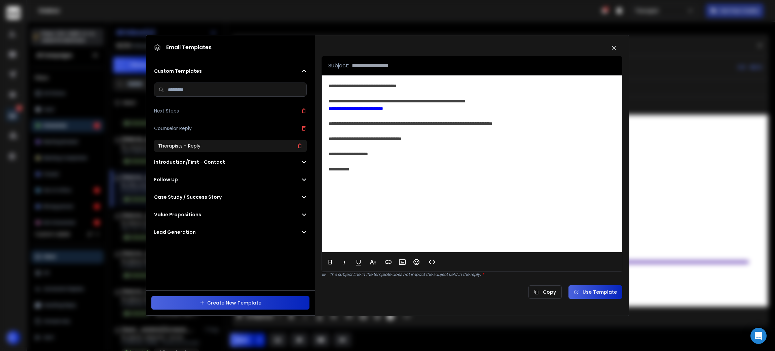
click at [579, 292] on icon at bounding box center [577, 292] width 4 height 4
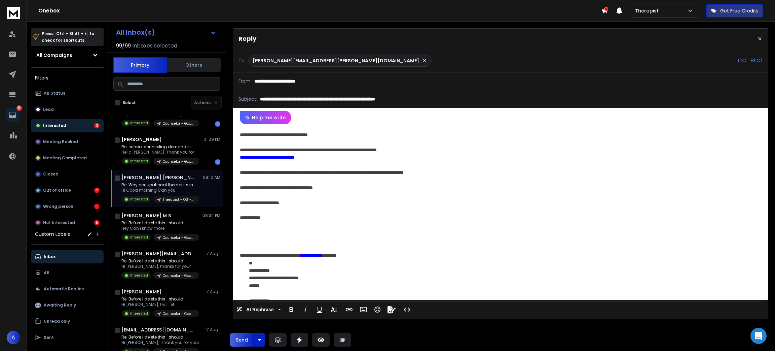
click at [245, 135] on div "**********" at bounding box center [496, 134] width 512 height 7
click at [255, 226] on div at bounding box center [500, 224] width 520 height 7
click at [243, 340] on button "Send" at bounding box center [242, 339] width 24 height 13
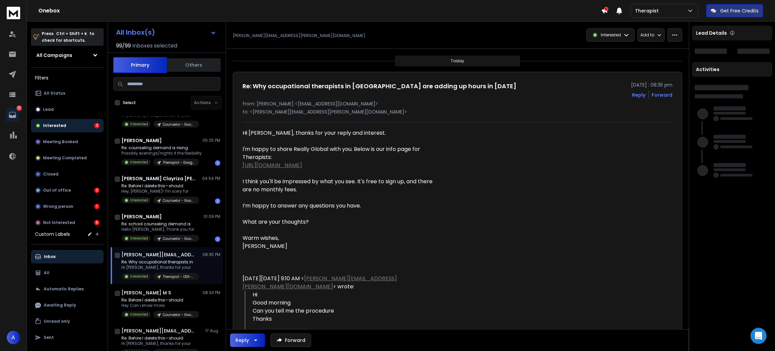
scroll to position [303, 0]
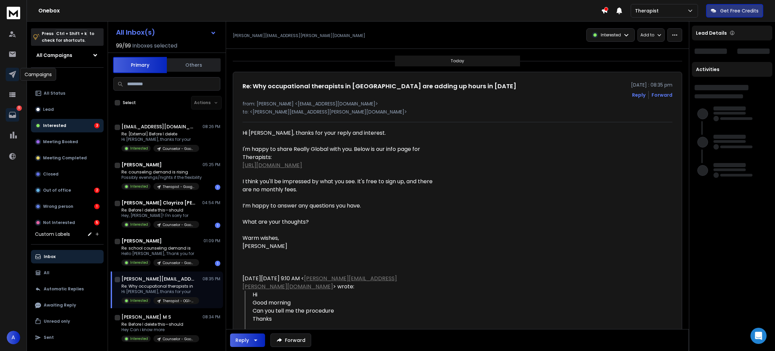
click at [9, 76] on icon at bounding box center [12, 74] width 8 height 8
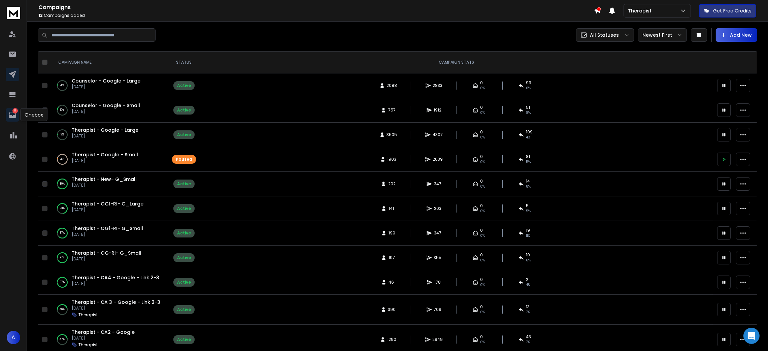
click at [6, 116] on link "11" at bounding box center [12, 114] width 13 height 13
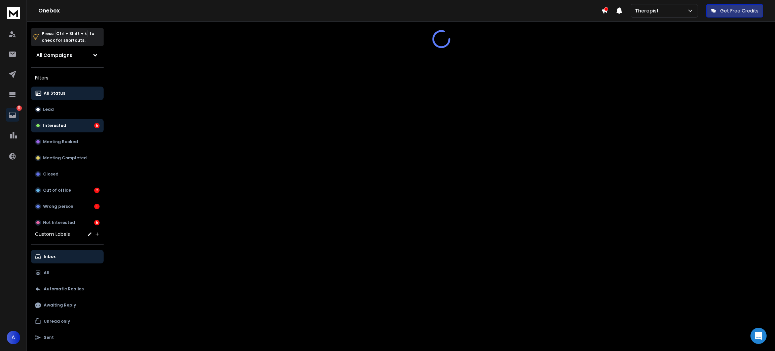
click at [76, 122] on button "Interested 5" at bounding box center [67, 125] width 73 height 13
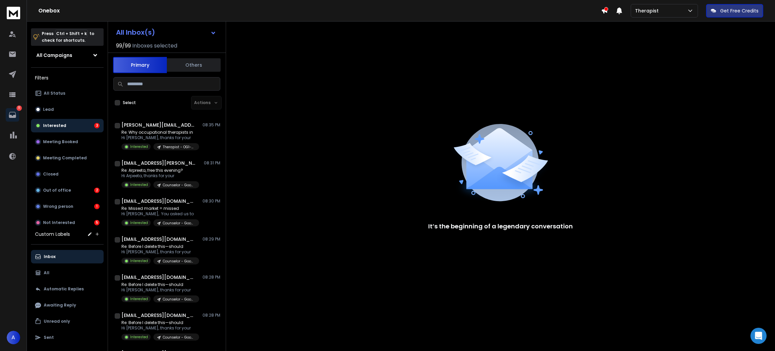
click at [86, 124] on button "Interested 3" at bounding box center [67, 125] width 73 height 13
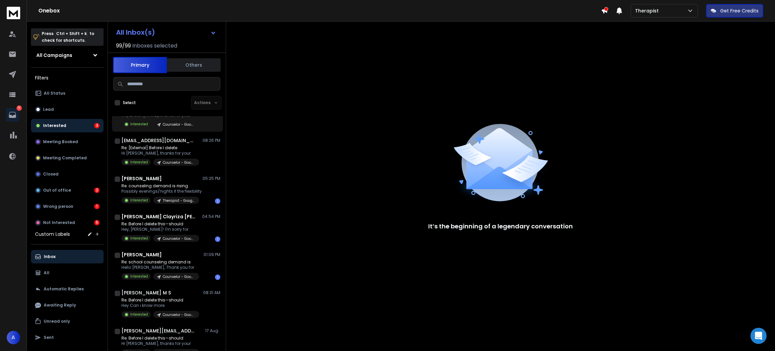
scroll to position [353, 0]
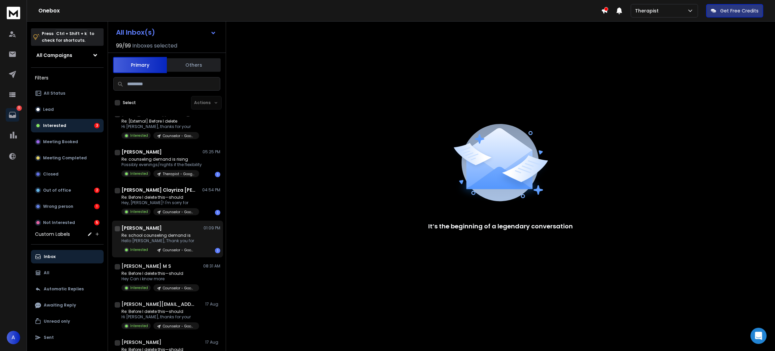
click at [163, 231] on div "Hoda Hassan Helmy 01:09 PM Re: school counseling demand is Hello Dave, Thank yo…" at bounding box center [170, 238] width 99 height 29
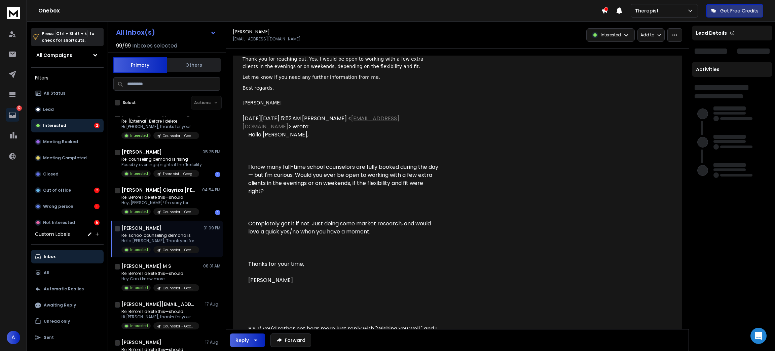
scroll to position [0, 0]
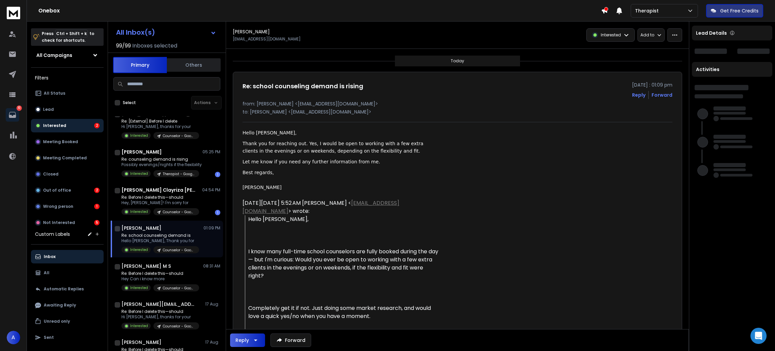
click at [241, 336] on div "Reply" at bounding box center [242, 339] width 13 height 7
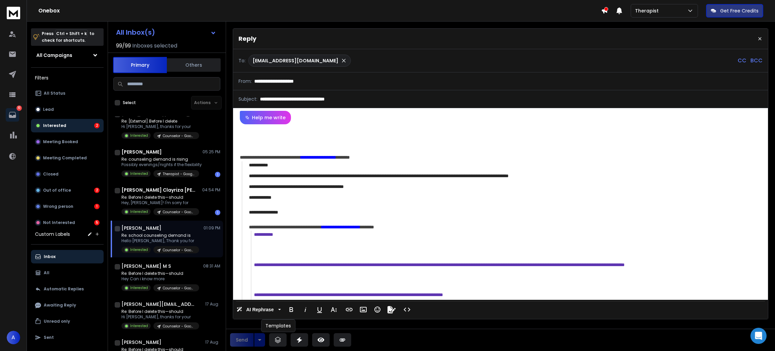
click at [278, 340] on icon at bounding box center [278, 338] width 6 height 4
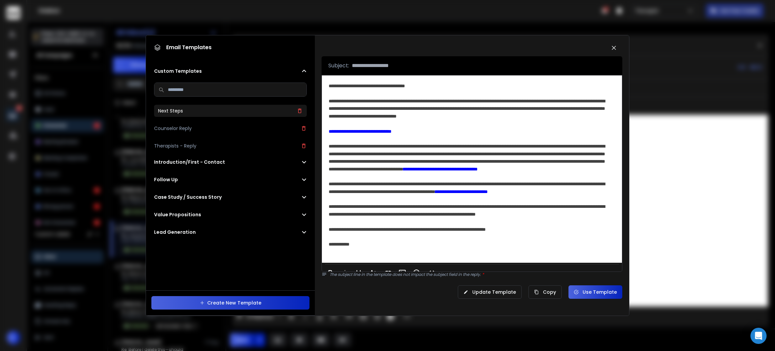
click at [616, 46] on icon at bounding box center [614, 48] width 6 height 6
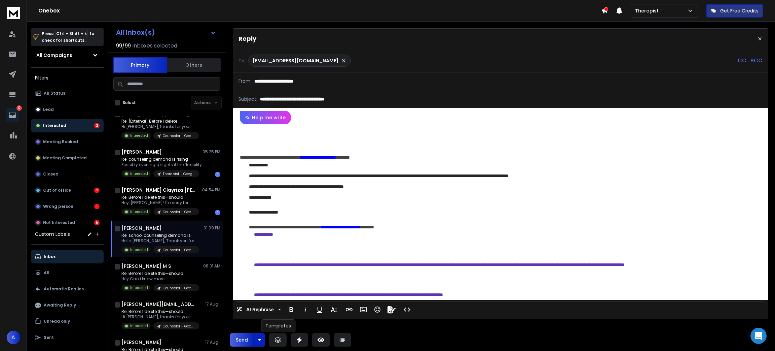
click at [277, 340] on icon at bounding box center [278, 339] width 7 height 7
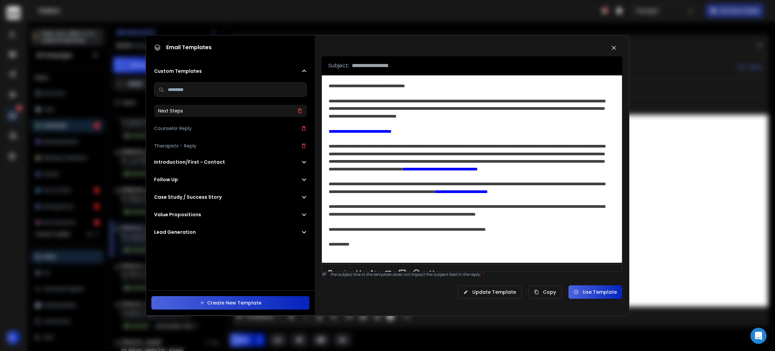
click at [201, 125] on div "Counselor Reply" at bounding box center [230, 128] width 153 height 12
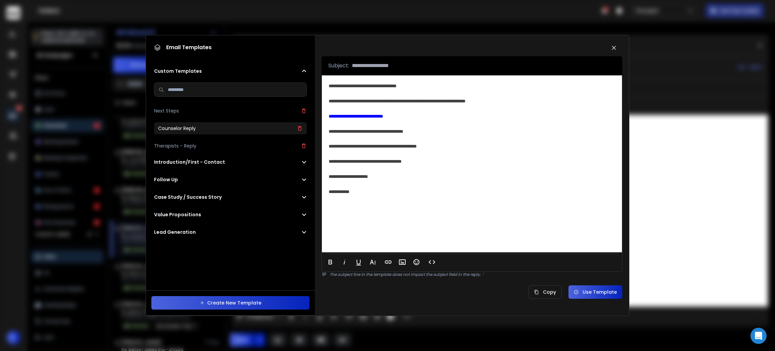
click at [608, 292] on button "Use Template" at bounding box center [596, 291] width 54 height 13
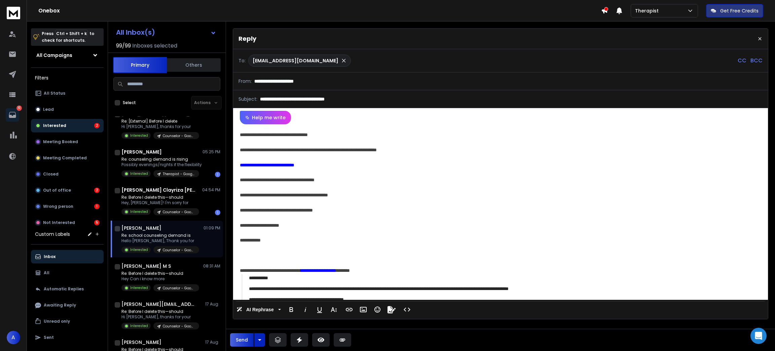
click at [242, 135] on div "**********" at bounding box center [496, 134] width 512 height 7
click at [250, 242] on div "**********" at bounding box center [496, 239] width 512 height 7
click at [259, 255] on div at bounding box center [501, 254] width 522 height 7
click at [255, 245] on div at bounding box center [501, 247] width 522 height 7
drag, startPoint x: 242, startPoint y: 341, endPoint x: 255, endPoint y: 332, distance: 16.0
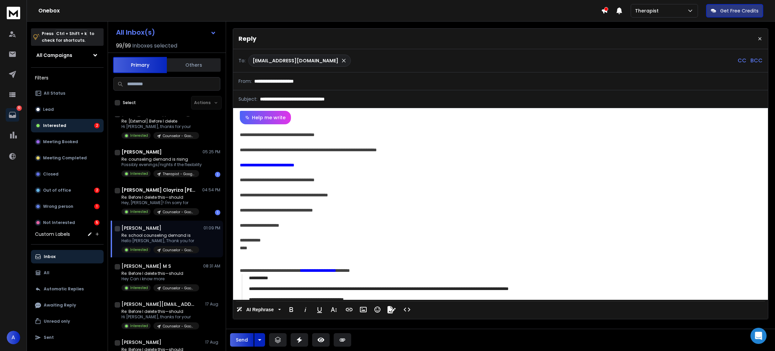
click at [243, 341] on button "Send" at bounding box center [242, 339] width 24 height 13
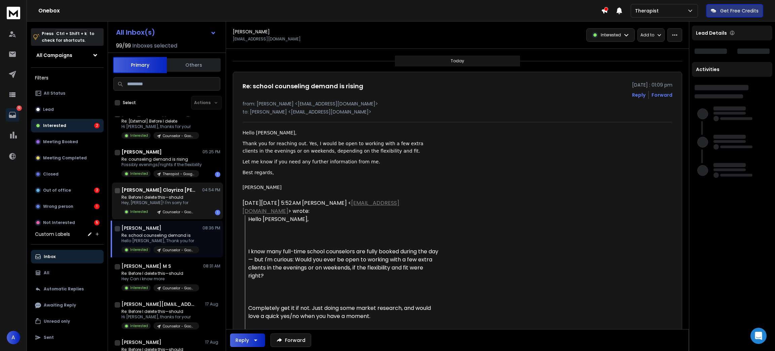
drag, startPoint x: 156, startPoint y: 187, endPoint x: 219, endPoint y: 197, distance: 64.3
click at [156, 187] on h1 "Maria Clayriza Yovani" at bounding box center [158, 189] width 74 height 7
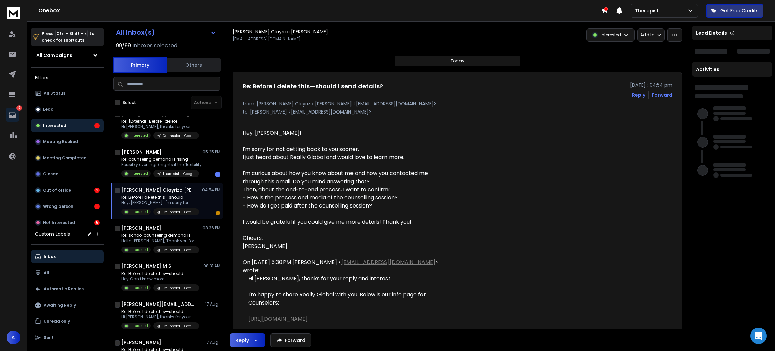
drag, startPoint x: 238, startPoint y: 346, endPoint x: 272, endPoint y: 315, distance: 46.2
click at [238, 346] on button "Reply" at bounding box center [247, 339] width 35 height 13
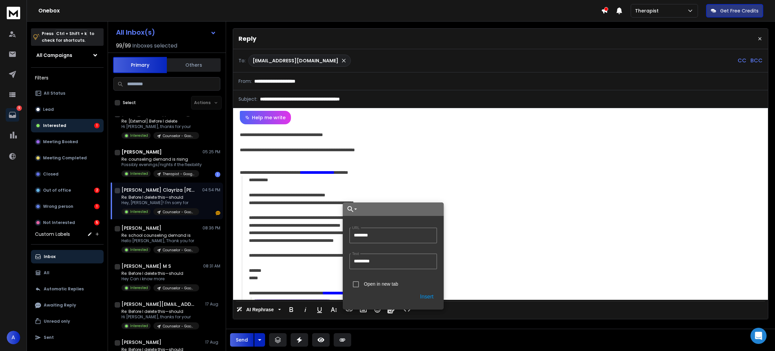
type input "*********"
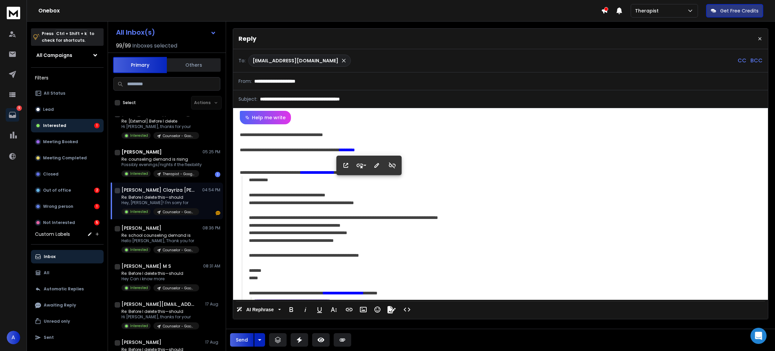
click at [462, 157] on div at bounding box center [501, 156] width 522 height 7
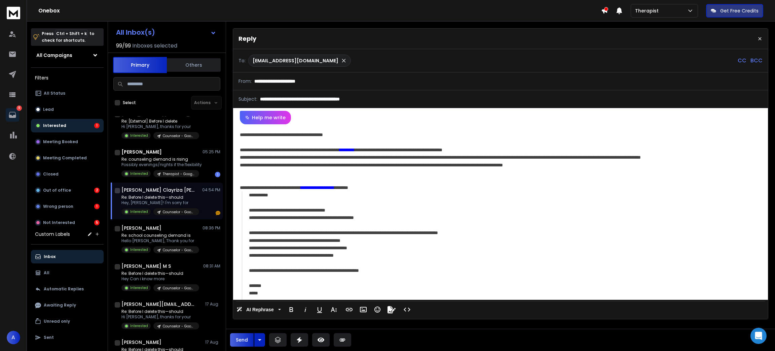
click at [529, 165] on div "**********" at bounding box center [496, 164] width 512 height 7
click at [597, 166] on div "**********" at bounding box center [496, 164] width 512 height 7
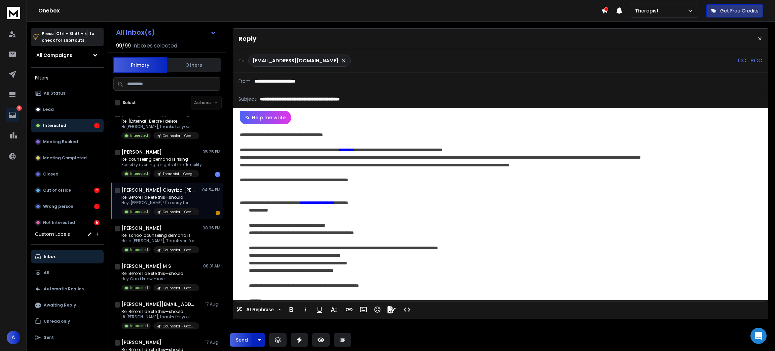
click at [336, 181] on div "**********" at bounding box center [496, 172] width 512 height 23
click at [390, 178] on div "**********" at bounding box center [496, 172] width 512 height 23
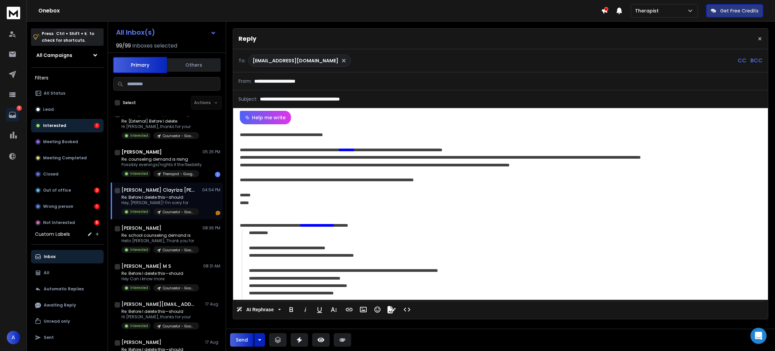
click at [241, 339] on button "Send" at bounding box center [242, 339] width 24 height 13
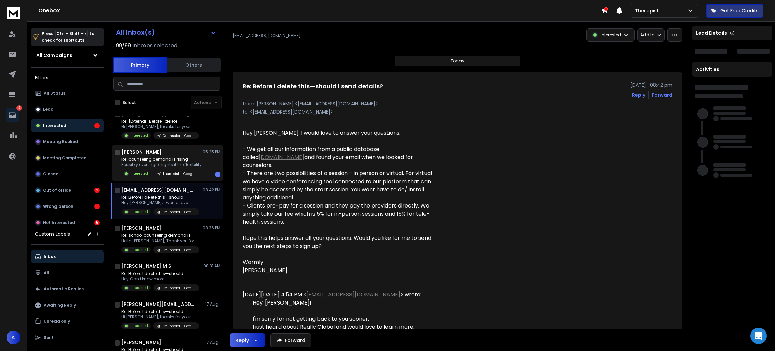
click at [128, 162] on p "Possibly evenings/nights if the flexibility" at bounding box center [161, 164] width 80 height 5
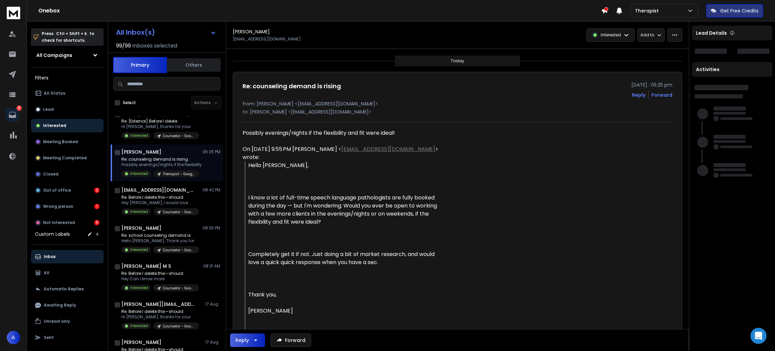
click at [239, 337] on div "Reply" at bounding box center [242, 339] width 13 height 7
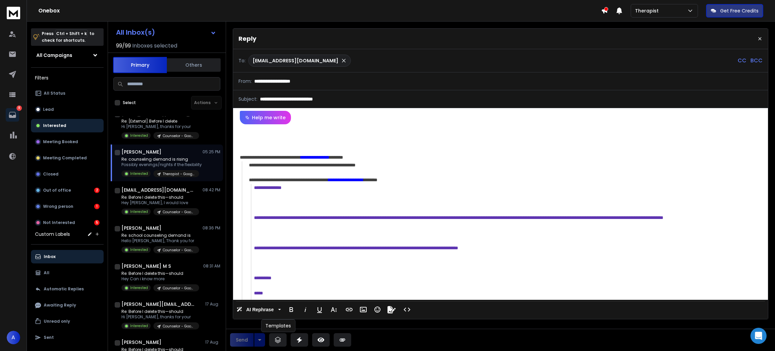
click at [276, 341] on icon at bounding box center [278, 339] width 7 height 7
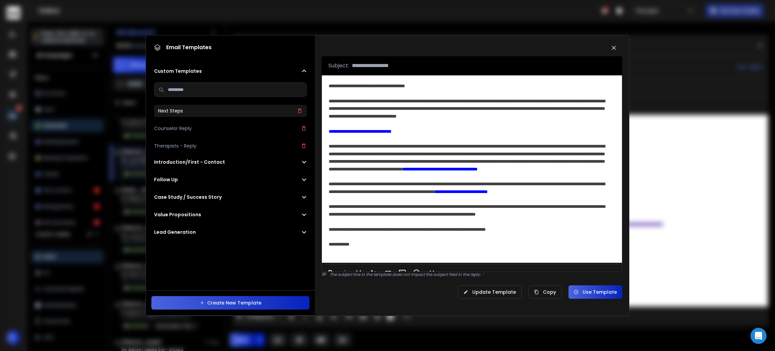
click at [203, 114] on div "Therapists - Reply" at bounding box center [230, 110] width 145 height 7
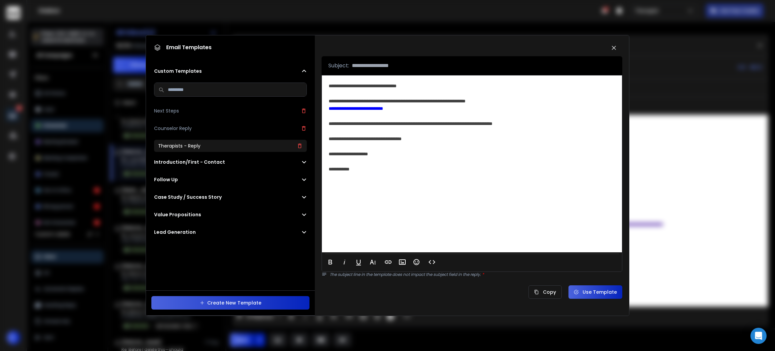
click at [587, 292] on button "Use Template" at bounding box center [596, 291] width 54 height 13
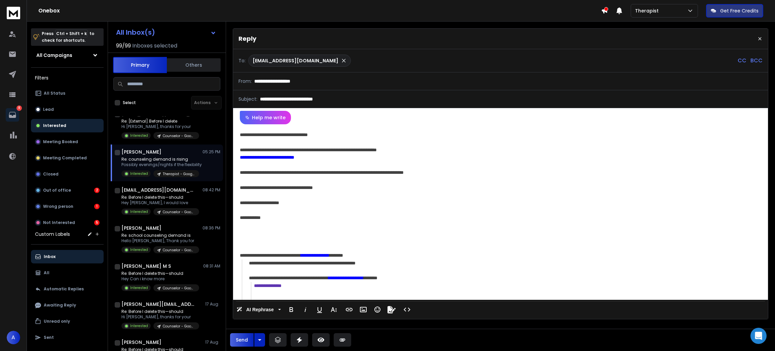
click at [246, 135] on div "**********" at bounding box center [496, 134] width 512 height 7
click at [257, 227] on div at bounding box center [501, 224] width 522 height 7
click at [343, 134] on div "**********" at bounding box center [496, 134] width 512 height 7
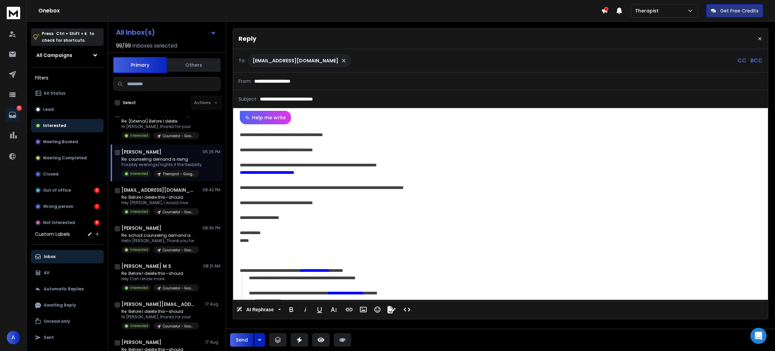
click at [249, 337] on button "Send" at bounding box center [242, 339] width 24 height 13
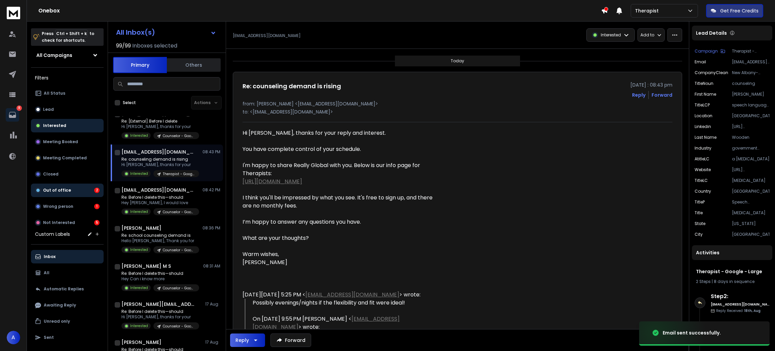
click at [68, 187] on button "Out of office 2" at bounding box center [67, 189] width 73 height 13
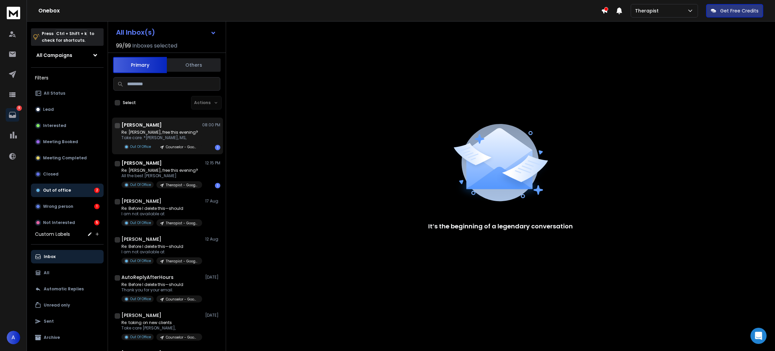
click at [177, 135] on p "Take care. *[PERSON_NAME], MS," at bounding box center [161, 137] width 81 height 5
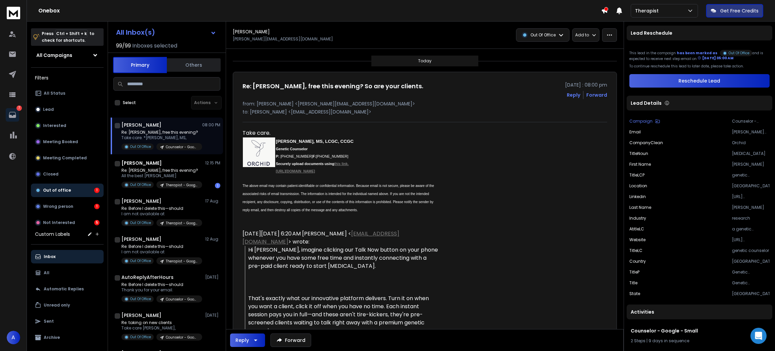
click at [548, 38] on div "Out Of Office" at bounding box center [543, 35] width 53 height 13
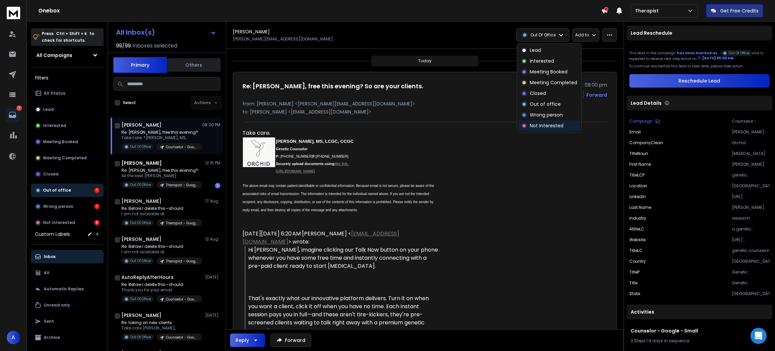
click at [550, 125] on p "Not Interested" at bounding box center [547, 125] width 34 height 7
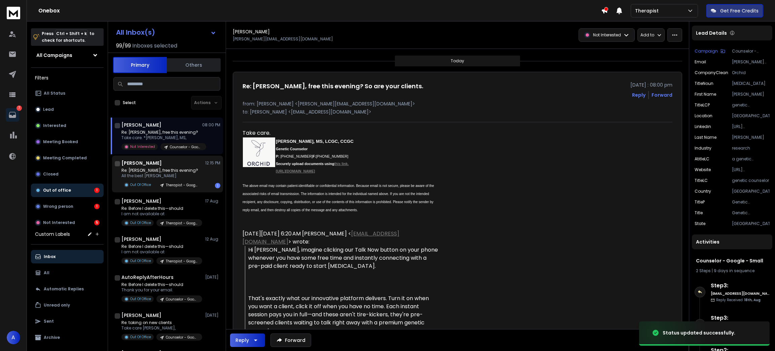
drag, startPoint x: 161, startPoint y: 170, endPoint x: 201, endPoint y: 155, distance: 42.5
click at [161, 169] on p "Re: [PERSON_NAME], free this evening?" at bounding box center [161, 170] width 81 height 5
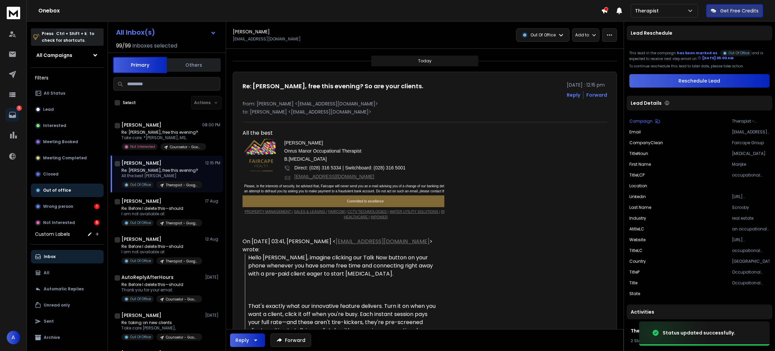
click at [535, 40] on div "Out Of Office" at bounding box center [543, 35] width 53 height 13
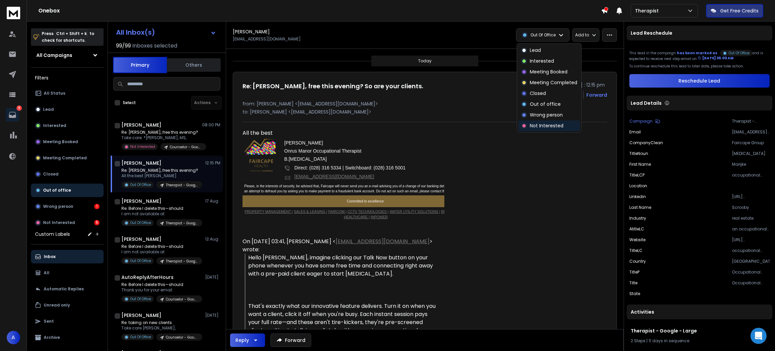
click at [538, 121] on div "Not Interested" at bounding box center [550, 125] width 62 height 11
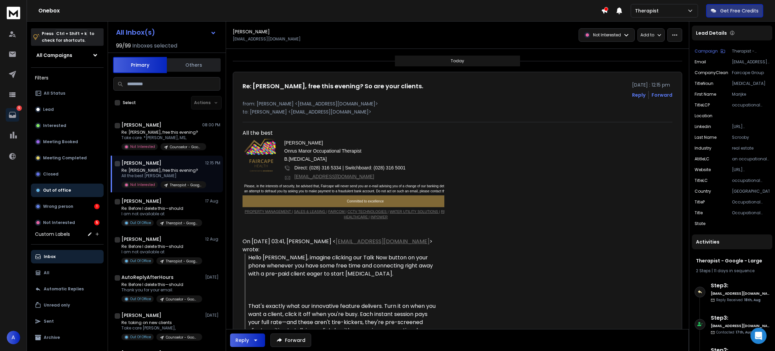
click at [49, 209] on p "Wrong person" at bounding box center [58, 206] width 30 height 5
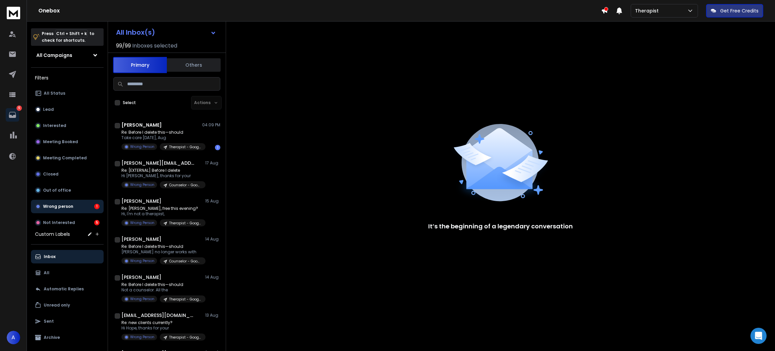
click at [178, 136] on p "Take care [DATE], Aug" at bounding box center [161, 137] width 81 height 5
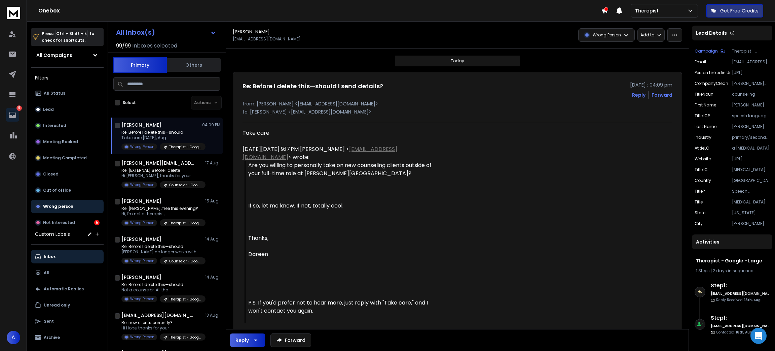
click at [580, 36] on div "Wrong Person" at bounding box center [607, 35] width 56 height 13
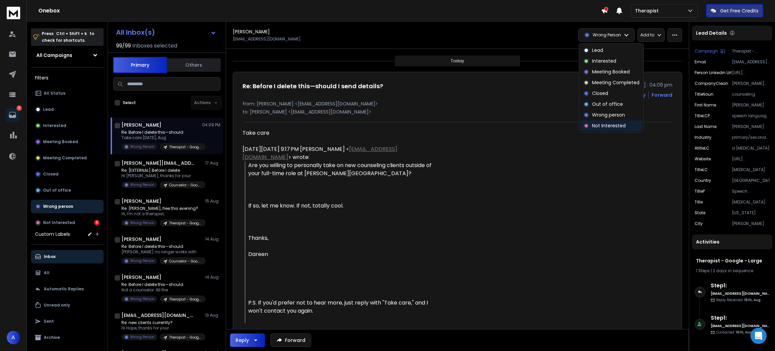
click at [587, 125] on span at bounding box center [586, 125] width 6 height 6
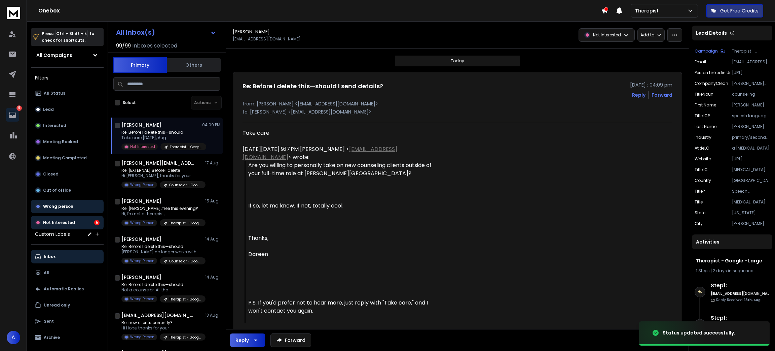
click at [69, 220] on p "Not Interested" at bounding box center [59, 222] width 32 height 5
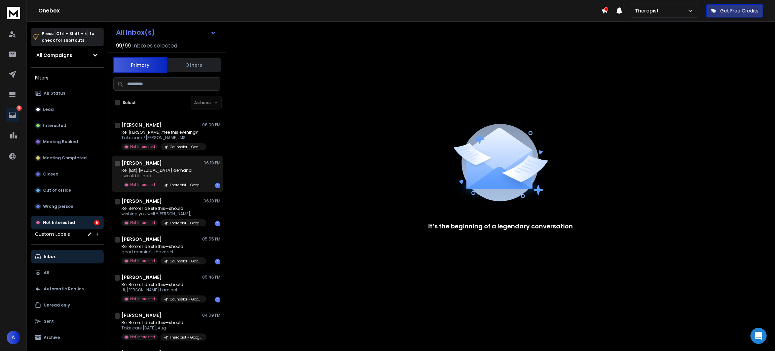
click at [197, 169] on p "Re: [Ext] [MEDICAL_DATA] demand" at bounding box center [161, 170] width 81 height 5
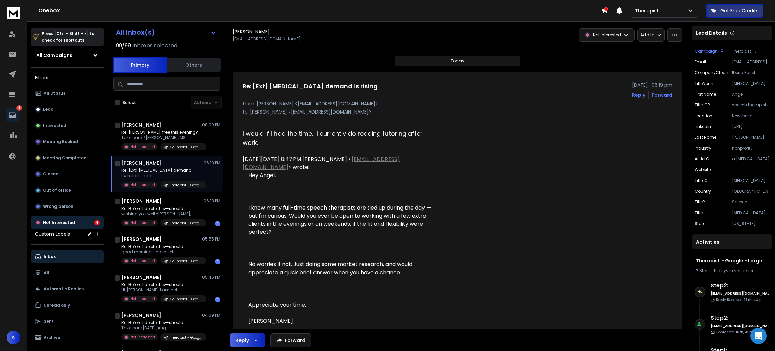
click at [237, 339] on div "Reply" at bounding box center [242, 339] width 13 height 7
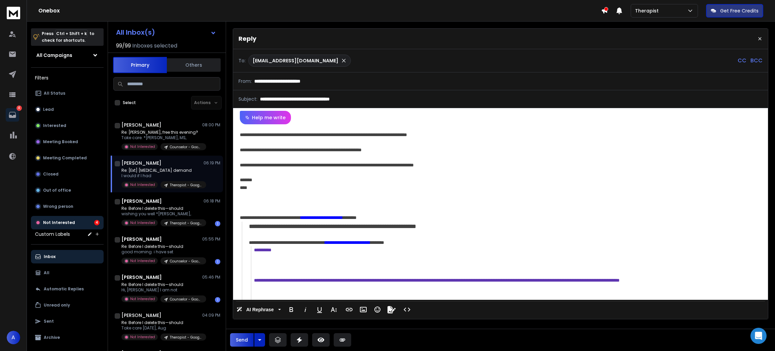
click at [240, 346] on button "Send" at bounding box center [242, 339] width 24 height 13
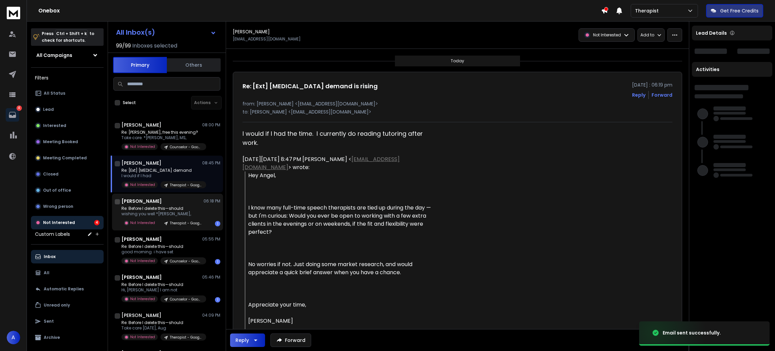
click at [185, 208] on p "Re: Before I delete this—should" at bounding box center [161, 208] width 81 height 5
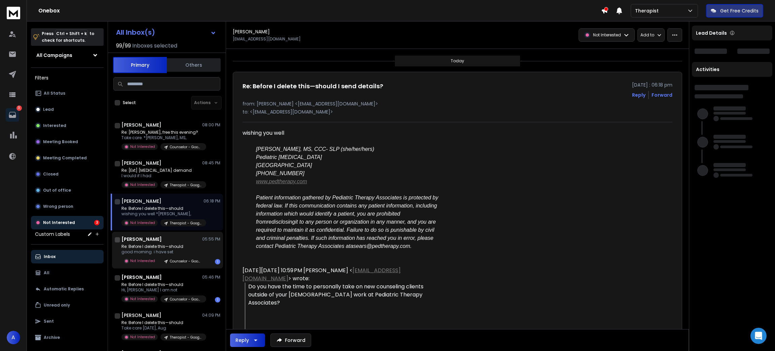
click at [183, 247] on p "Re: Before I delete this—should" at bounding box center [161, 246] width 81 height 5
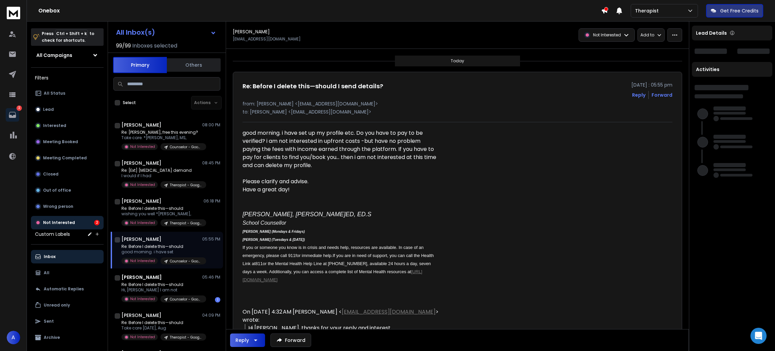
click at [592, 34] on div "Not Interested" at bounding box center [607, 35] width 56 height 13
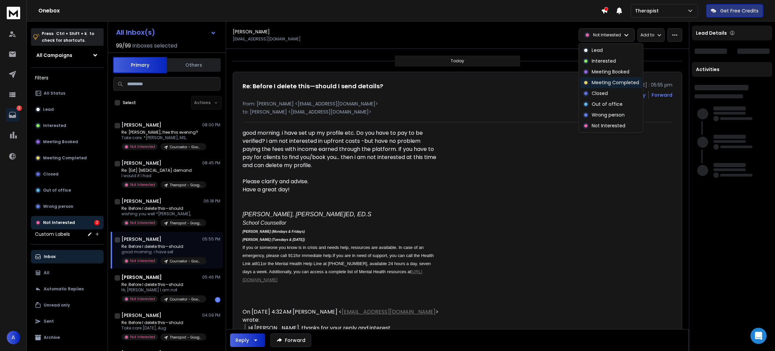
click at [602, 83] on p "Meeting Completed" at bounding box center [615, 82] width 47 height 7
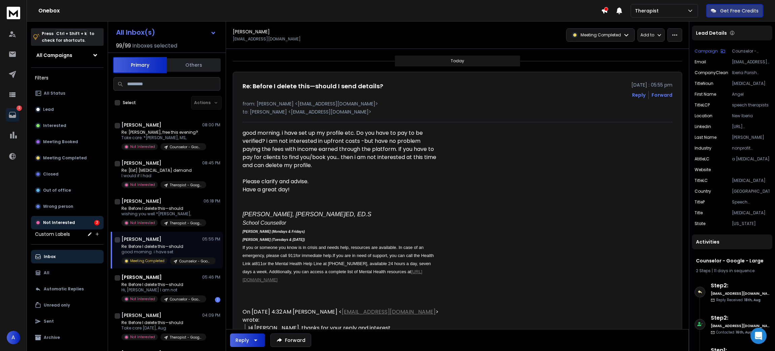
click at [239, 336] on div "Reply" at bounding box center [248, 340] width 24 height 8
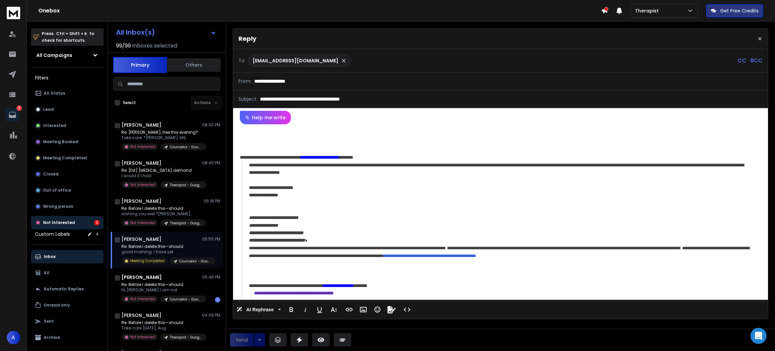
click at [296, 129] on div "**********" at bounding box center [500, 211] width 535 height 175
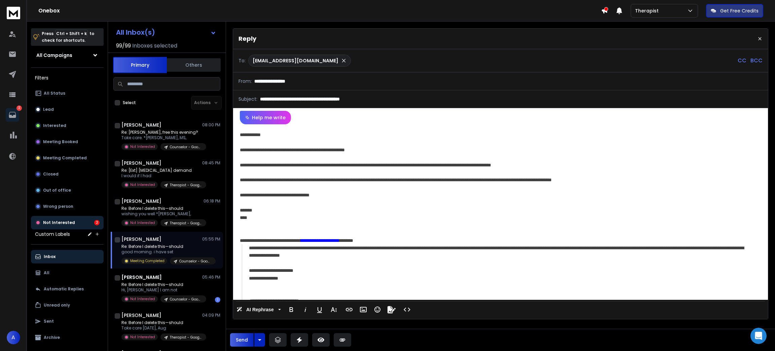
click at [237, 337] on button "Send" at bounding box center [242, 339] width 24 height 13
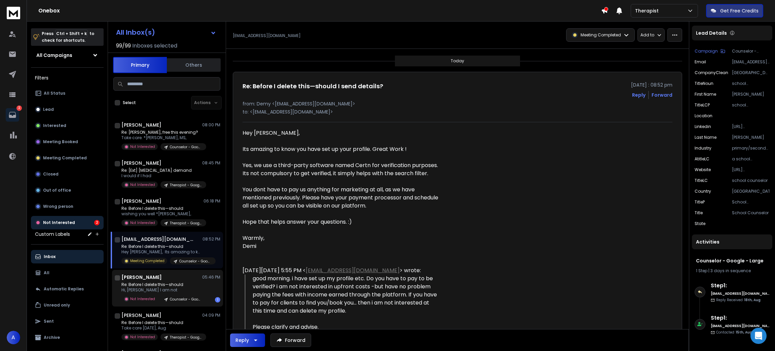
click at [172, 286] on p "Re: Before I delete this—should" at bounding box center [161, 284] width 81 height 5
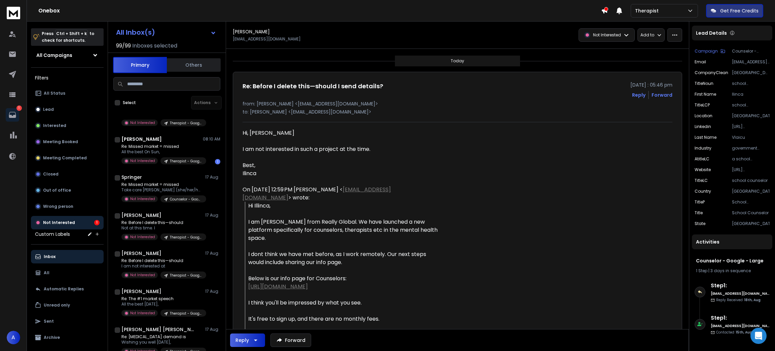
scroll to position [202, 0]
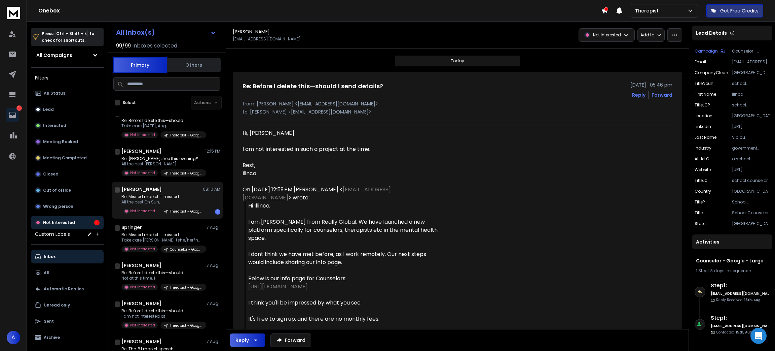
drag, startPoint x: 184, startPoint y: 193, endPoint x: 184, endPoint y: 199, distance: 5.4
click at [184, 194] on p "Re: Missed market = missed" at bounding box center [161, 196] width 81 height 5
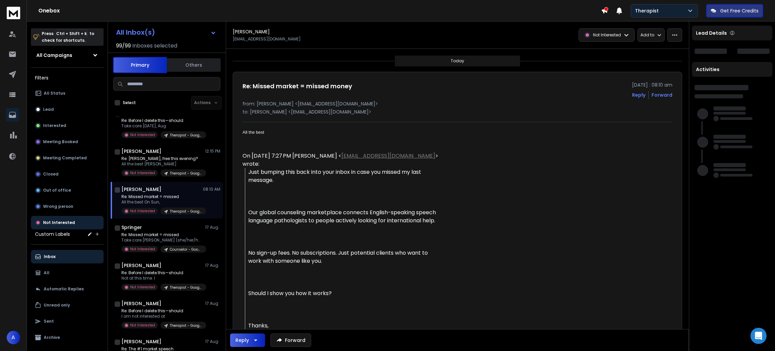
click at [642, 11] on p "Therapist" at bounding box center [648, 10] width 26 height 7
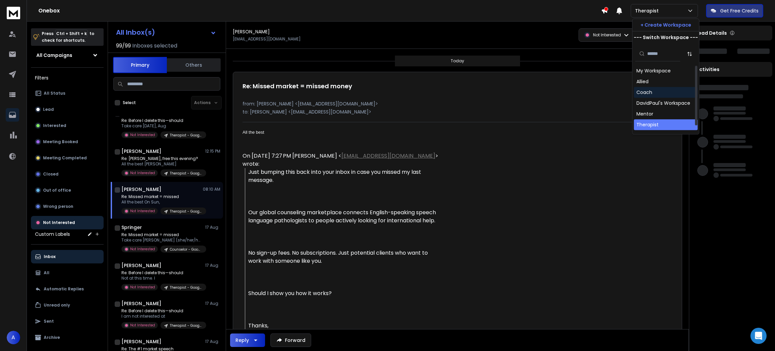
click at [659, 94] on div "Coach" at bounding box center [666, 92] width 64 height 11
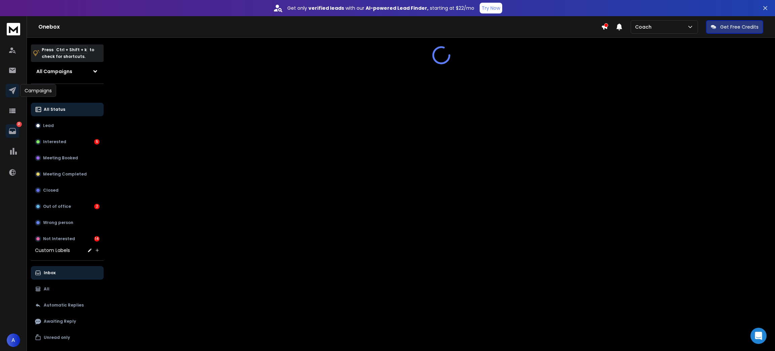
click at [13, 90] on icon at bounding box center [12, 90] width 7 height 7
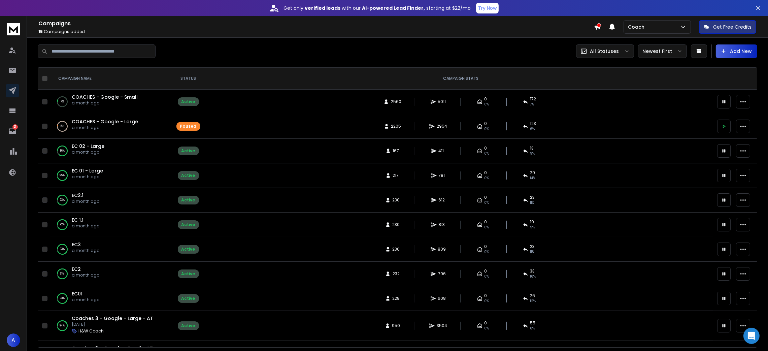
click at [758, 5] on icon at bounding box center [758, 8] width 6 height 6
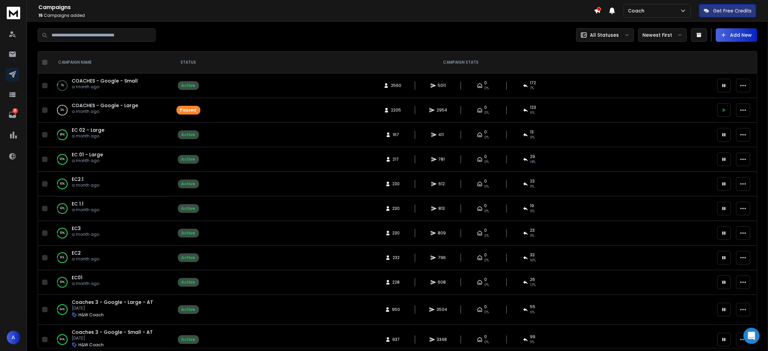
click at [72, 103] on span "COACHES - Google - Large" at bounding box center [105, 105] width 66 height 7
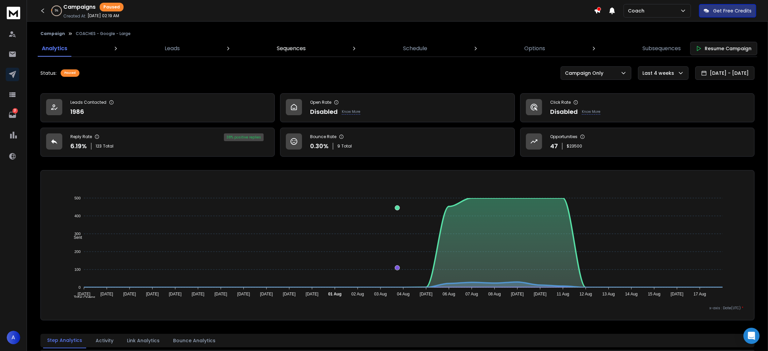
click at [284, 49] on p "Sequences" at bounding box center [291, 48] width 29 height 8
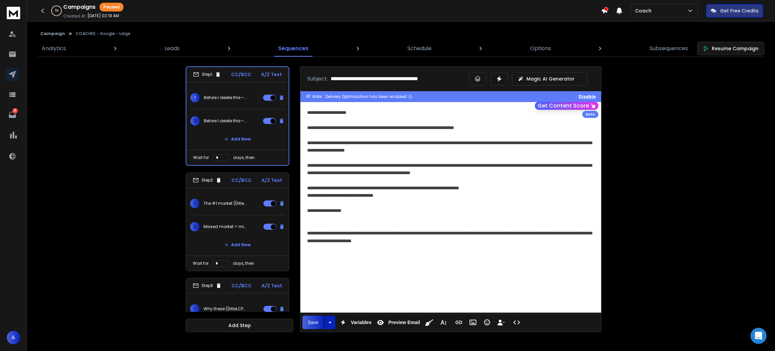
click at [221, 117] on div "2 Before I delete this—should I send details?" at bounding box center [218, 120] width 57 height 9
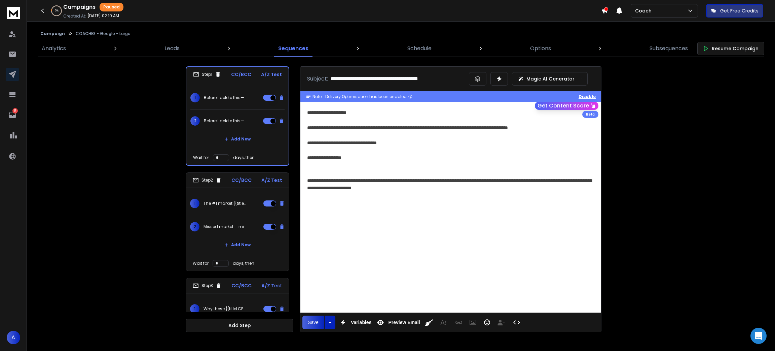
click at [220, 93] on div "1 Before I delete this—should I send details?" at bounding box center [218, 97] width 57 height 9
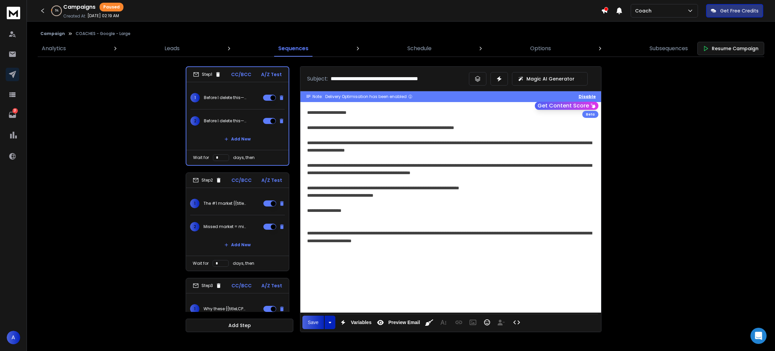
click at [269, 96] on button "button" at bounding box center [269, 98] width 13 height 6
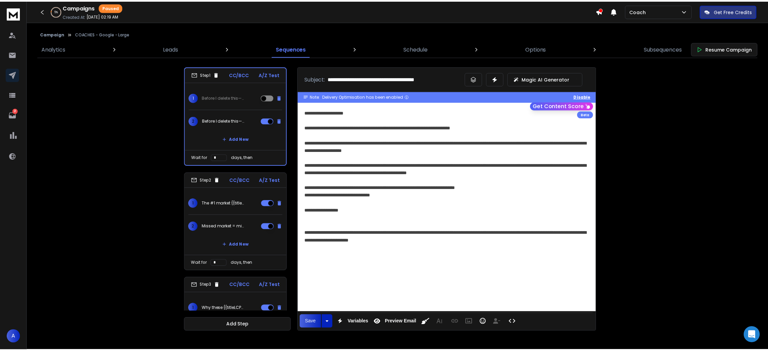
scroll to position [50, 0]
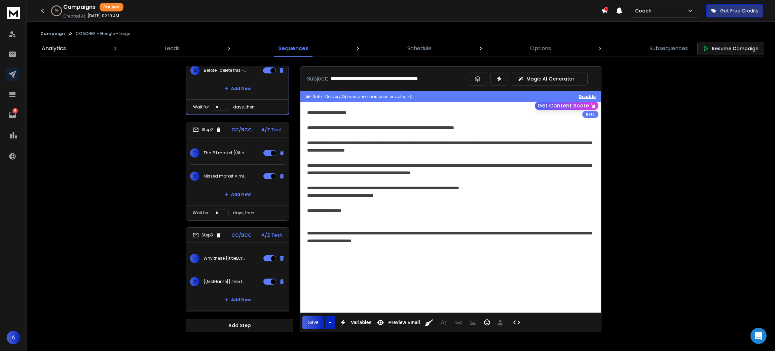
click at [62, 51] on p "Analytics" at bounding box center [54, 48] width 24 height 8
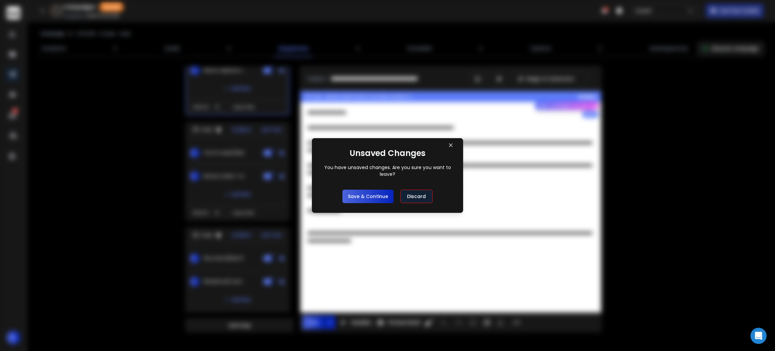
drag, startPoint x: 353, startPoint y: 193, endPoint x: 235, endPoint y: 193, distance: 118.1
click at [352, 193] on button "Save & Continue" at bounding box center [368, 195] width 51 height 13
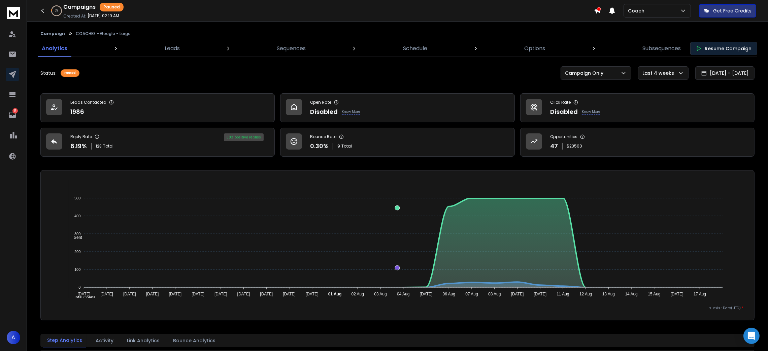
click at [701, 47] on icon at bounding box center [699, 48] width 6 height 6
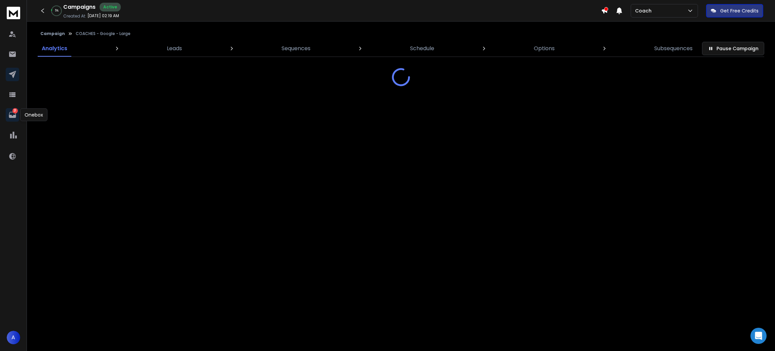
click at [12, 117] on icon at bounding box center [12, 115] width 7 height 6
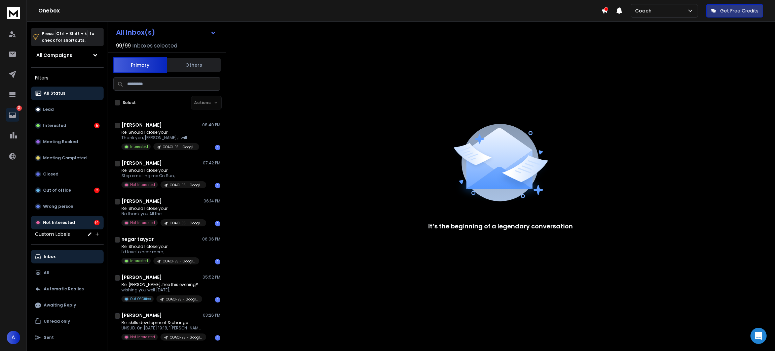
click at [48, 217] on button "Not Interested 14" at bounding box center [67, 222] width 73 height 13
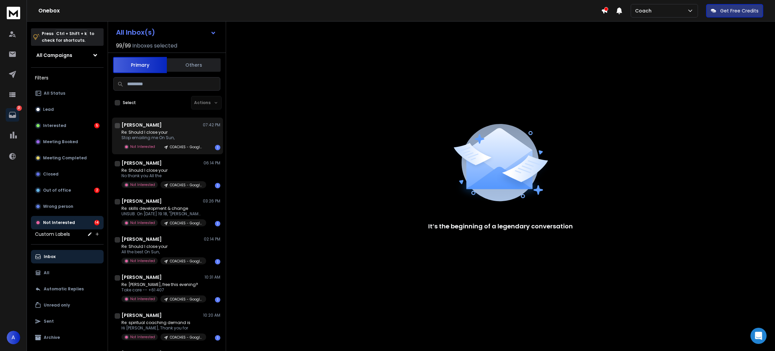
click at [182, 135] on p "Stop emailing me On Sun," at bounding box center [161, 137] width 81 height 5
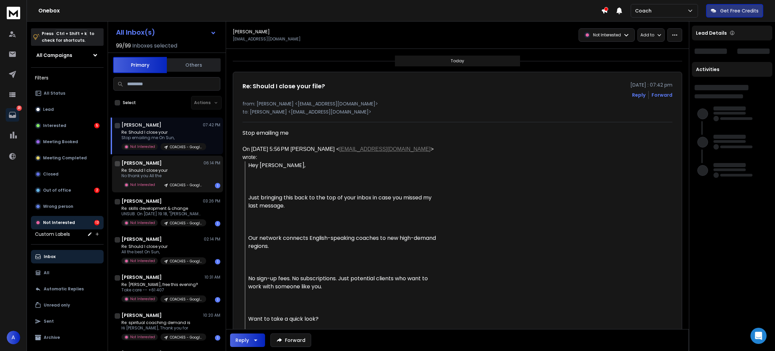
click at [176, 171] on p "Re: Should I close your" at bounding box center [161, 170] width 81 height 5
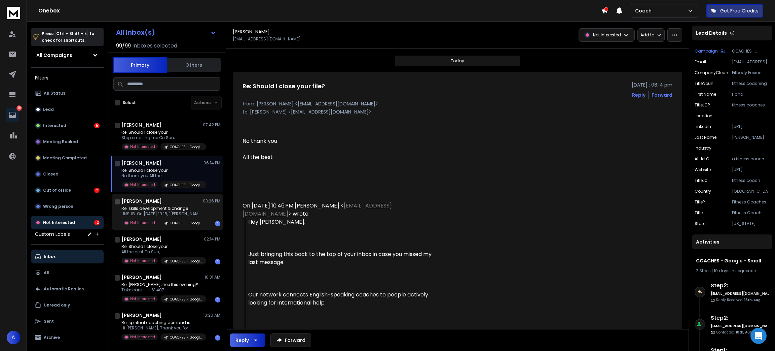
click at [179, 205] on div "Rob Whitfield 03:26 PM Re: skills development & change UNSUB. ﻿On 17/08/2025, 1…" at bounding box center [170, 212] width 99 height 29
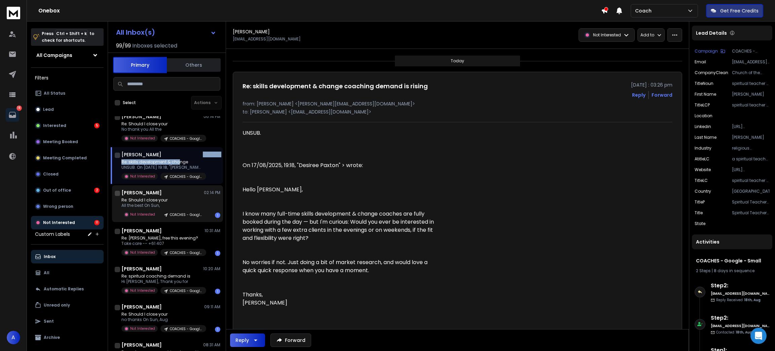
scroll to position [50, 0]
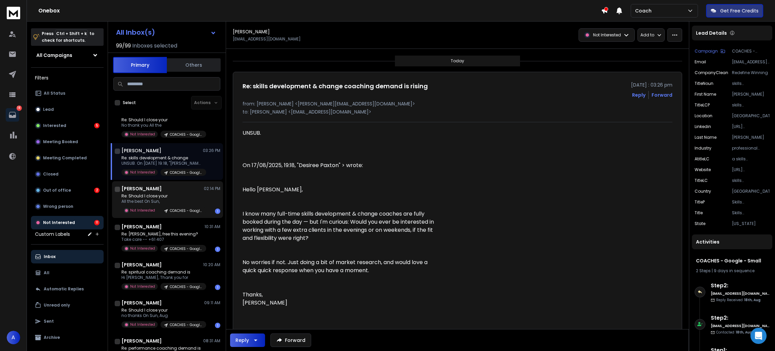
click at [168, 190] on div "James MacDonald 02:14 PM" at bounding box center [170, 188] width 99 height 7
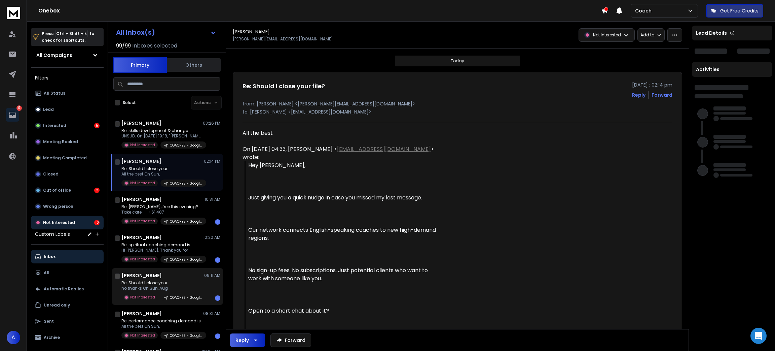
scroll to position [151, 0]
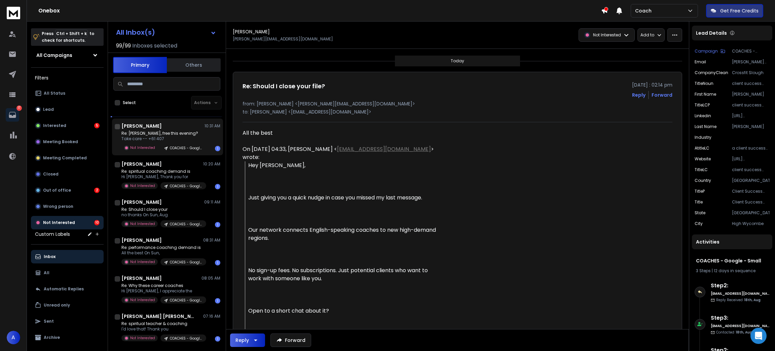
click at [179, 138] on p "Take care -- +61 407" at bounding box center [161, 138] width 81 height 5
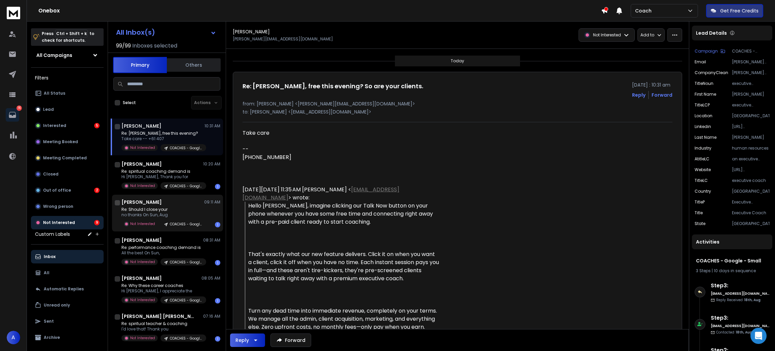
click at [187, 212] on p "no thanks On Sun, Aug" at bounding box center [161, 214] width 81 height 5
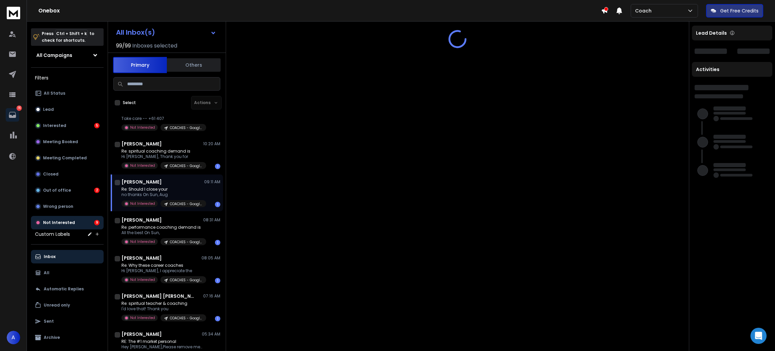
scroll to position [202, 0]
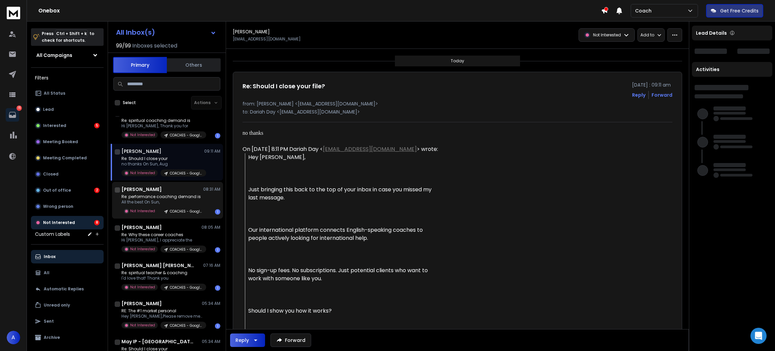
click at [174, 193] on div "Doug Brown 08:31 AM Re: performance coaching demand is All the best On Sun, Not…" at bounding box center [170, 200] width 99 height 29
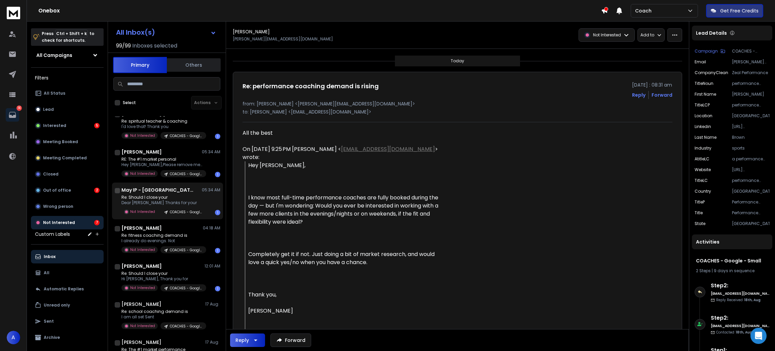
scroll to position [303, 0]
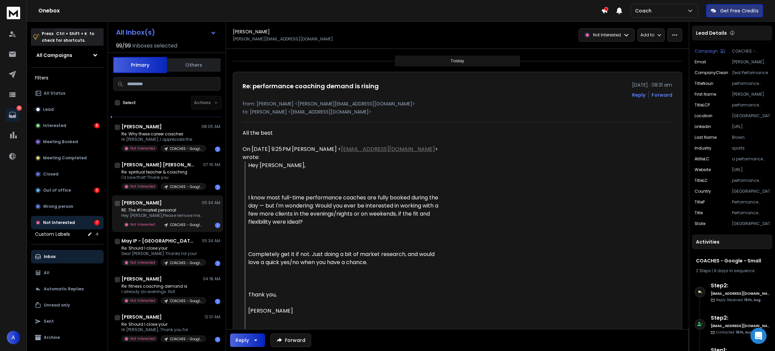
click at [188, 209] on p "RE: The #1 market personal" at bounding box center [161, 209] width 81 height 5
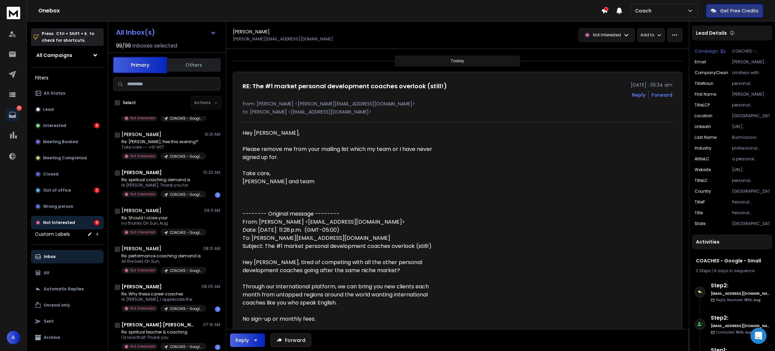
scroll to position [151, 0]
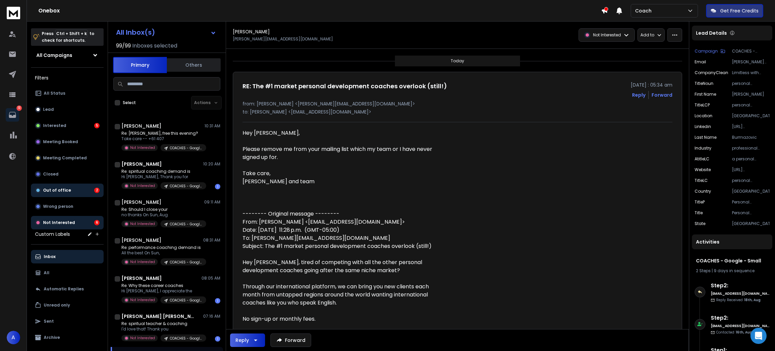
click at [70, 191] on button "Out of office 2" at bounding box center [67, 189] width 73 height 13
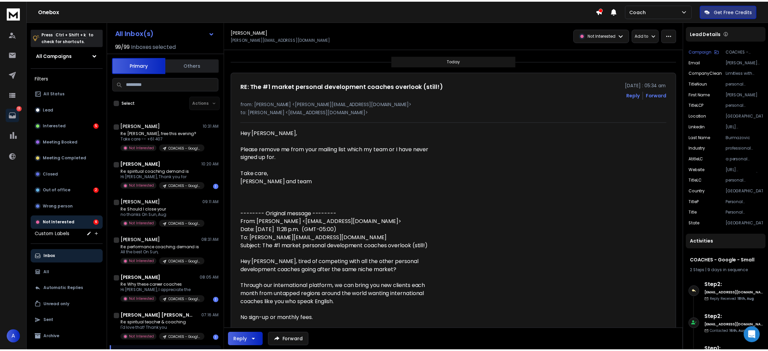
scroll to position [0, 0]
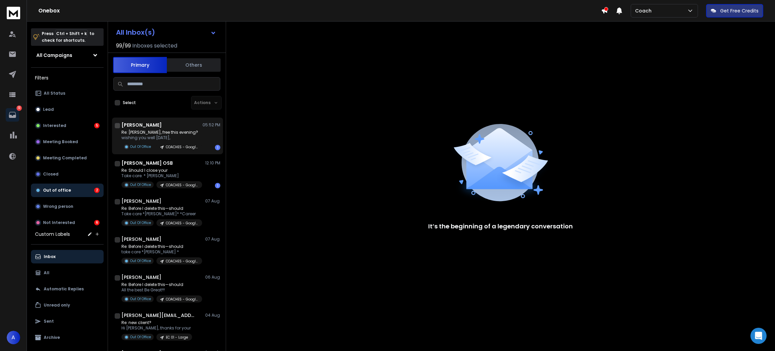
click at [171, 128] on div "Zoe Yoffe 05:52 PM Re: Zoe, free this evening? wishing you well On Mon, Out Of …" at bounding box center [170, 135] width 99 height 29
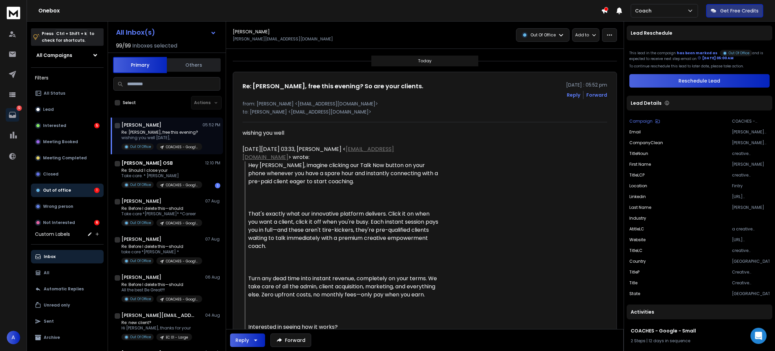
click at [544, 40] on div "Out Of Office" at bounding box center [543, 35] width 53 height 13
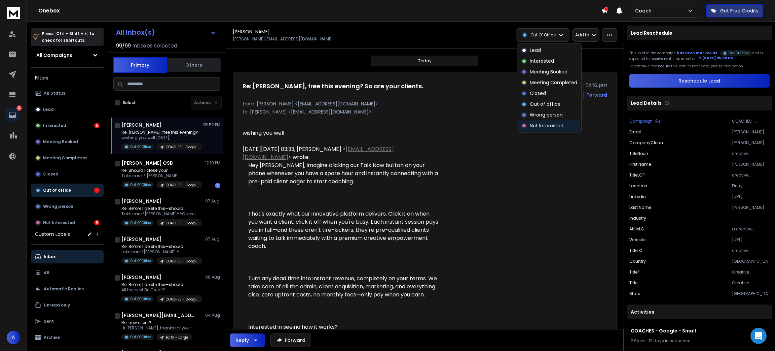
click at [557, 126] on p "Not Interested" at bounding box center [547, 125] width 34 height 7
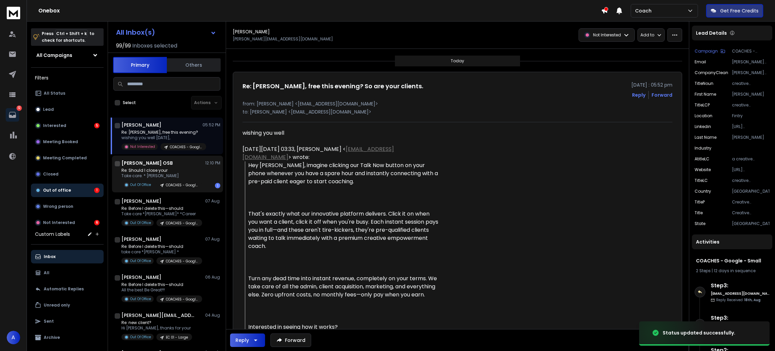
click at [160, 174] on p "Take care. * Martin Browne" at bounding box center [161, 175] width 81 height 5
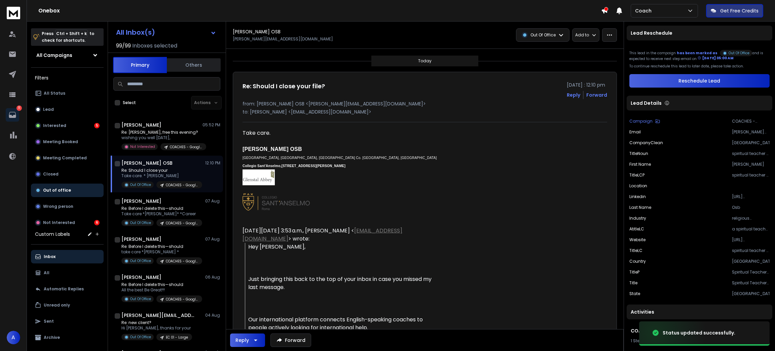
click at [554, 35] on p "Out Of Office" at bounding box center [543, 34] width 25 height 5
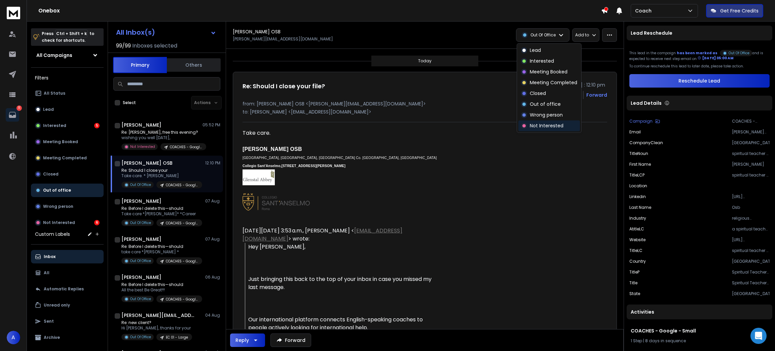
click at [524, 125] on span at bounding box center [524, 125] width 6 height 6
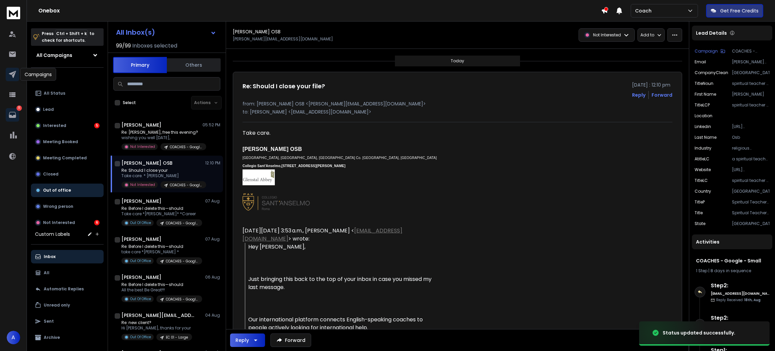
click at [15, 76] on icon at bounding box center [12, 74] width 8 height 8
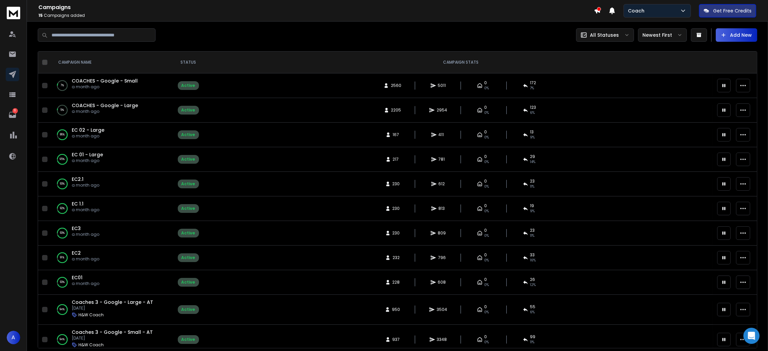
click at [682, 6] on button "Coach" at bounding box center [656, 10] width 67 height 13
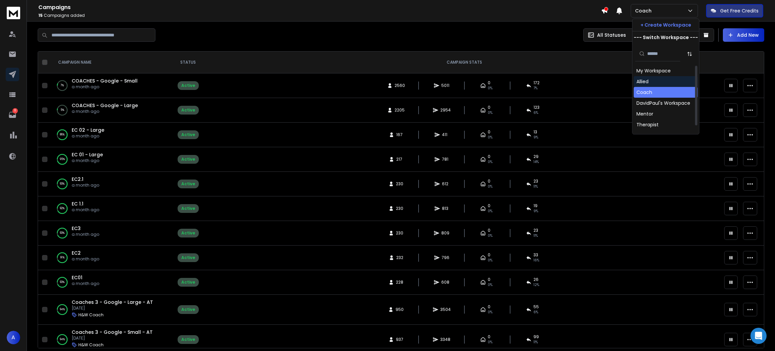
click at [667, 81] on div "Allied" at bounding box center [666, 81] width 64 height 11
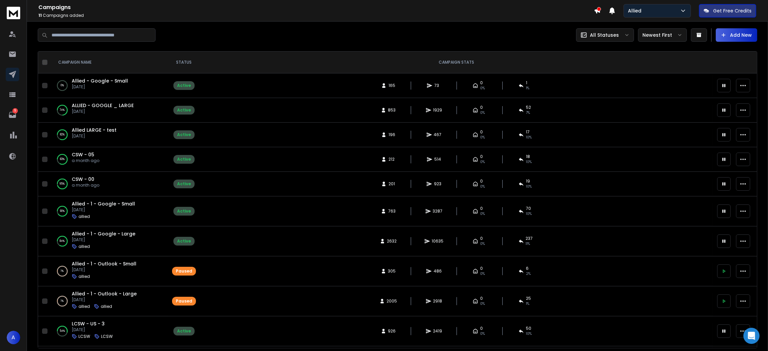
click at [635, 6] on button "Allied" at bounding box center [656, 10] width 67 height 13
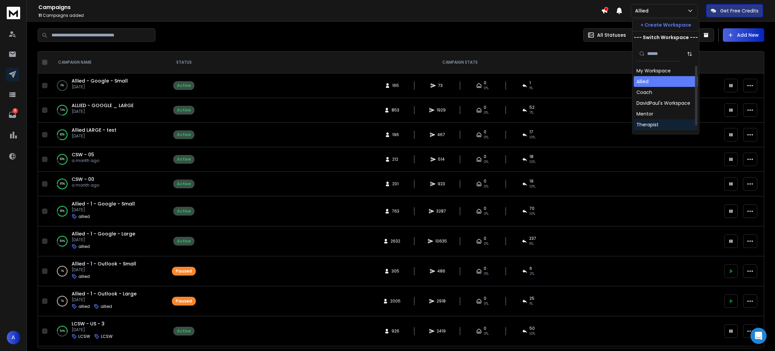
click at [659, 120] on div "Therapist" at bounding box center [666, 124] width 64 height 11
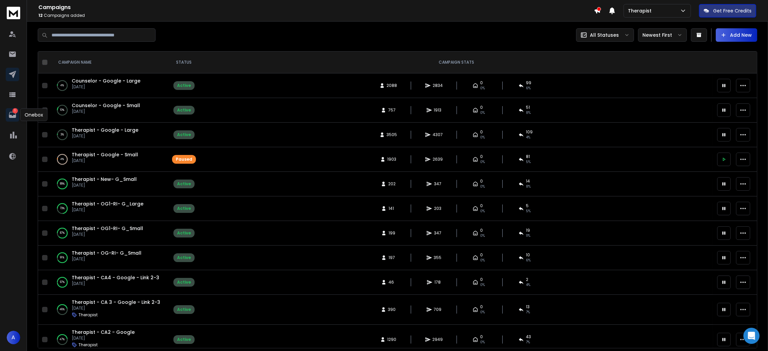
click at [14, 113] on p "1" at bounding box center [14, 110] width 5 height 5
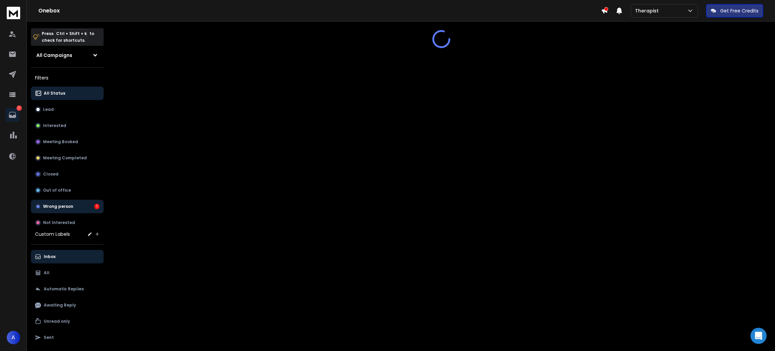
click at [72, 205] on button "Wrong person 1" at bounding box center [67, 206] width 73 height 13
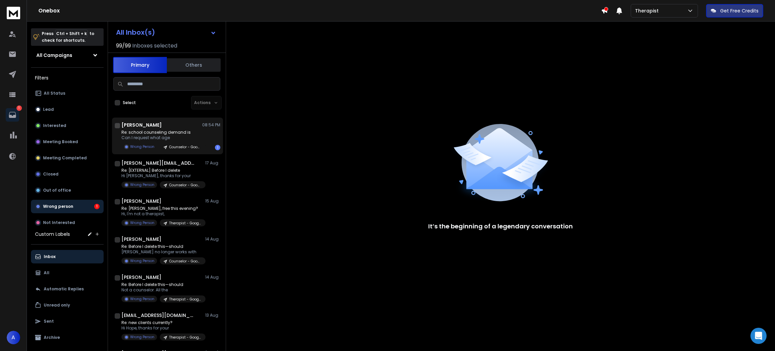
click at [146, 133] on p "Re: school counseling demand is" at bounding box center [161, 132] width 81 height 5
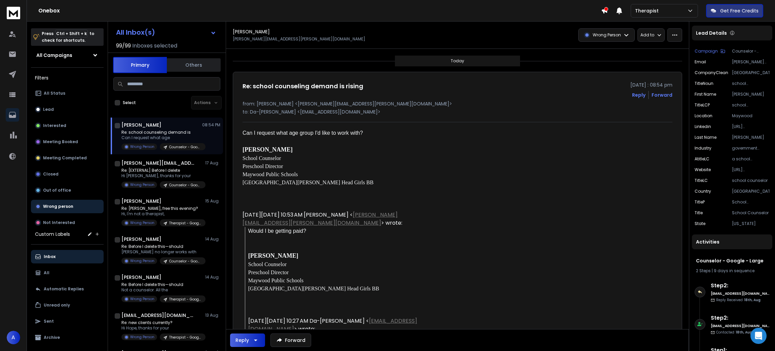
click at [242, 341] on div "Reply" at bounding box center [242, 339] width 13 height 7
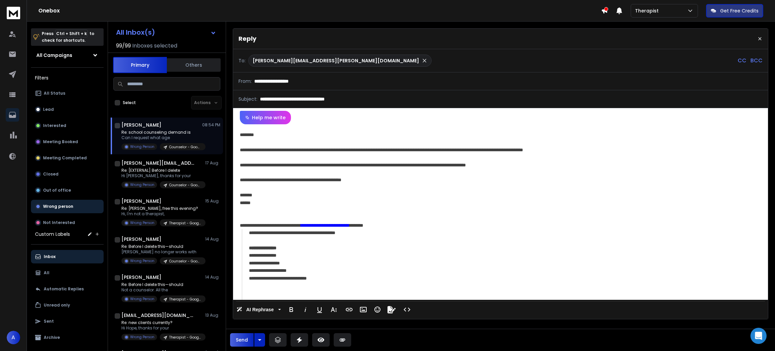
click at [237, 343] on button "Send" at bounding box center [242, 339] width 24 height 13
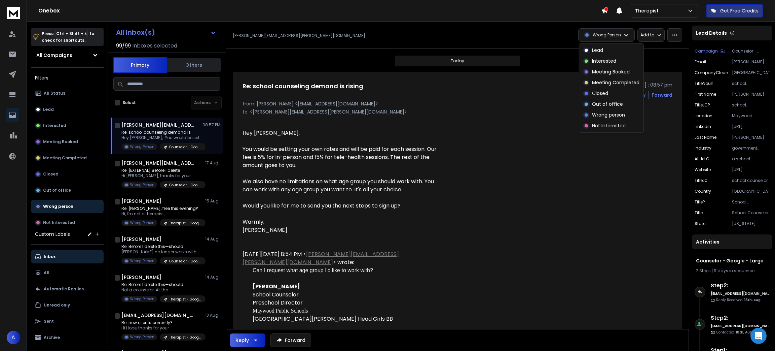
click at [599, 33] on p "Wrong Person" at bounding box center [607, 34] width 28 height 5
click at [611, 127] on p "Not Interested" at bounding box center [609, 125] width 34 height 7
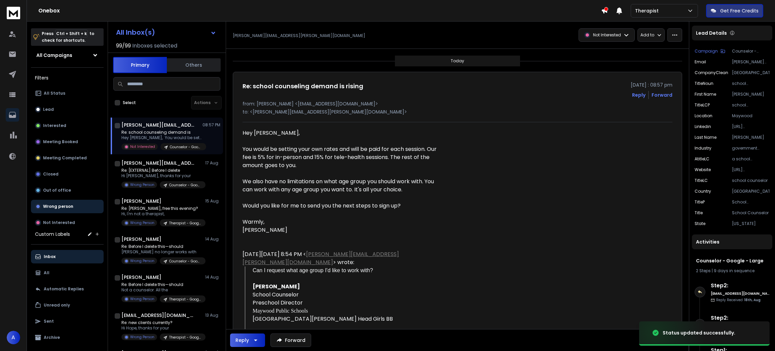
click at [608, 34] on p "Not Interested" at bounding box center [607, 34] width 28 height 5
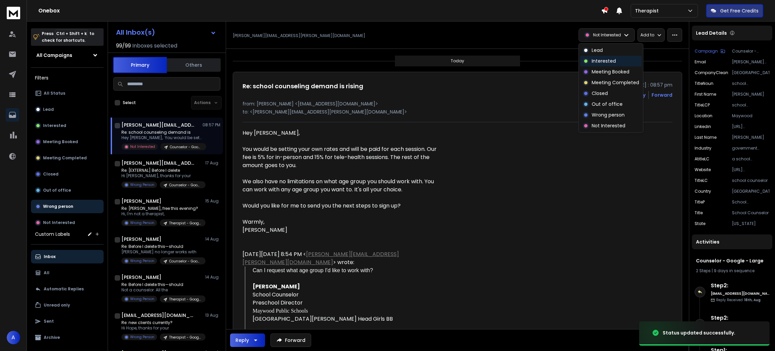
click at [605, 58] on p "Interested" at bounding box center [604, 61] width 24 height 7
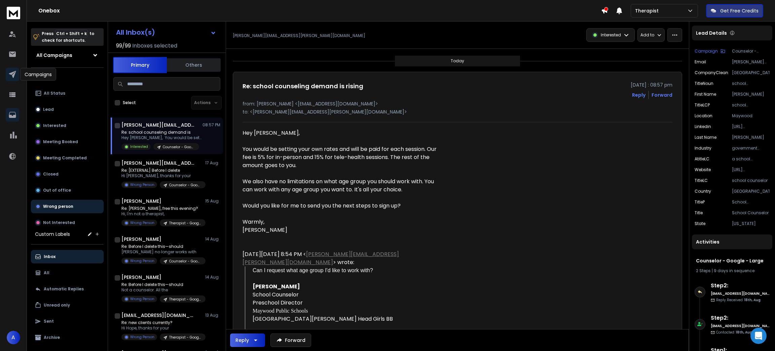
click at [15, 72] on icon at bounding box center [12, 74] width 8 height 8
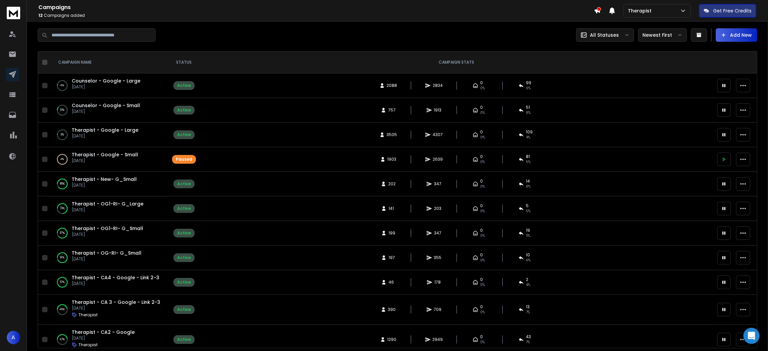
click at [96, 88] on p "[DATE]" at bounding box center [106, 86] width 69 height 5
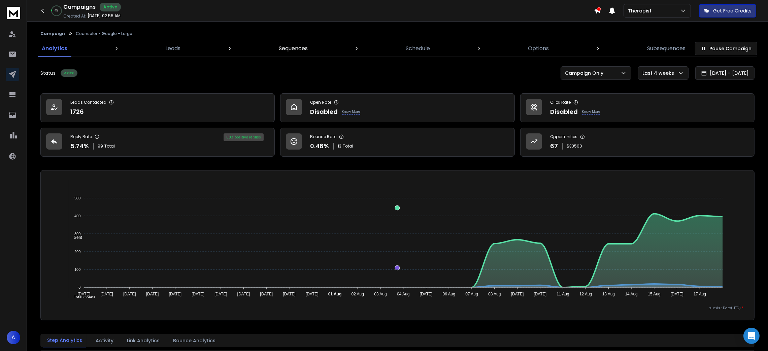
click at [290, 52] on p "Sequences" at bounding box center [293, 48] width 29 height 8
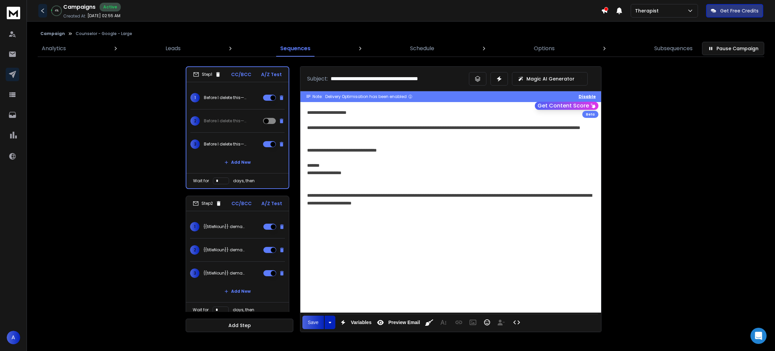
click at [43, 12] on icon at bounding box center [43, 11] width 6 height 6
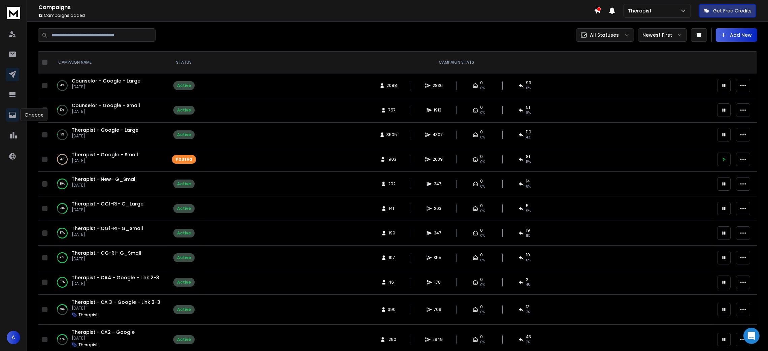
click at [9, 116] on icon at bounding box center [12, 115] width 7 height 6
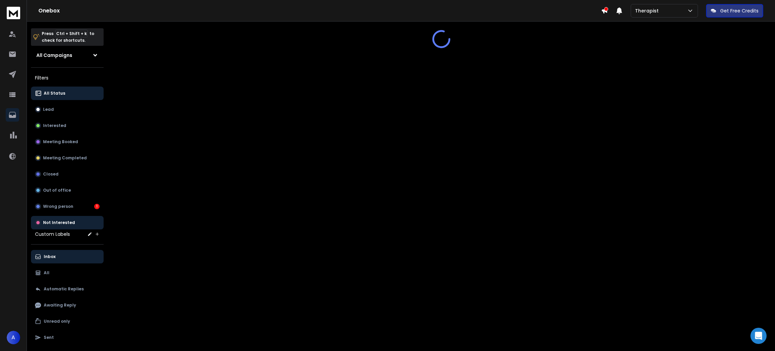
click at [53, 220] on p "Not Interested" at bounding box center [59, 222] width 32 height 5
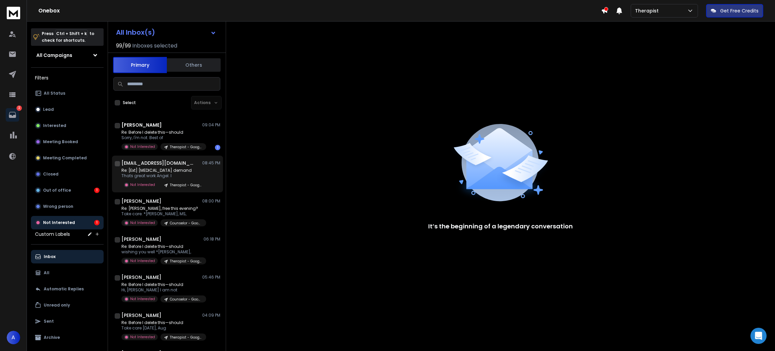
click at [161, 171] on p "Re: [Ext] [MEDICAL_DATA] demand" at bounding box center [161, 170] width 81 height 5
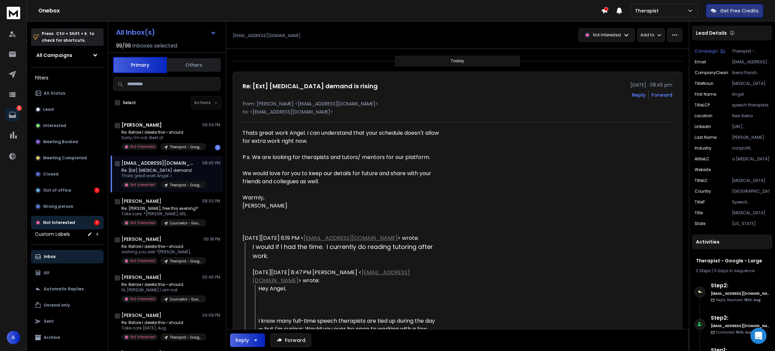
click at [643, 36] on p "Add to" at bounding box center [648, 34] width 14 height 5
click at [613, 61] on div "Today" at bounding box center [458, 61] width 450 height 11
click at [682, 34] on button "button" at bounding box center [675, 34] width 15 height 13
click at [341, 14] on h1 "Onebox" at bounding box center [319, 11] width 563 height 8
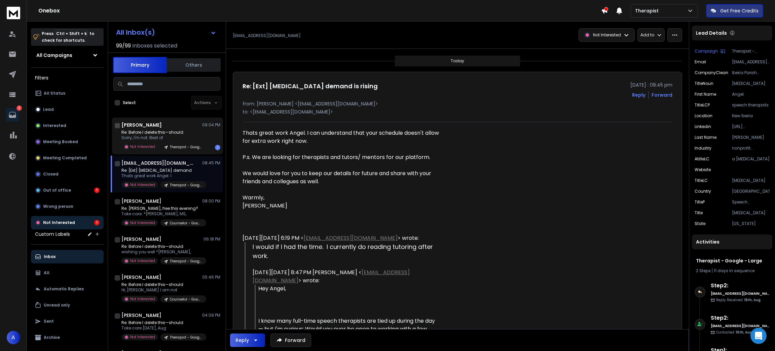
click at [176, 125] on div "[PERSON_NAME] 09:04 PM" at bounding box center [170, 124] width 99 height 7
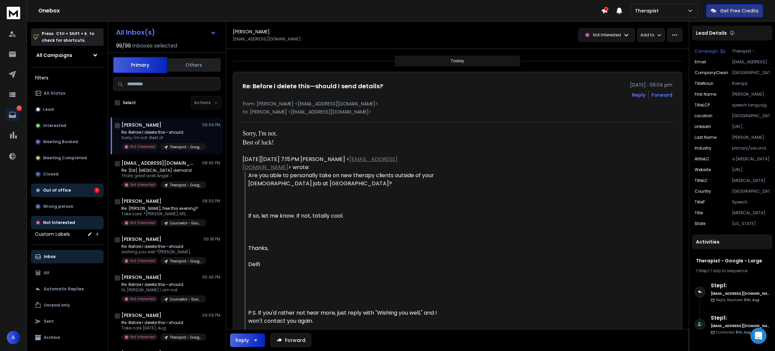
click at [41, 189] on div "Out of office" at bounding box center [53, 190] width 36 height 6
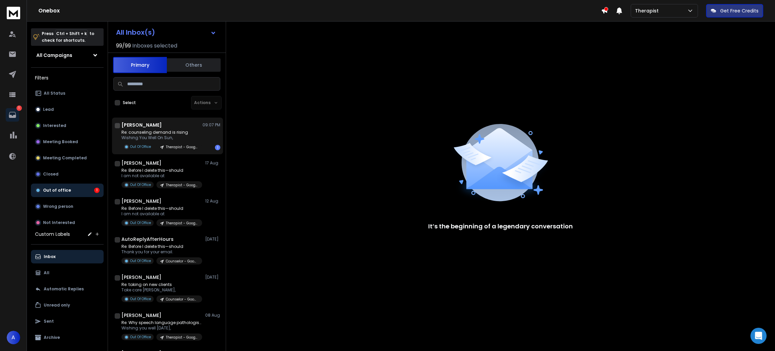
click at [162, 123] on div "[PERSON_NAME] 09:07 PM" at bounding box center [170, 124] width 99 height 7
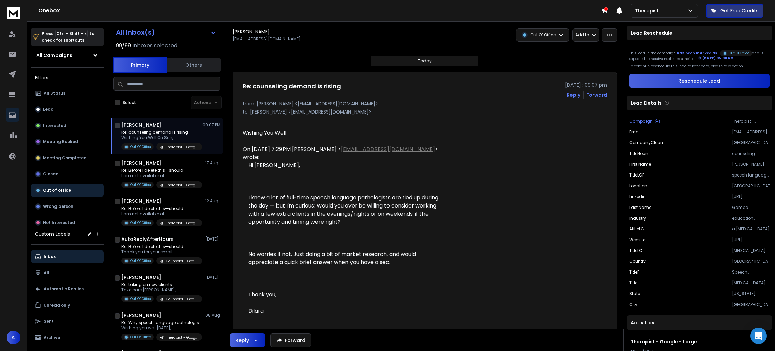
click at [552, 35] on p "Out Of Office" at bounding box center [543, 34] width 25 height 5
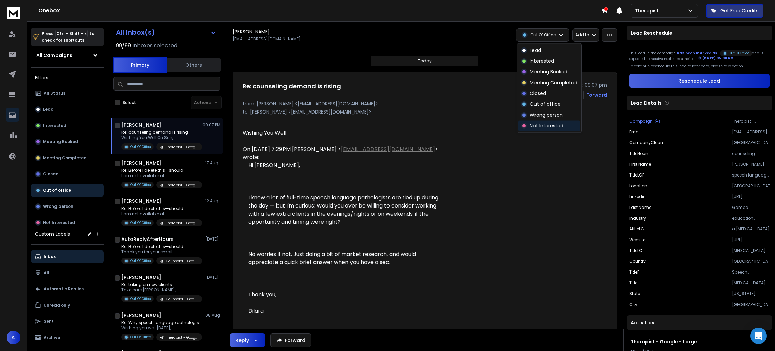
click at [548, 128] on p "Not Interested" at bounding box center [547, 125] width 34 height 7
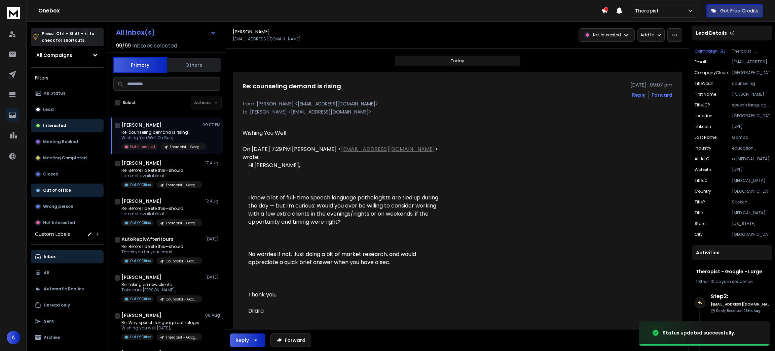
click at [60, 129] on button "Interested" at bounding box center [67, 125] width 73 height 13
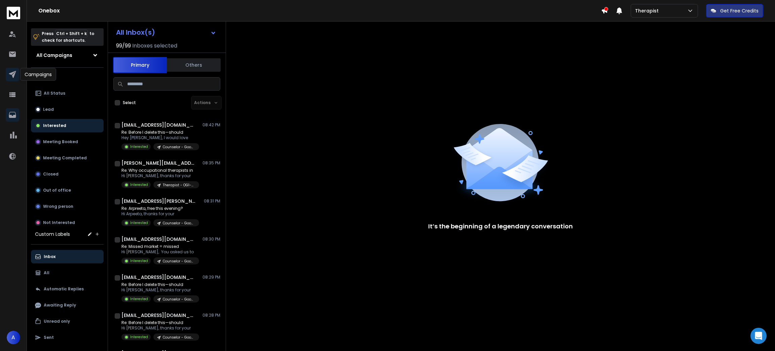
click at [8, 74] on icon at bounding box center [12, 74] width 8 height 8
